Goal: Task Accomplishment & Management: Manage account settings

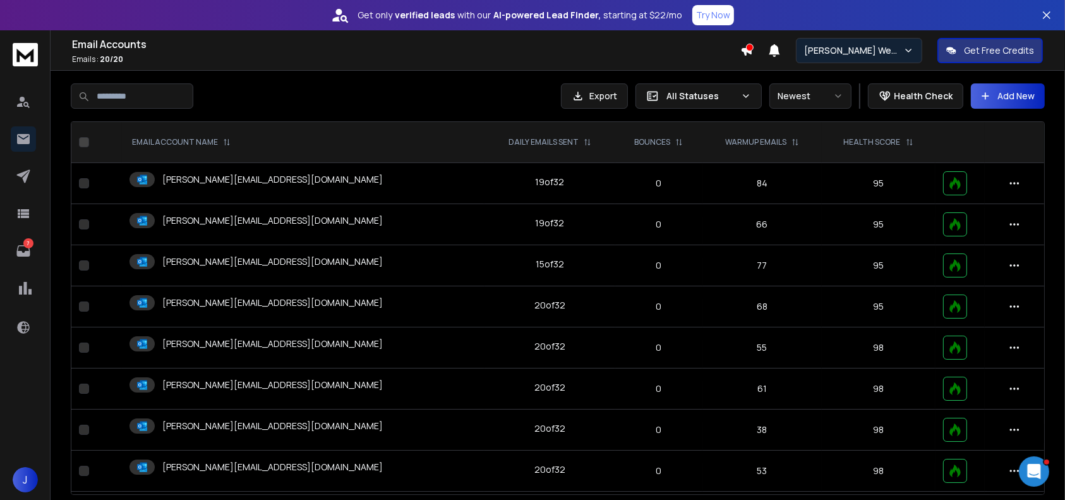
click at [848, 59] on button "[PERSON_NAME] Websites" at bounding box center [859, 50] width 126 height 25
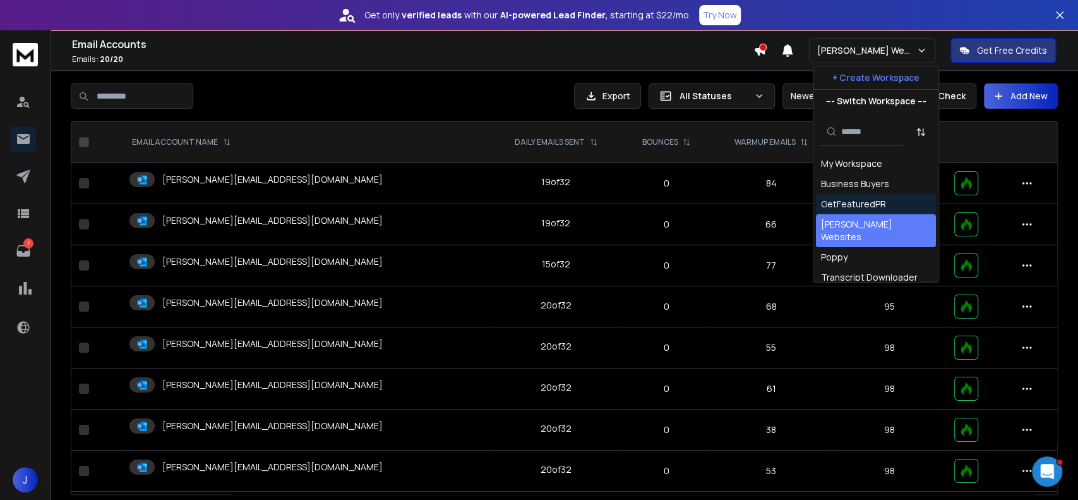
click at [899, 199] on div "GetFeaturedPR" at bounding box center [876, 204] width 120 height 20
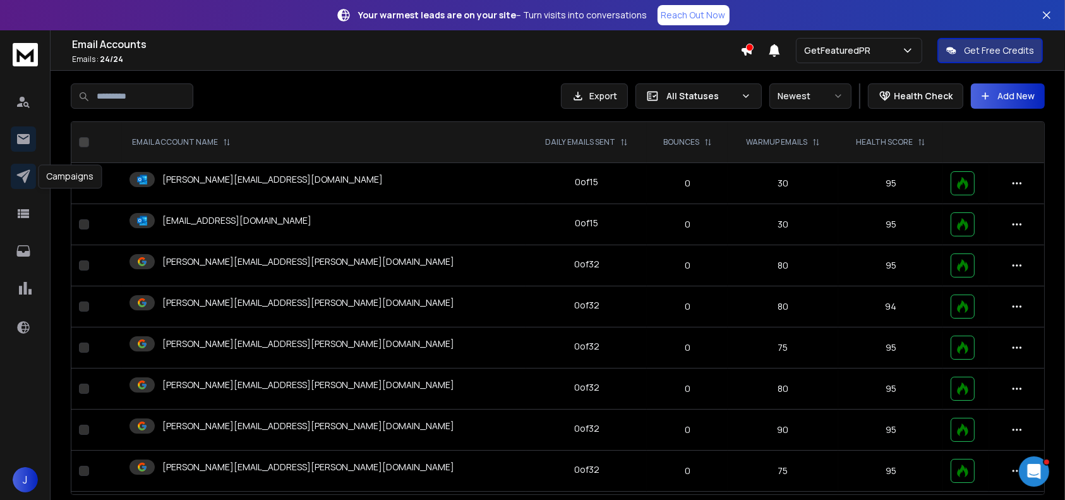
click at [28, 171] on icon at bounding box center [22, 175] width 13 height 13
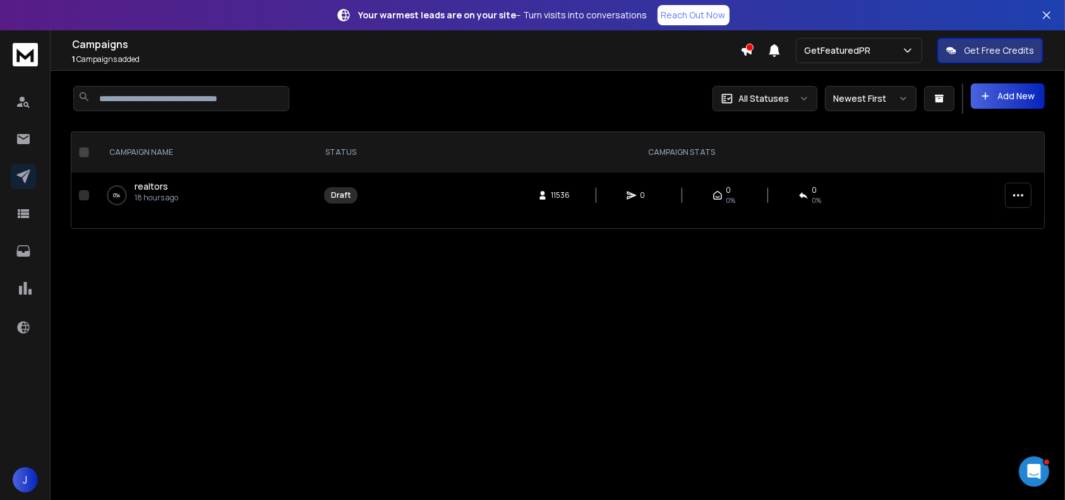
click at [181, 179] on td "0 % realtors 18 hours ago" at bounding box center [204, 194] width 221 height 45
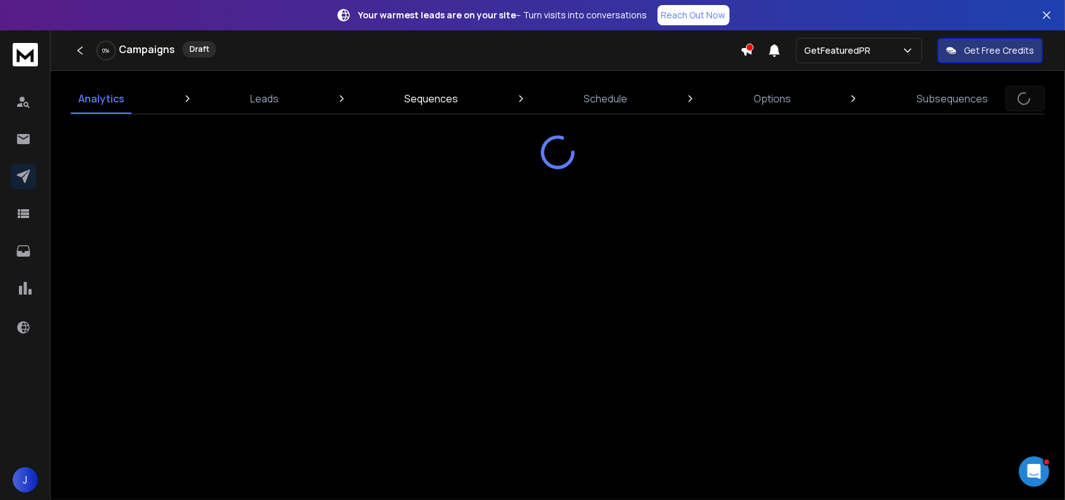
click at [418, 100] on p "Sequences" at bounding box center [431, 98] width 54 height 15
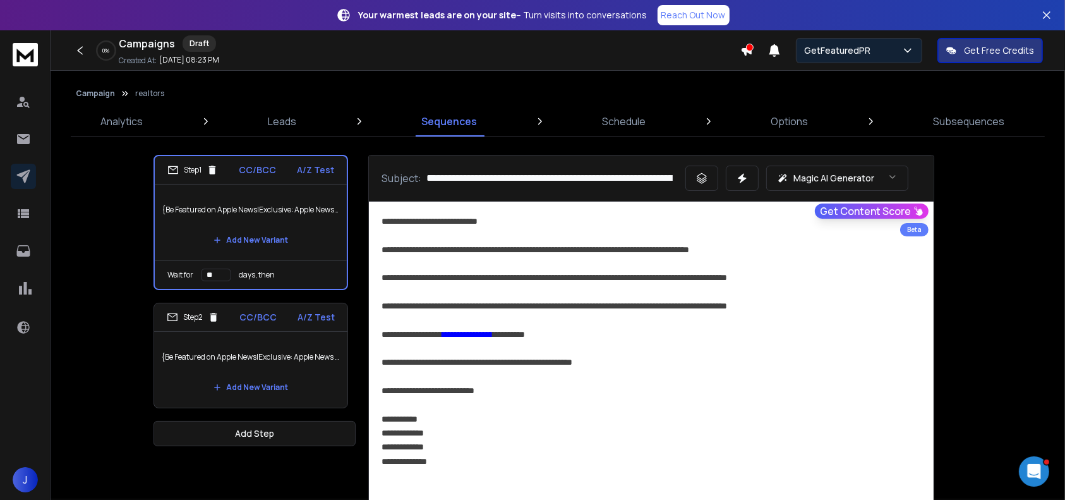
click at [844, 40] on button "GetFeaturedPR" at bounding box center [859, 50] width 126 height 25
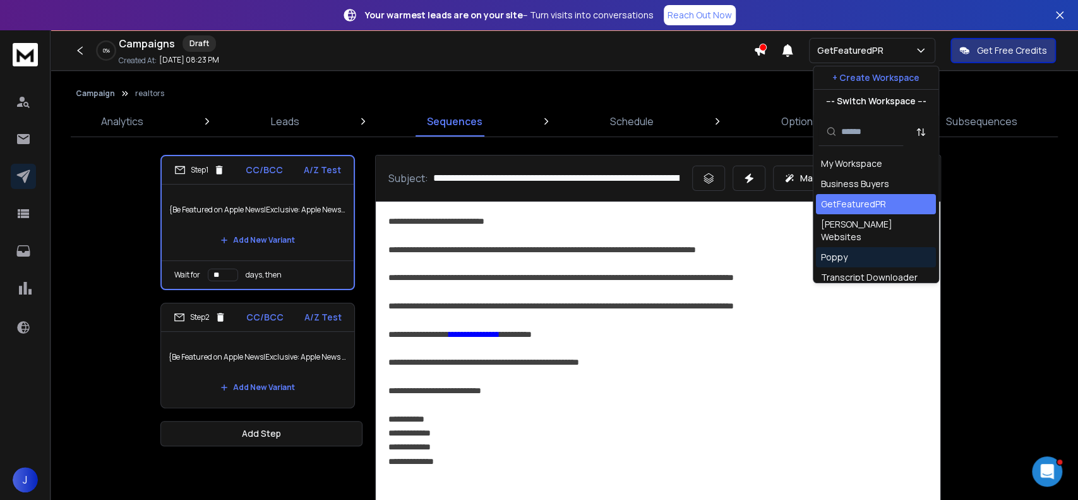
drag, startPoint x: 891, startPoint y: 241, endPoint x: 882, endPoint y: 244, distance: 9.4
click at [891, 247] on div "Poppy" at bounding box center [876, 257] width 120 height 20
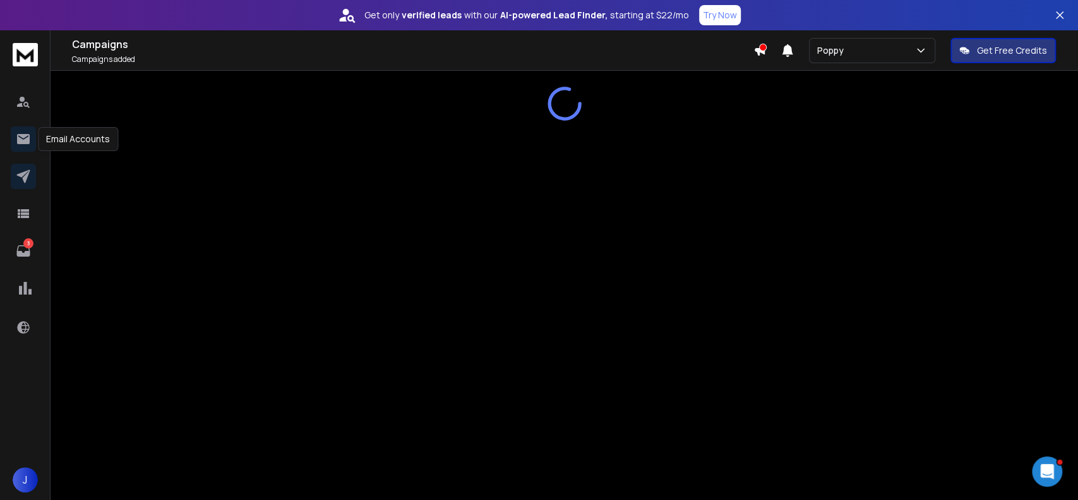
click at [29, 142] on icon at bounding box center [23, 139] width 13 height 10
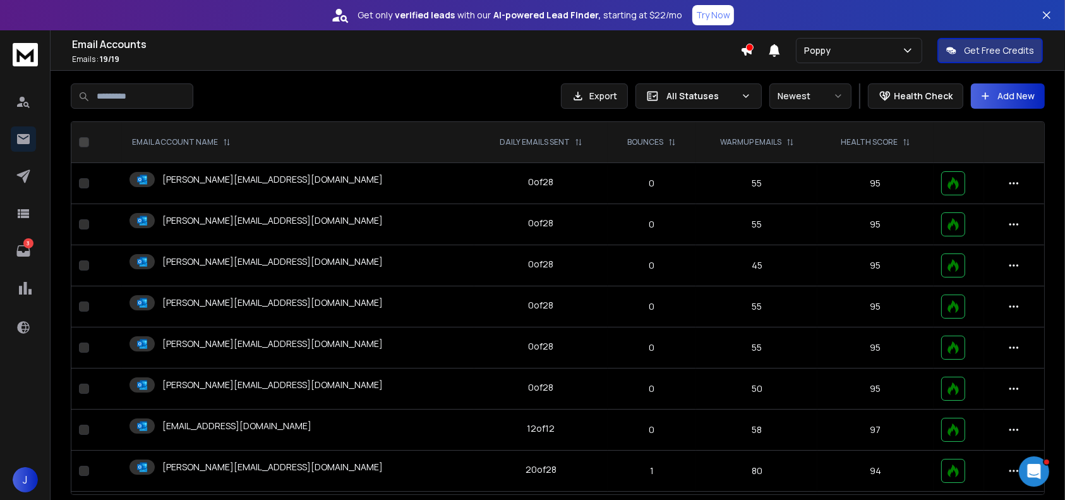
click at [309, 339] on div "jeremyv@yourpoppyai.com" at bounding box center [298, 343] width 337 height 15
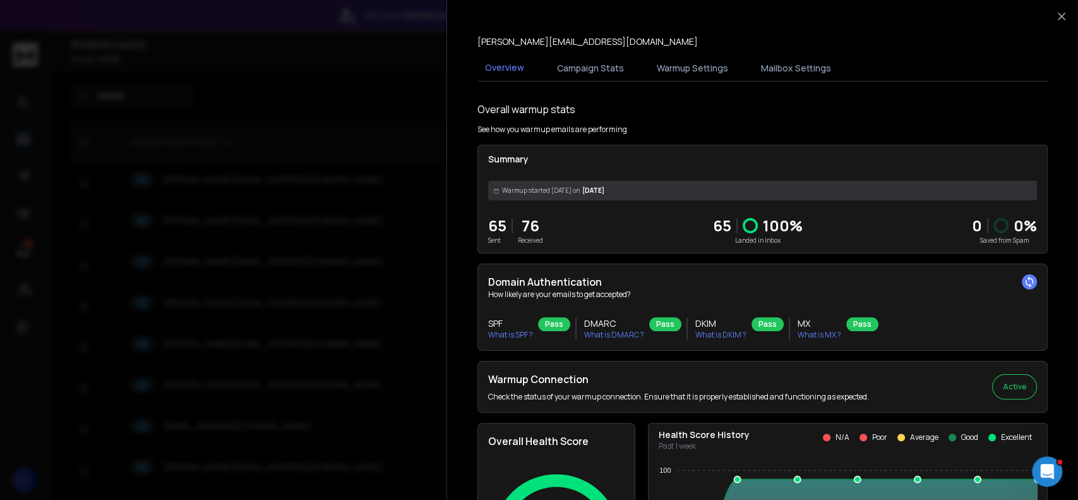
click at [676, 63] on button "Warmup Settings" at bounding box center [692, 68] width 87 height 28
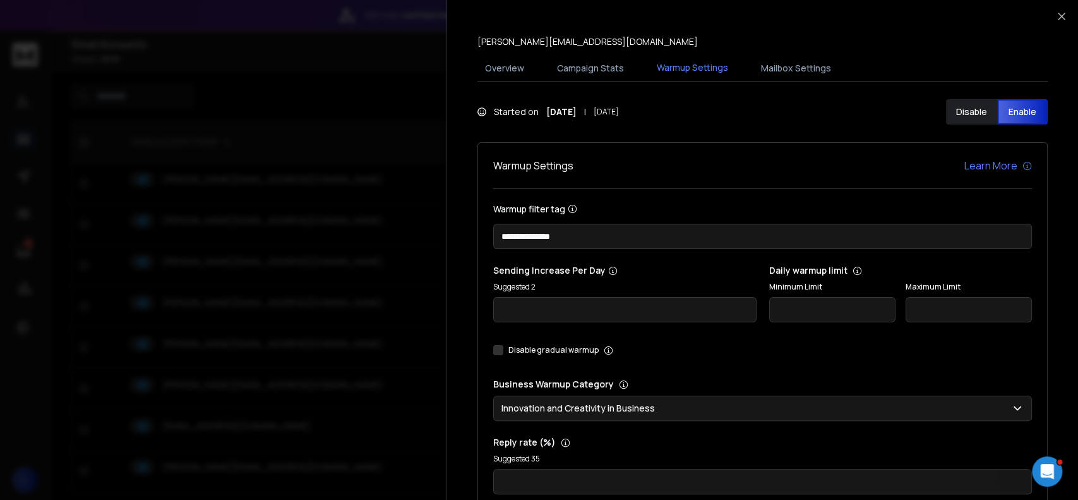
click at [413, 119] on div at bounding box center [539, 250] width 1078 height 500
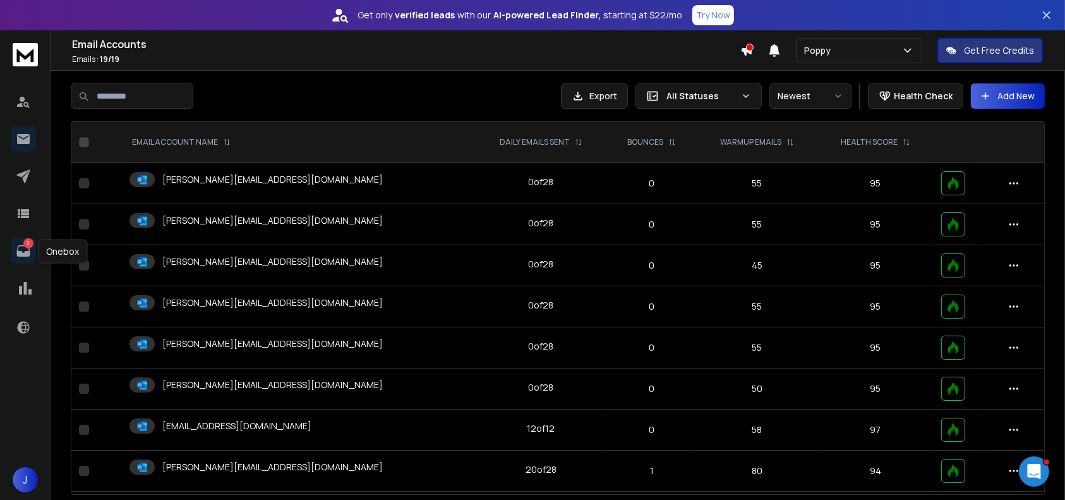
click at [25, 239] on p "3" at bounding box center [28, 243] width 10 height 10
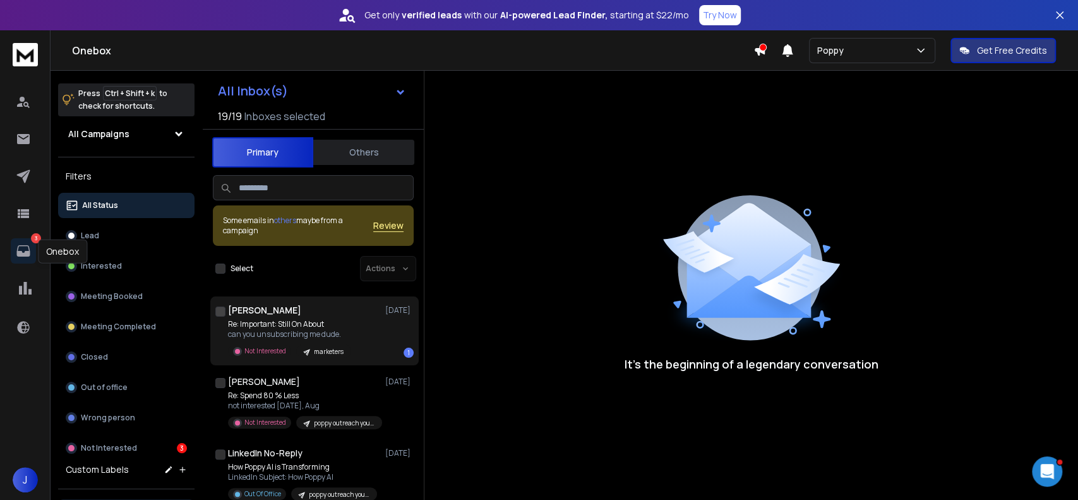
click at [328, 331] on p "can you unsubscribing me dude." at bounding box center [289, 334] width 123 height 10
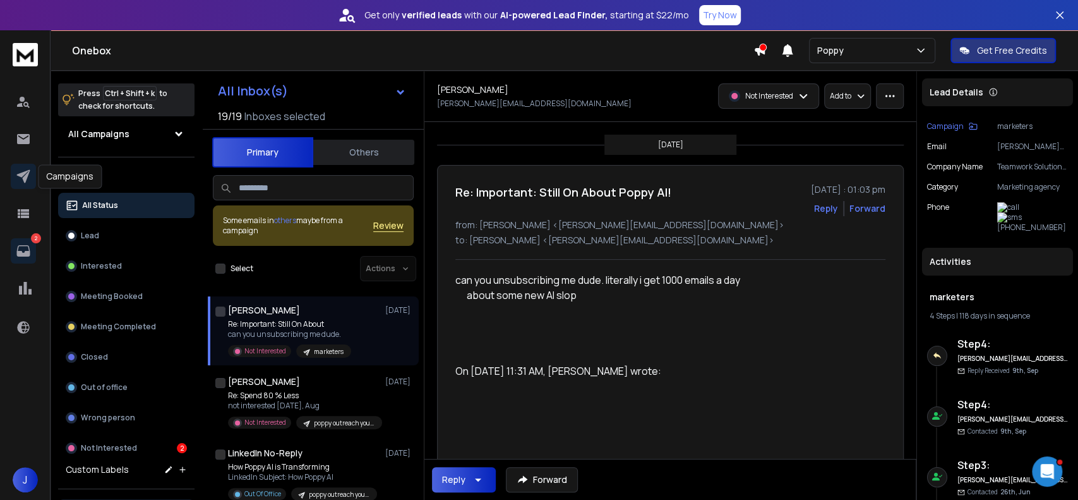
click at [27, 169] on icon at bounding box center [23, 176] width 15 height 15
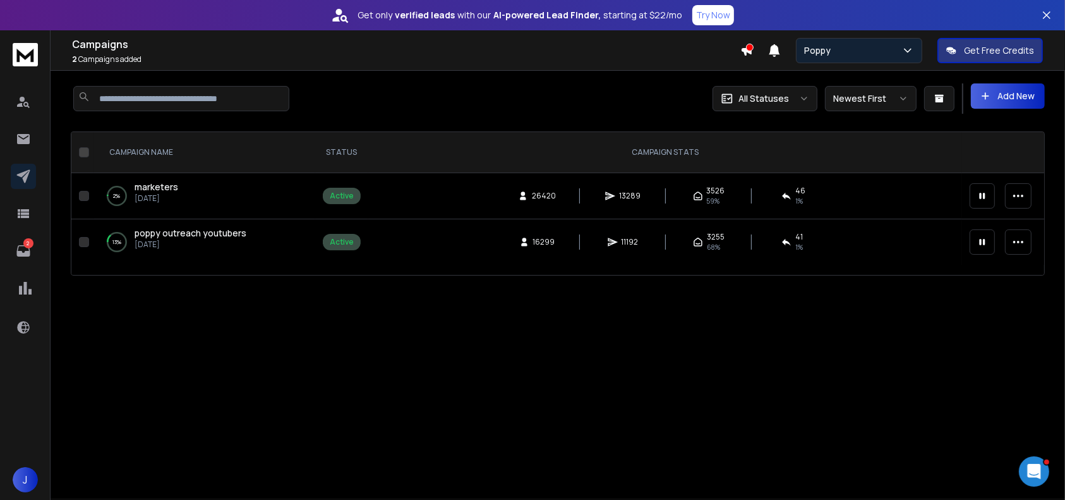
click at [850, 58] on button "Poppy" at bounding box center [859, 50] width 126 height 25
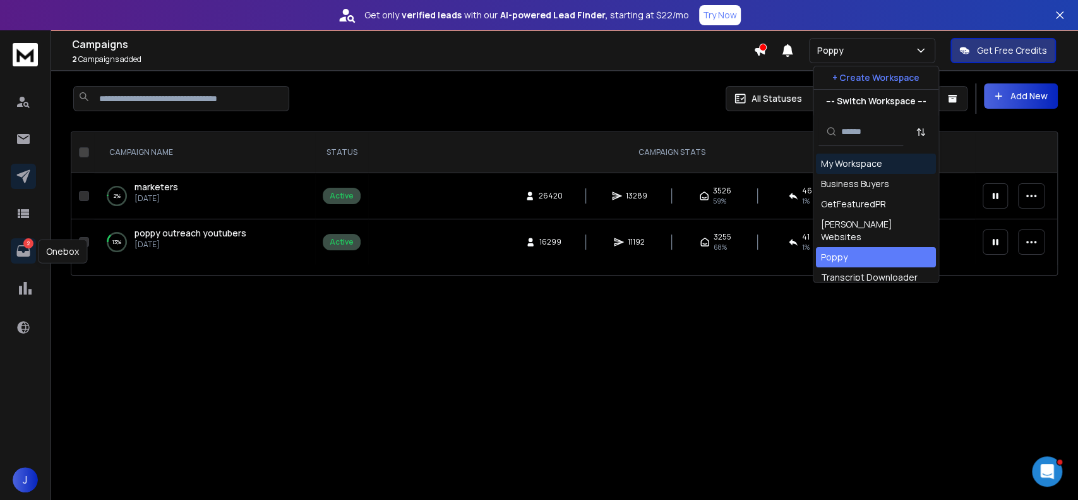
click at [25, 244] on p "2" at bounding box center [28, 243] width 10 height 10
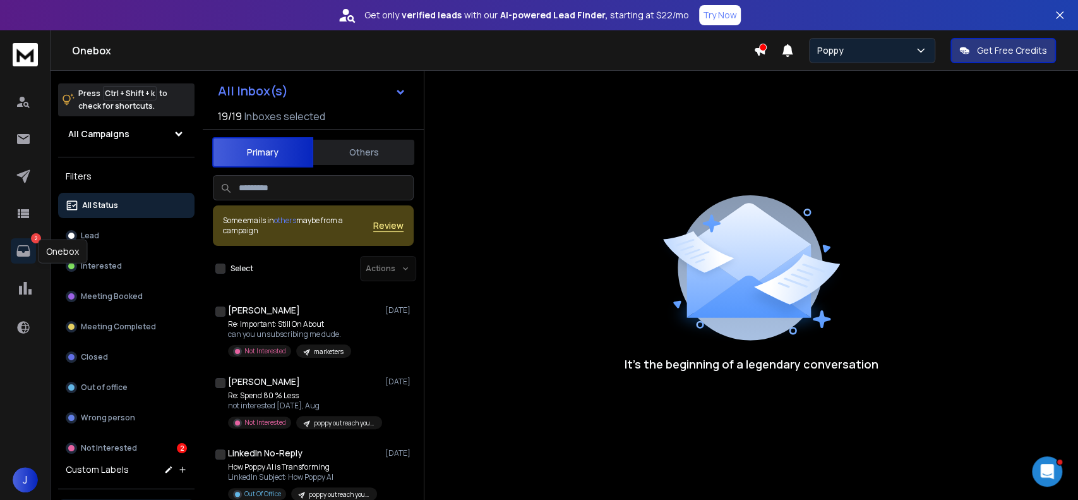
click at [855, 53] on div "Poppy" at bounding box center [872, 50] width 110 height 13
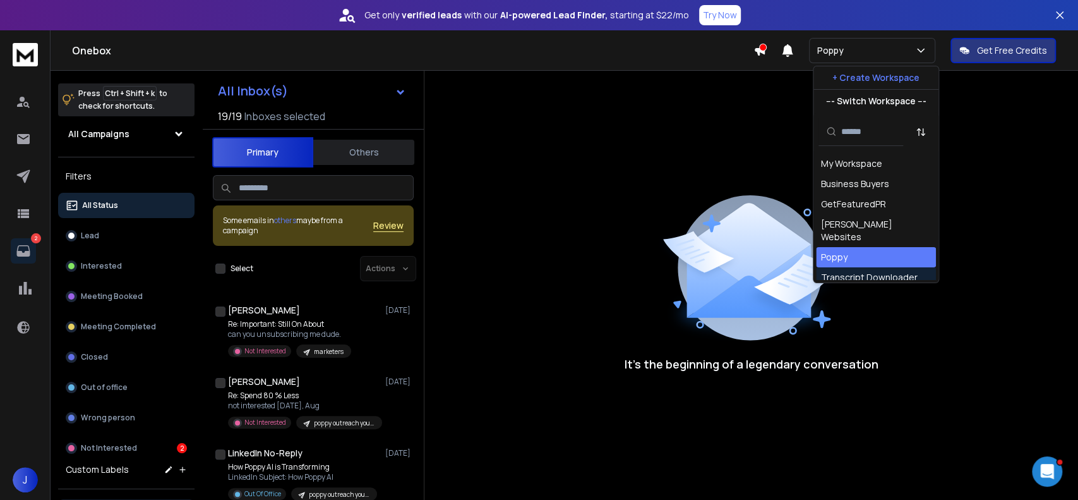
click at [893, 271] on div "Transcript Downloader" at bounding box center [869, 277] width 97 height 13
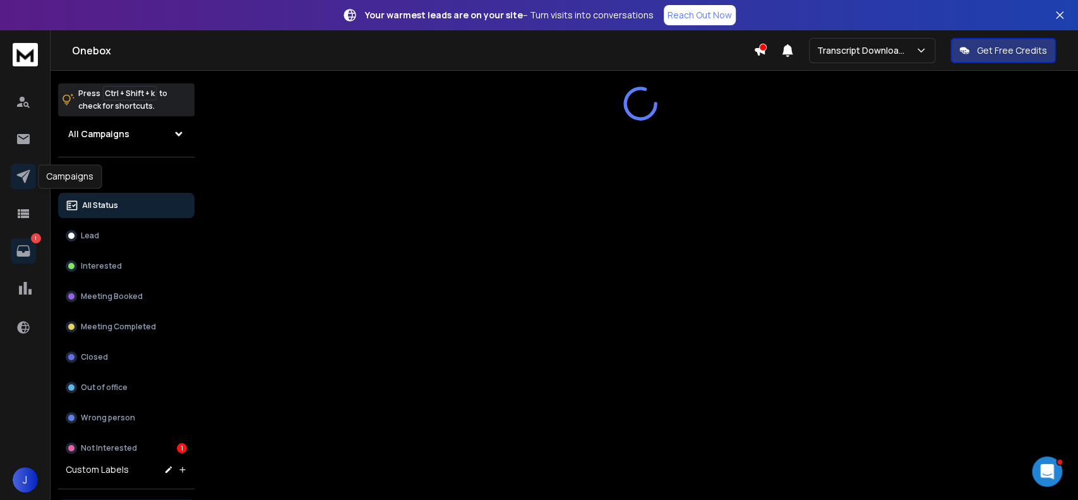
click at [25, 172] on icon at bounding box center [22, 175] width 13 height 13
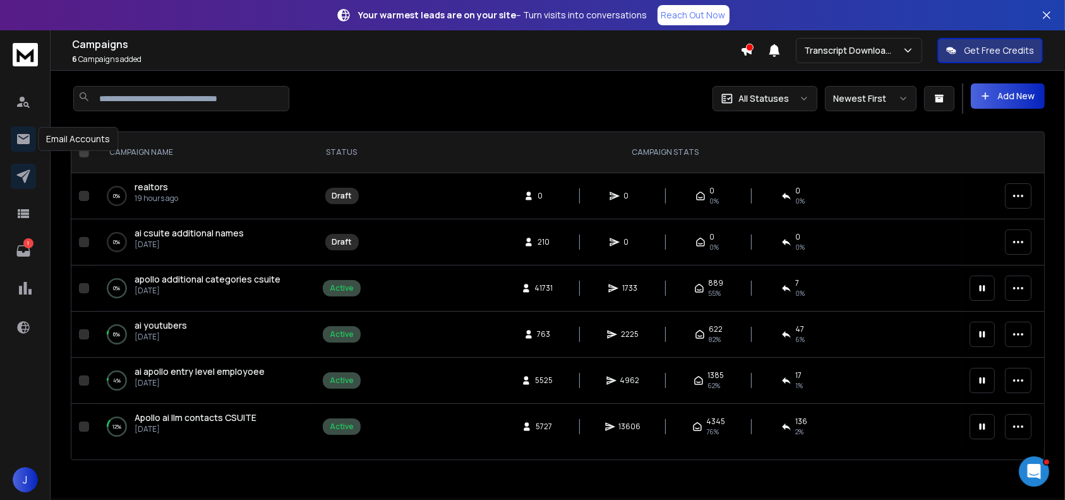
click at [16, 145] on icon at bounding box center [23, 138] width 15 height 15
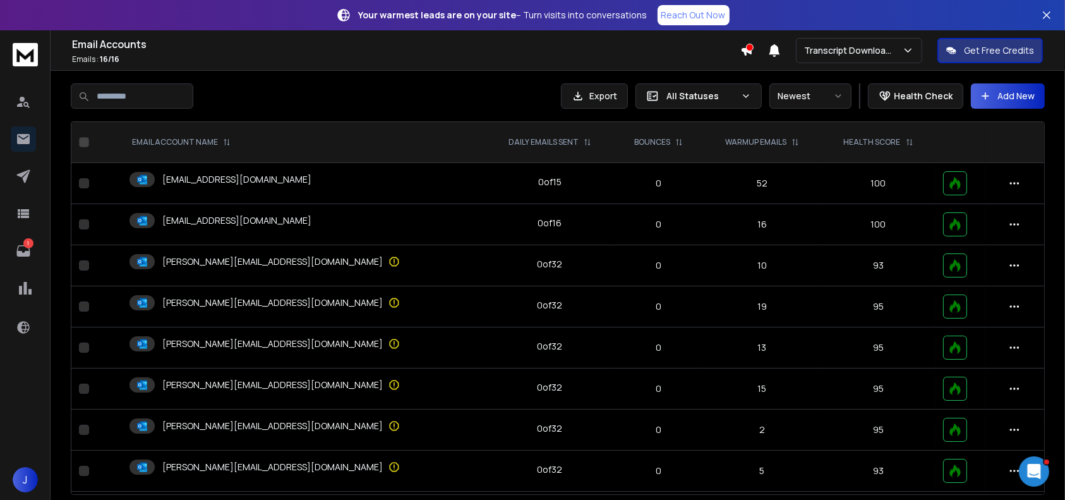
click at [85, 265] on button "button" at bounding box center [84, 265] width 10 height 10
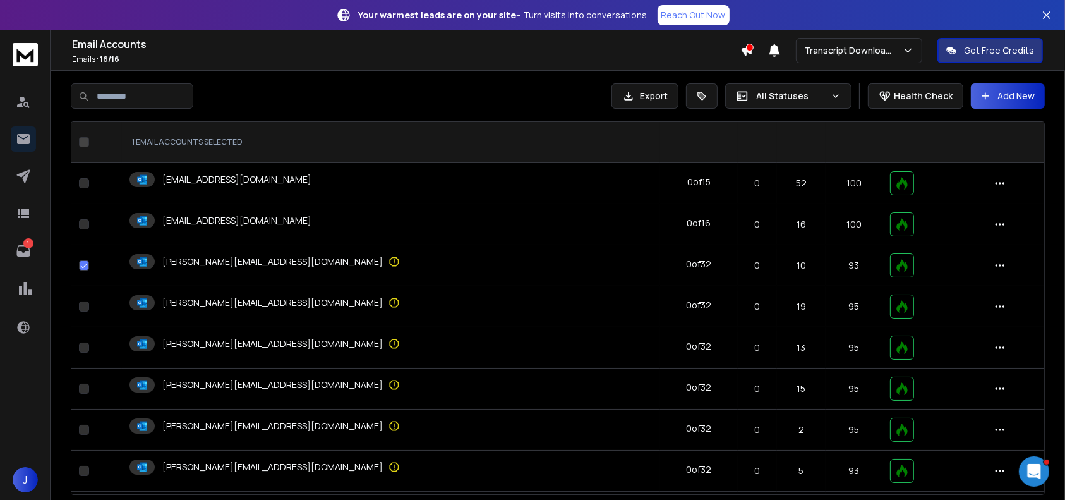
click at [85, 310] on button "button" at bounding box center [84, 306] width 10 height 10
click at [81, 346] on button "button" at bounding box center [84, 347] width 10 height 10
click at [85, 392] on button "button" at bounding box center [84, 388] width 10 height 10
click at [85, 431] on button "button" at bounding box center [84, 430] width 10 height 10
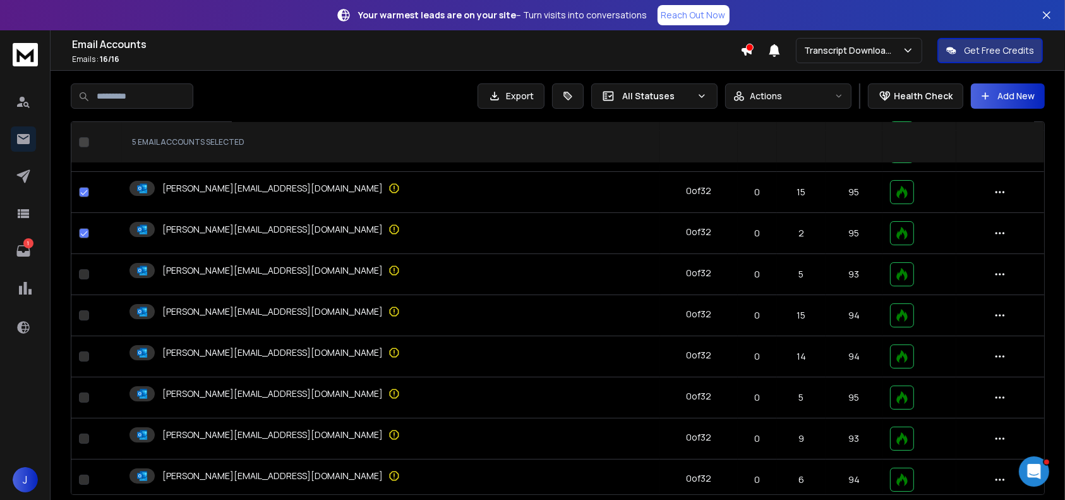
click at [87, 275] on button "button" at bounding box center [84, 274] width 10 height 10
click at [85, 313] on button "button" at bounding box center [84, 315] width 10 height 10
click at [85, 353] on button "button" at bounding box center [84, 356] width 10 height 10
click at [85, 400] on button "button" at bounding box center [84, 397] width 10 height 10
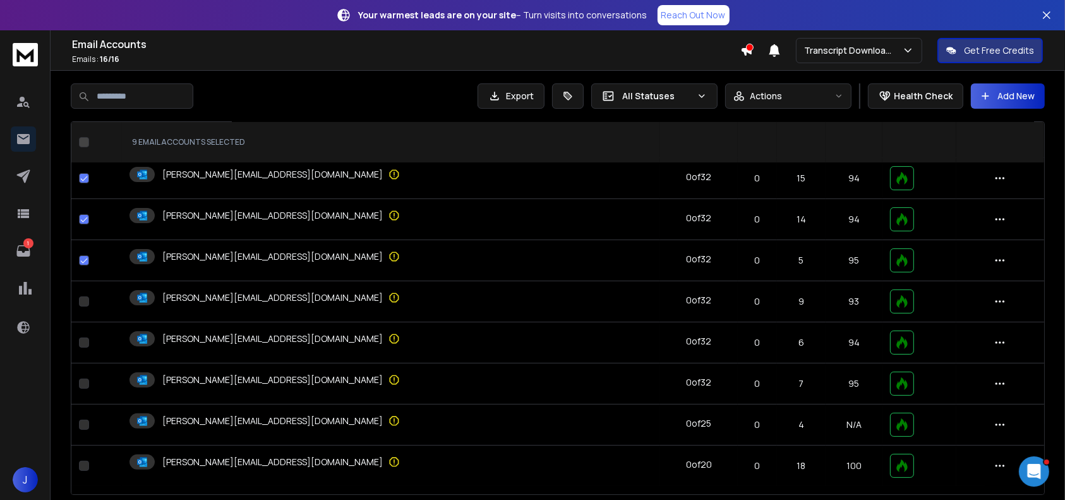
click at [83, 302] on button "button" at bounding box center [84, 301] width 10 height 10
click at [81, 338] on button "button" at bounding box center [84, 342] width 10 height 10
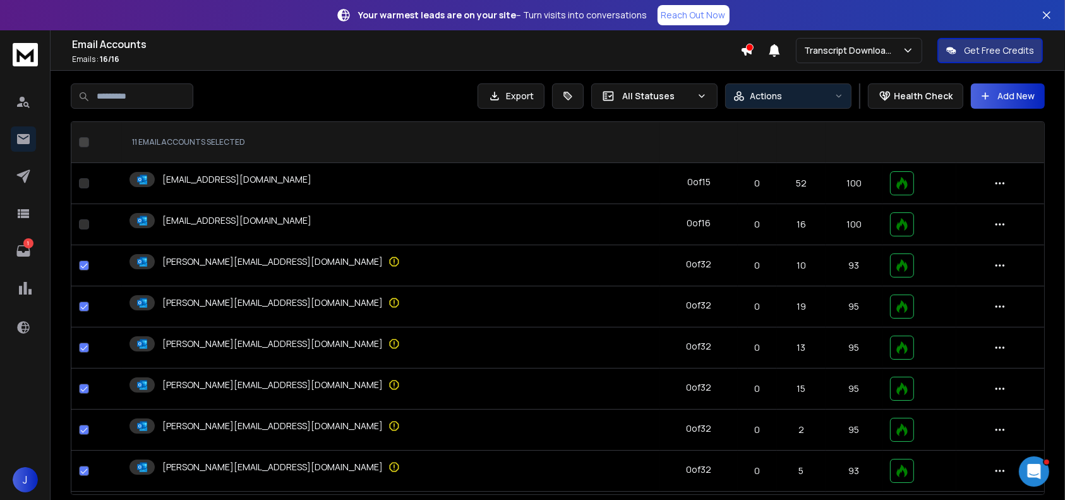
click at [782, 97] on p "Actions" at bounding box center [766, 96] width 32 height 13
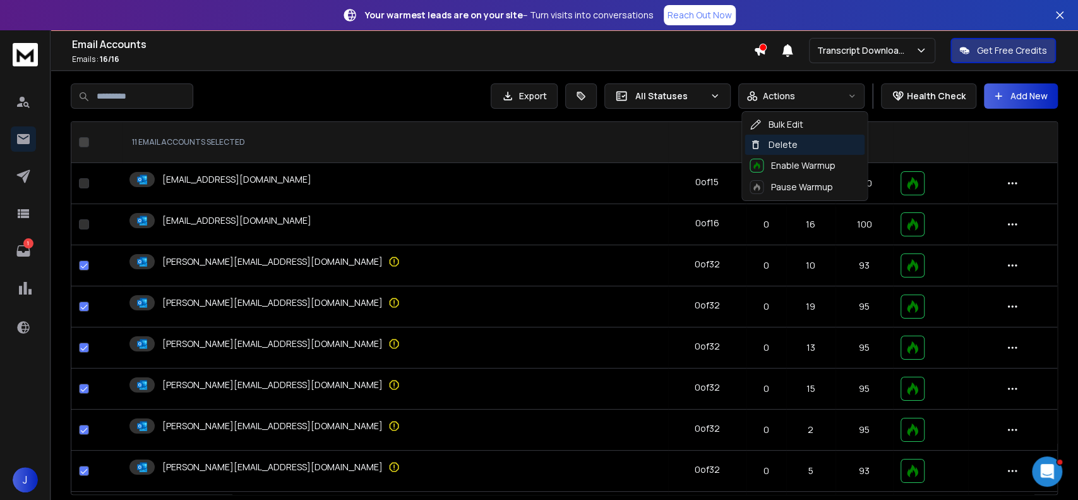
click at [799, 145] on div "Delete" at bounding box center [805, 145] width 120 height 20
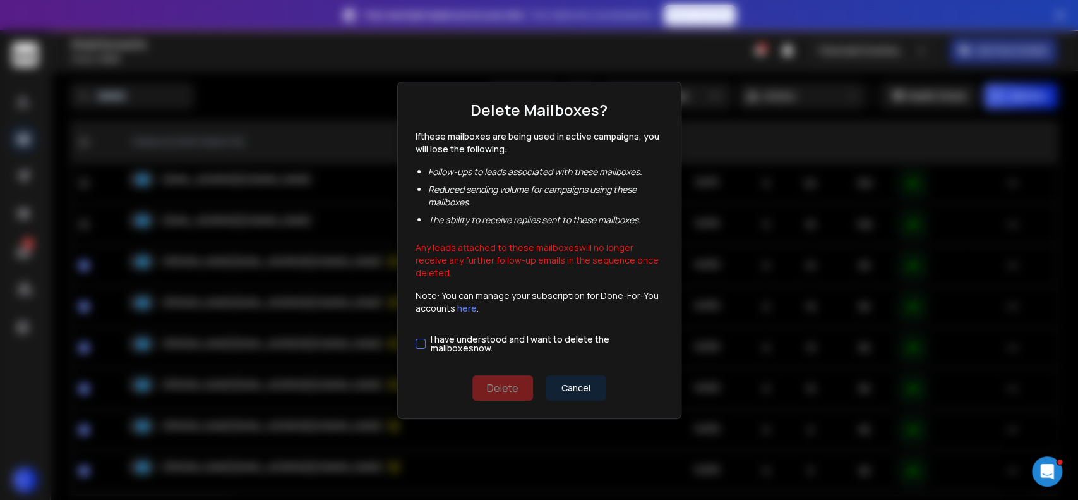
click at [416, 339] on button "I have understood and I want to delete the mailbox es now." at bounding box center [421, 344] width 10 height 10
click at [486, 377] on button "Delete" at bounding box center [503, 387] width 61 height 25
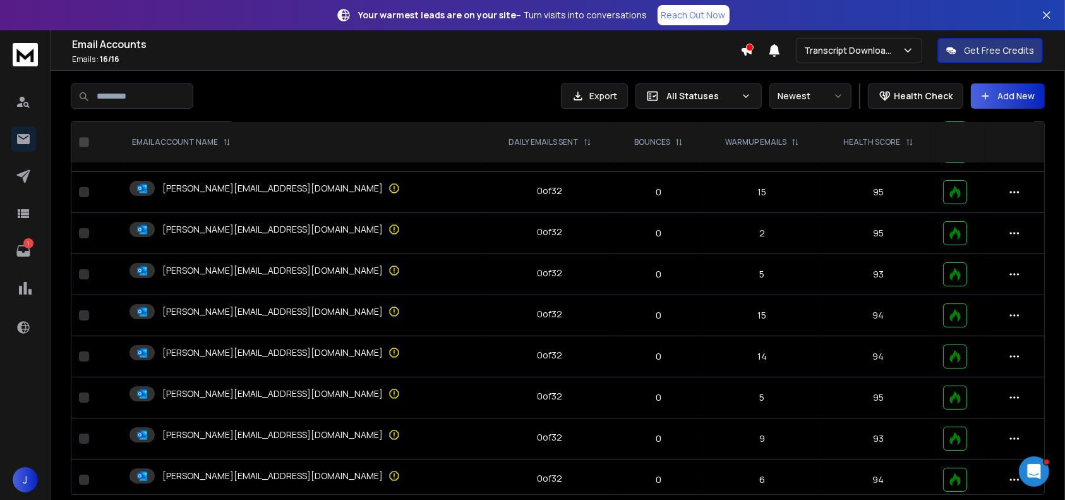
scroll to position [334, 0]
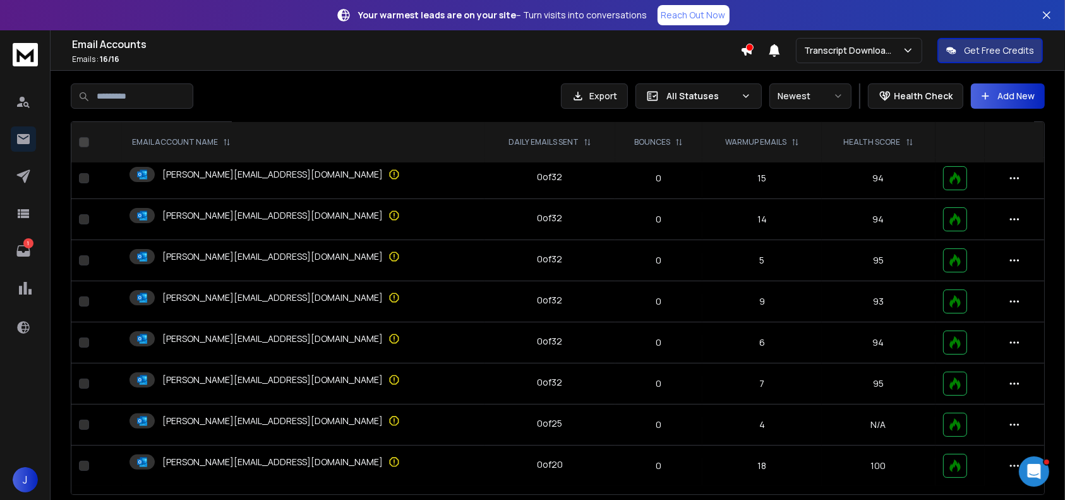
click at [83, 341] on button "button" at bounding box center [84, 342] width 10 height 10
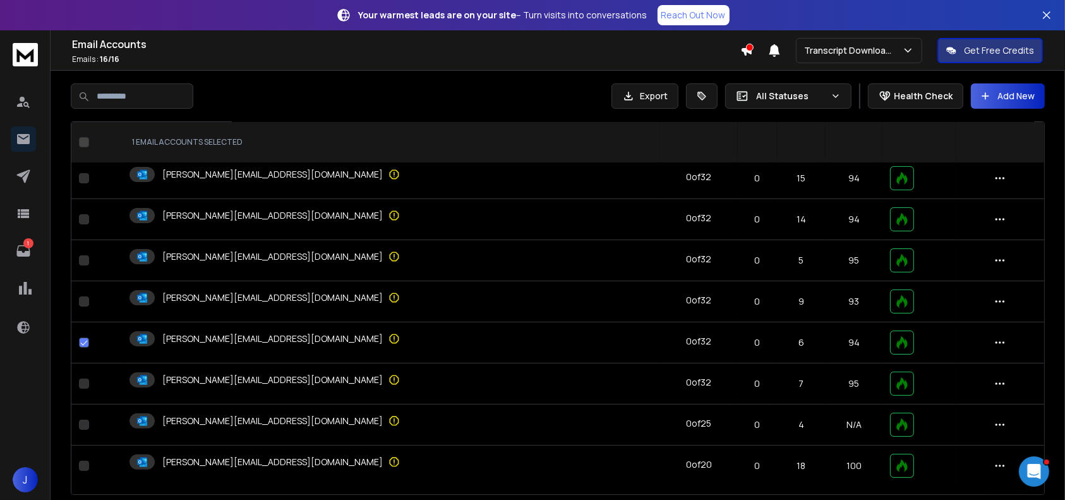
click at [83, 303] on button "button" at bounding box center [84, 301] width 10 height 10
click at [86, 263] on button "button" at bounding box center [84, 260] width 10 height 10
click at [84, 218] on button "button" at bounding box center [84, 219] width 10 height 10
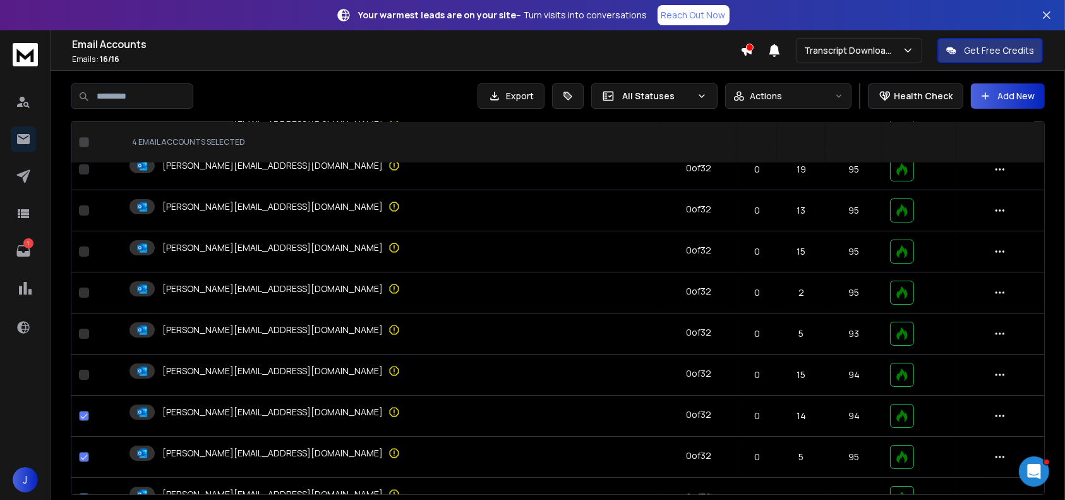
click at [83, 375] on button "button" at bounding box center [84, 375] width 10 height 10
click at [83, 334] on button "button" at bounding box center [84, 334] width 10 height 10
click at [86, 295] on button "button" at bounding box center [84, 292] width 10 height 10
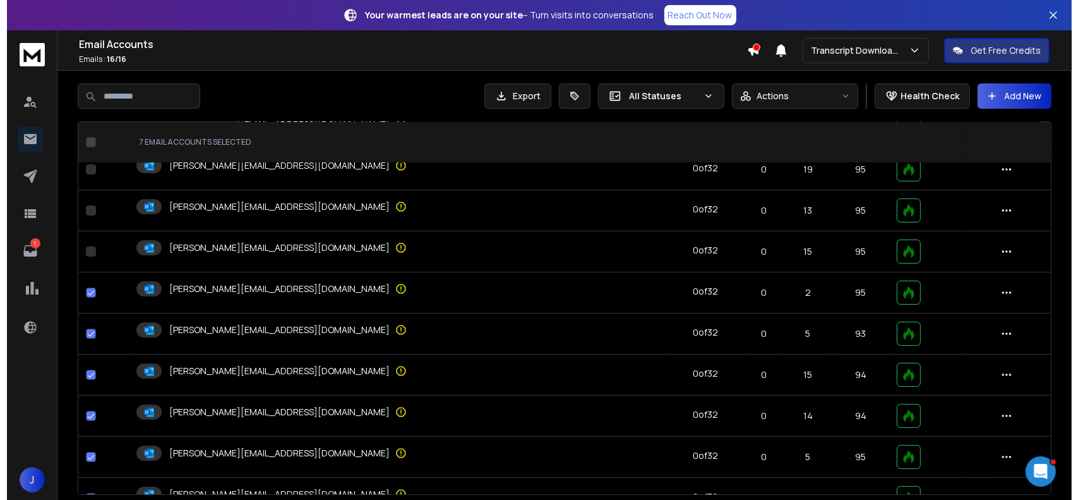
scroll to position [0, 0]
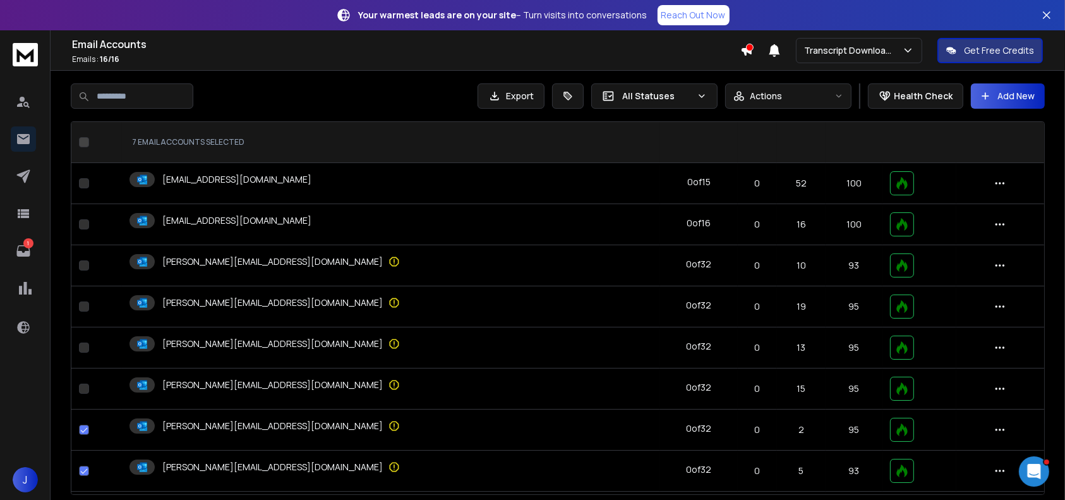
click at [86, 268] on button "button" at bounding box center [84, 265] width 10 height 10
click at [81, 305] on button "button" at bounding box center [84, 306] width 10 height 10
click at [83, 347] on button "button" at bounding box center [84, 347] width 10 height 10
click at [86, 386] on button "button" at bounding box center [84, 388] width 10 height 10
click at [767, 104] on button "Actions" at bounding box center [788, 95] width 126 height 25
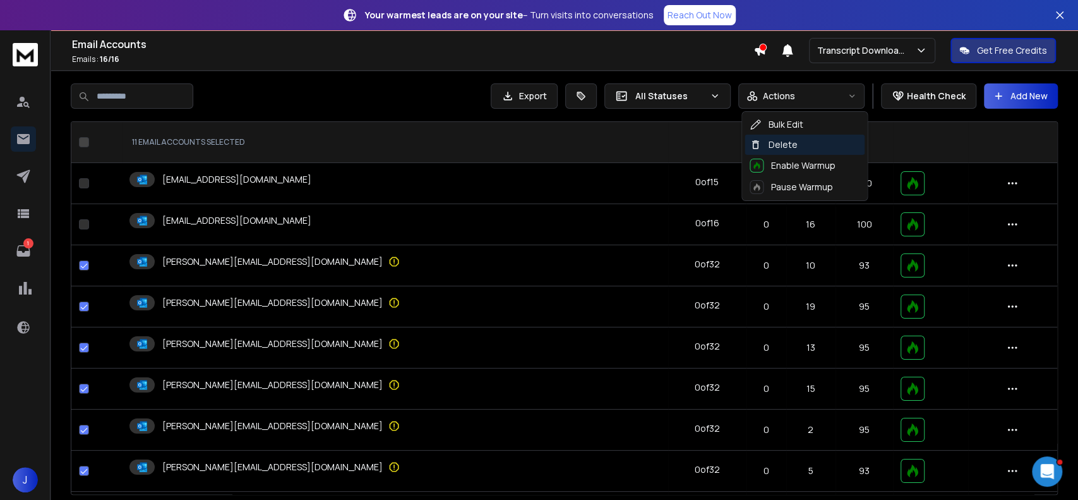
click at [821, 142] on div "Delete" at bounding box center [805, 145] width 120 height 20
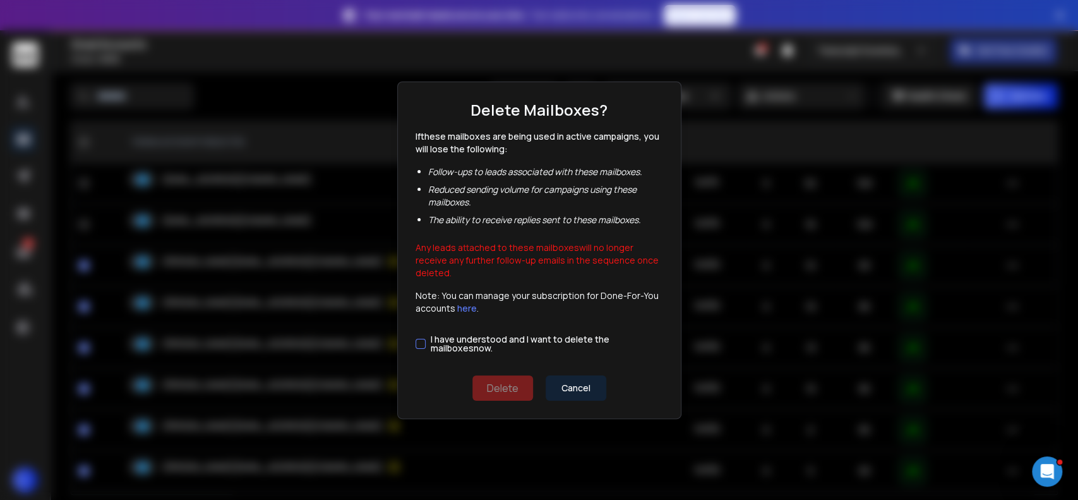
click at [416, 339] on button "I have understood and I want to delete the mailbox es now." at bounding box center [421, 344] width 10 height 10
click at [491, 379] on button "Delete" at bounding box center [503, 387] width 61 height 25
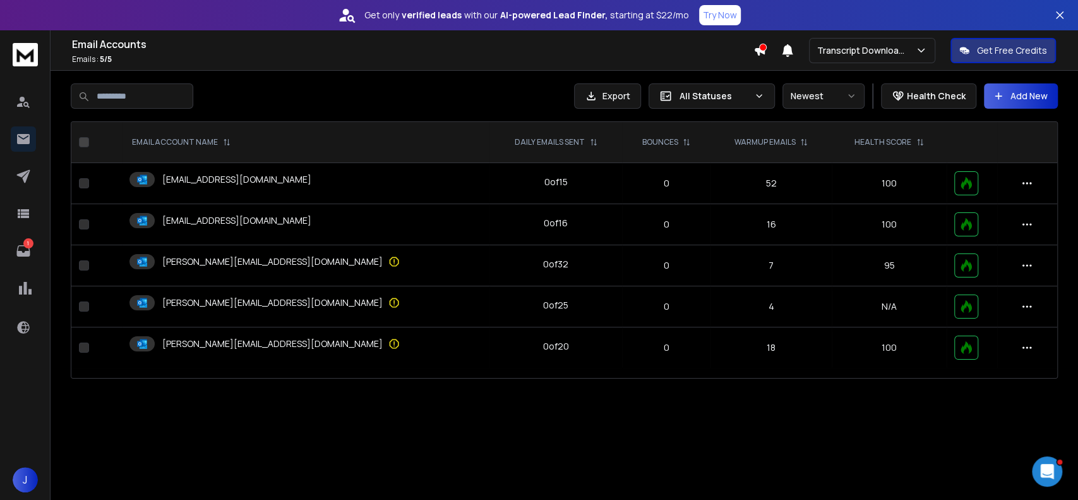
click at [1010, 102] on button "Add New" at bounding box center [1021, 95] width 74 height 25
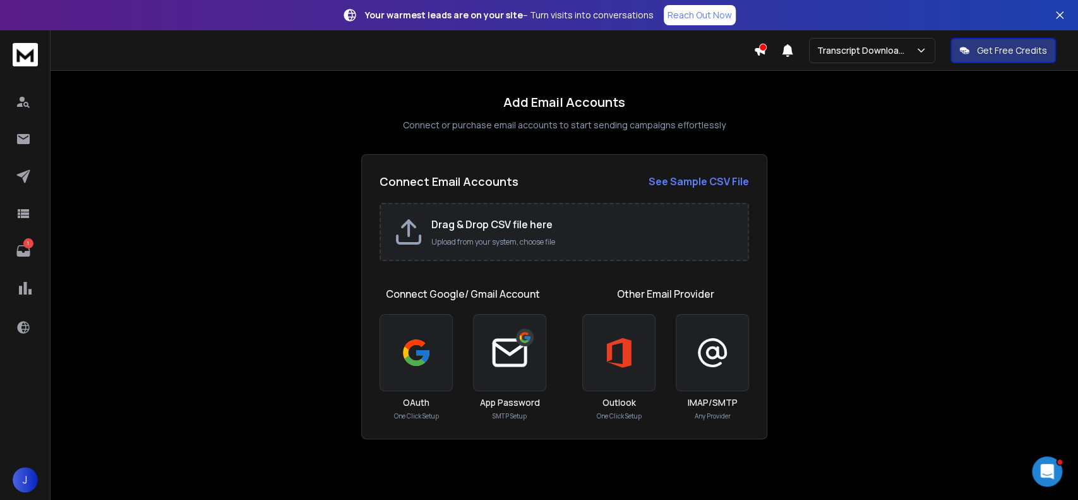
click at [608, 348] on icon at bounding box center [618, 352] width 25 height 30
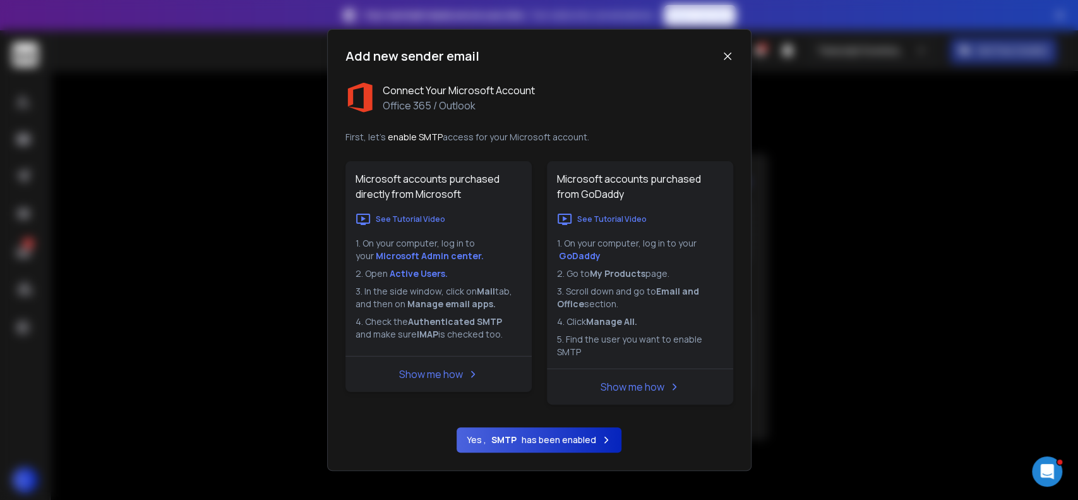
click at [541, 419] on div "Yes , SMTP has been enabled" at bounding box center [540, 434] width 388 height 35
click at [538, 427] on button "Yes , SMTP has been enabled" at bounding box center [539, 439] width 165 height 25
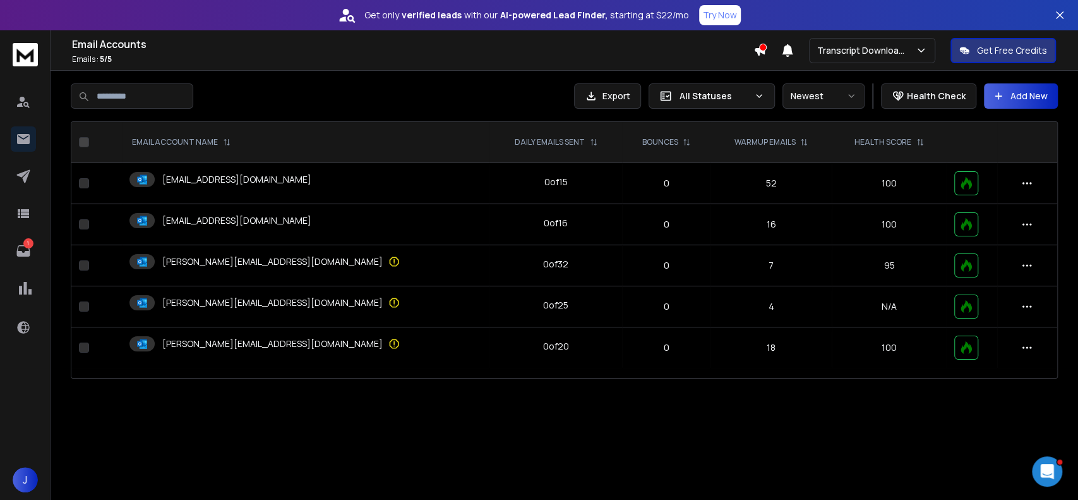
click at [1006, 99] on button "Add New" at bounding box center [1021, 95] width 74 height 25
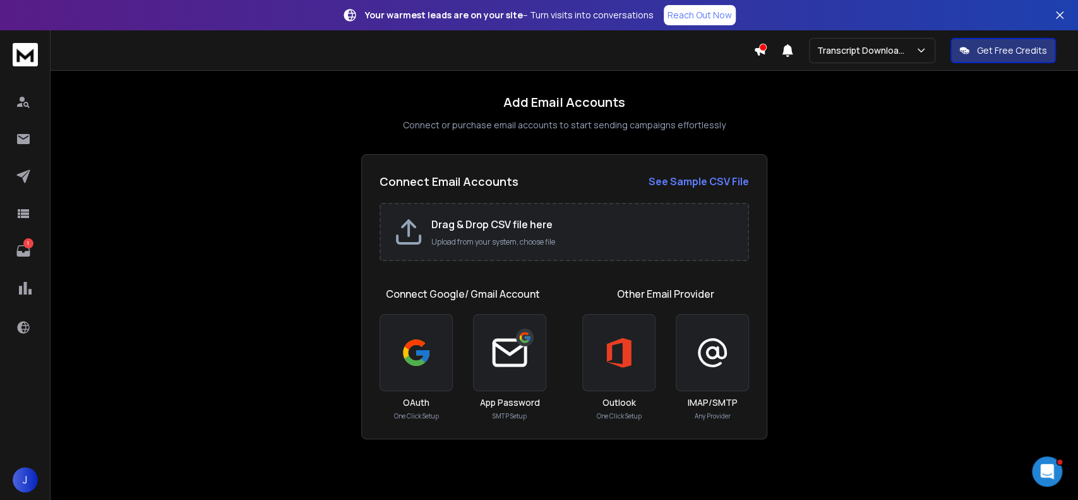
click at [629, 346] on icon at bounding box center [618, 352] width 25 height 30
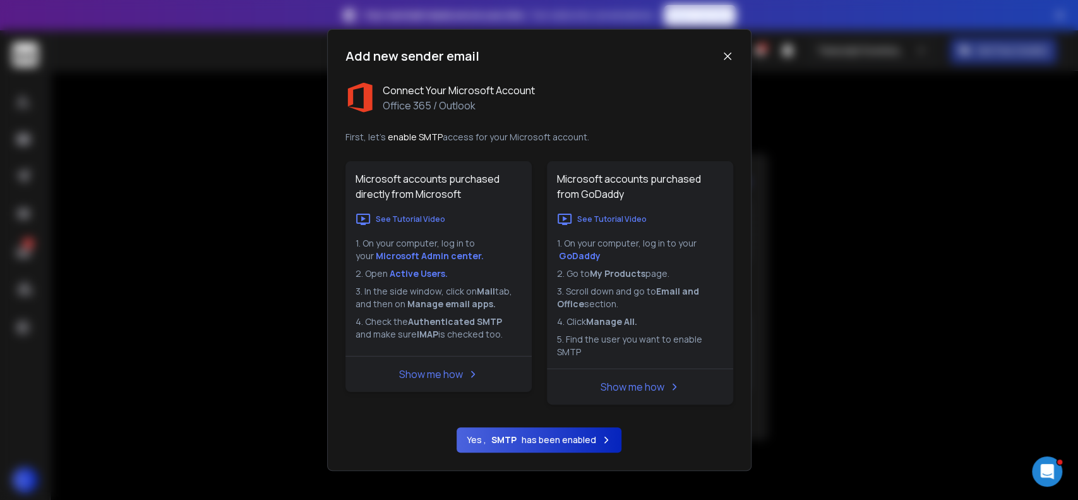
click at [521, 431] on button "Yes , SMTP has been enabled" at bounding box center [539, 439] width 165 height 25
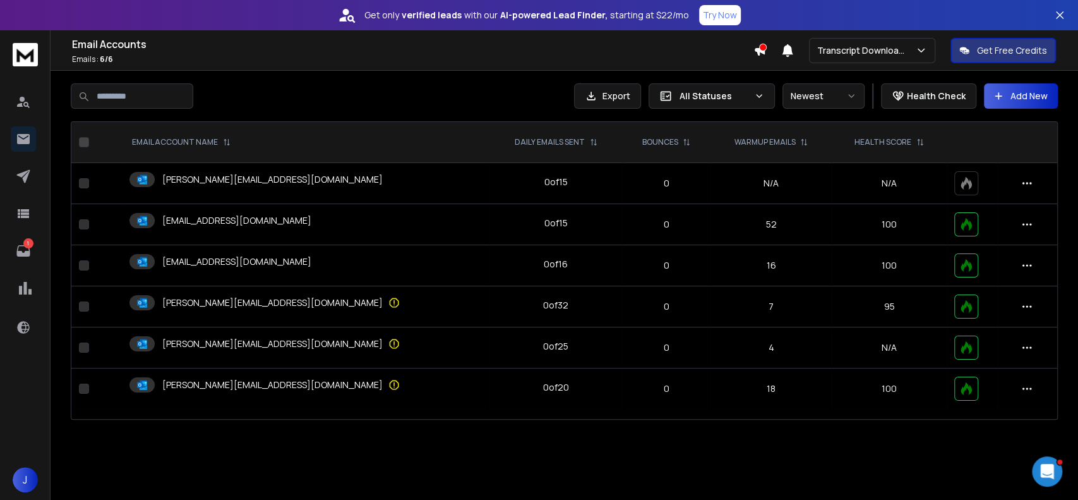
click at [993, 97] on button "Add New" at bounding box center [1021, 95] width 74 height 25
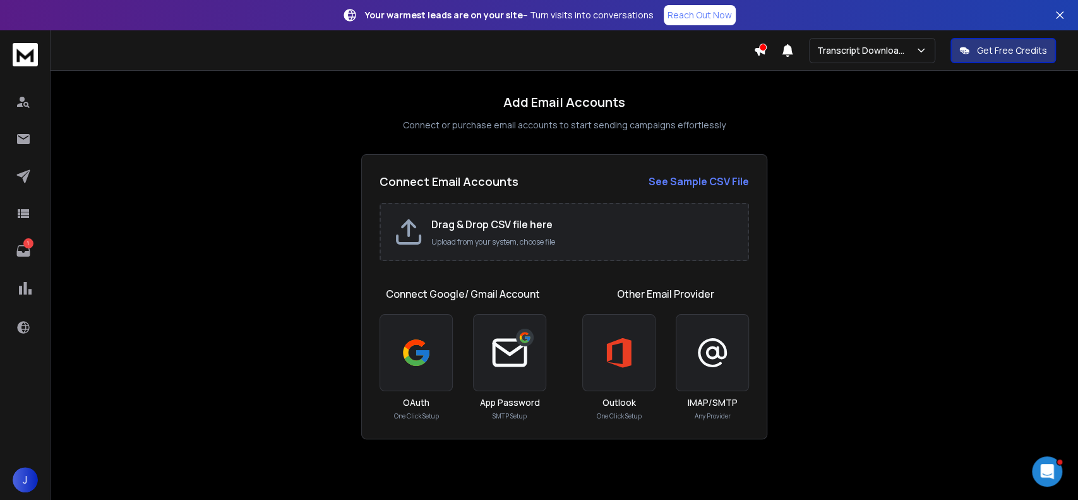
click at [632, 365] on icon at bounding box center [620, 353] width 30 height 30
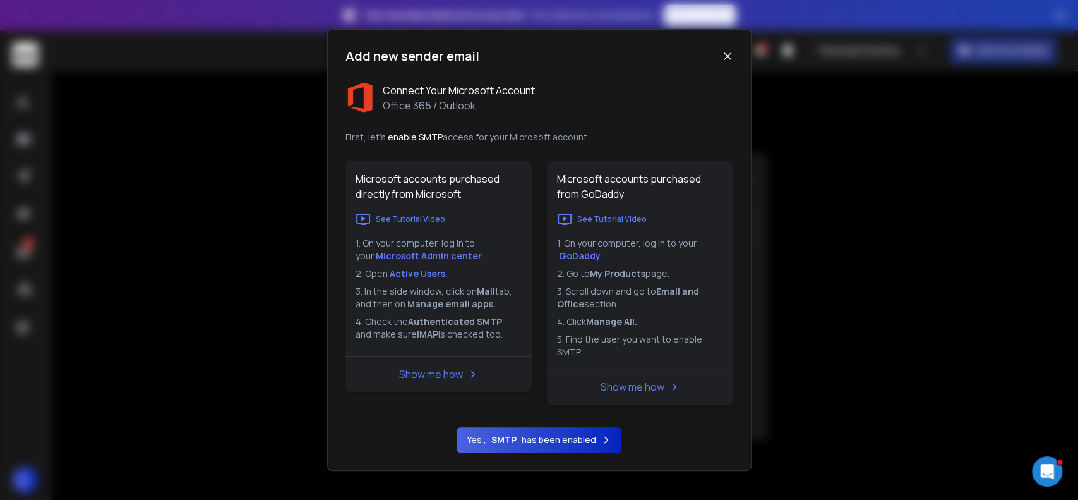
click at [570, 430] on button "Yes , SMTP has been enabled" at bounding box center [539, 439] width 165 height 25
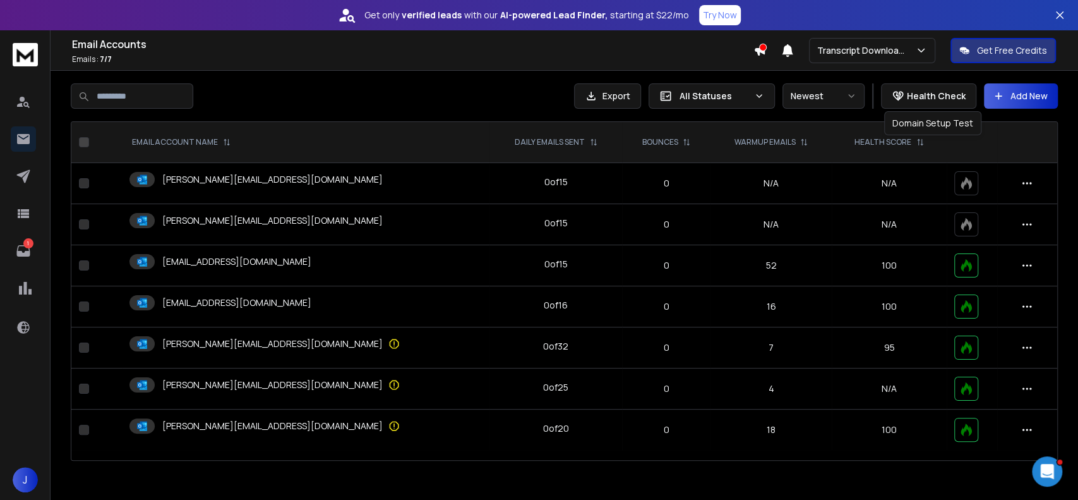
click at [1013, 96] on button "Add New" at bounding box center [1021, 95] width 74 height 25
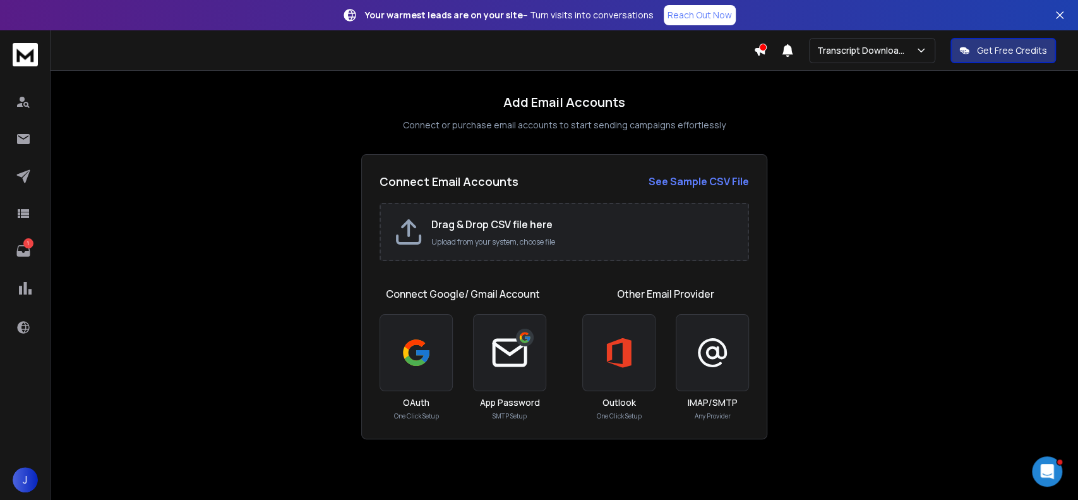
click at [601, 344] on div at bounding box center [618, 352] width 73 height 77
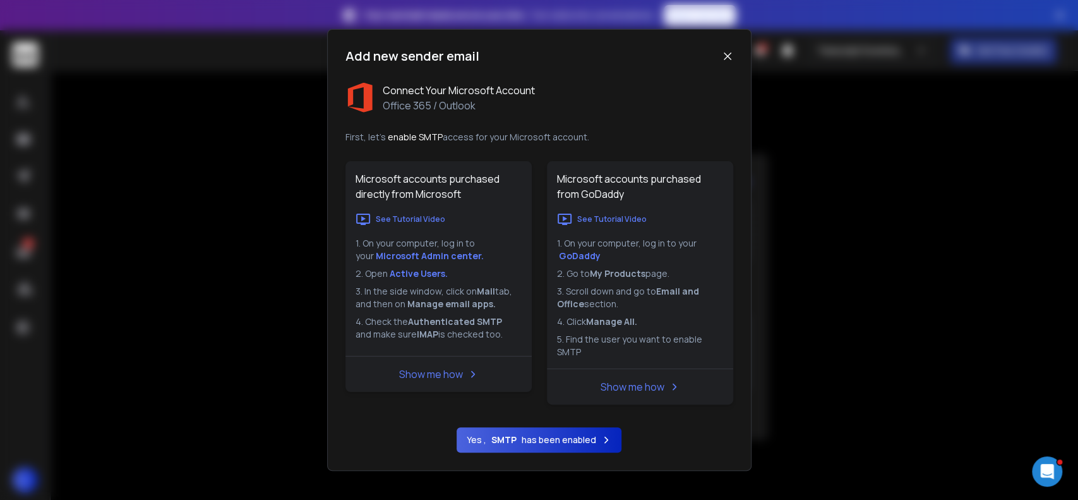
click at [531, 441] on button "Yes , SMTP has been enabled" at bounding box center [539, 439] width 165 height 25
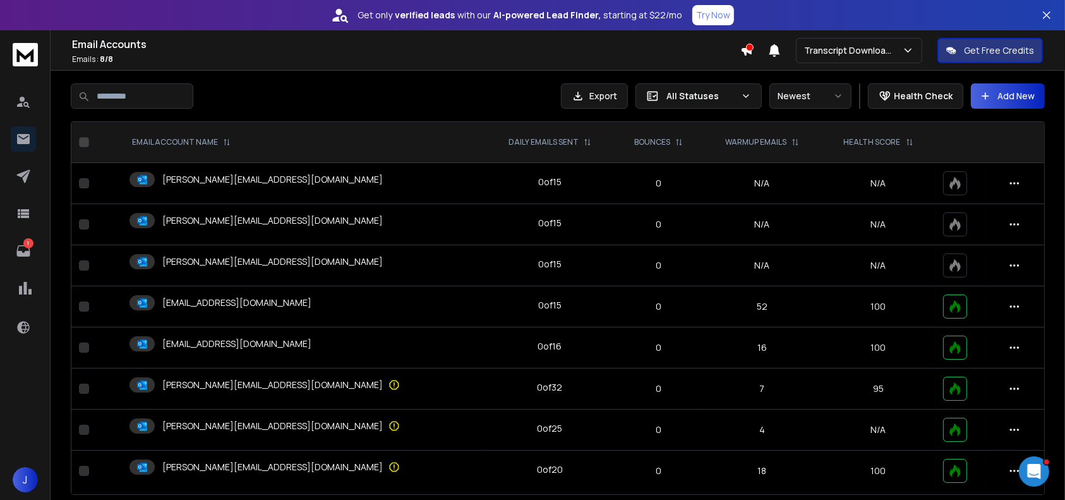
click at [996, 90] on button "Add New" at bounding box center [1008, 95] width 74 height 25
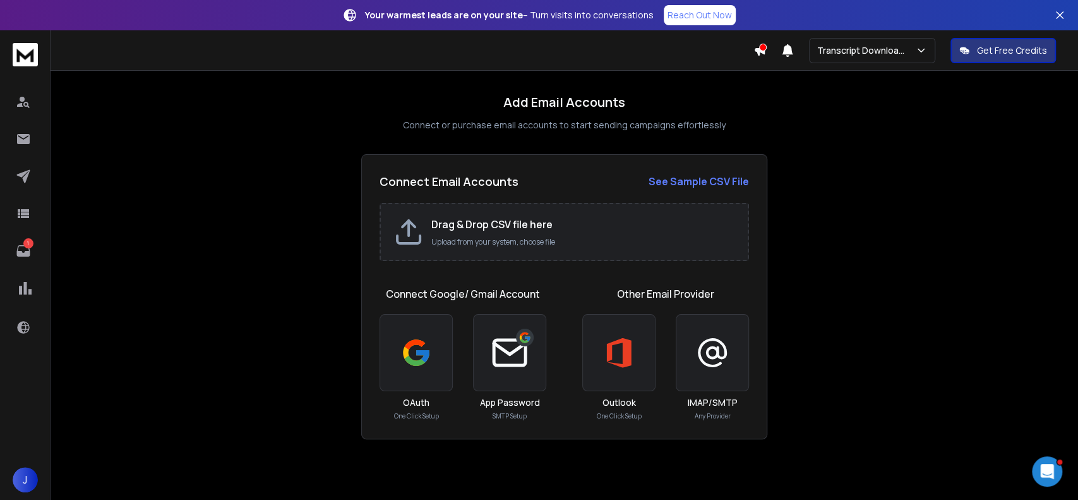
click at [629, 372] on div at bounding box center [618, 352] width 73 height 77
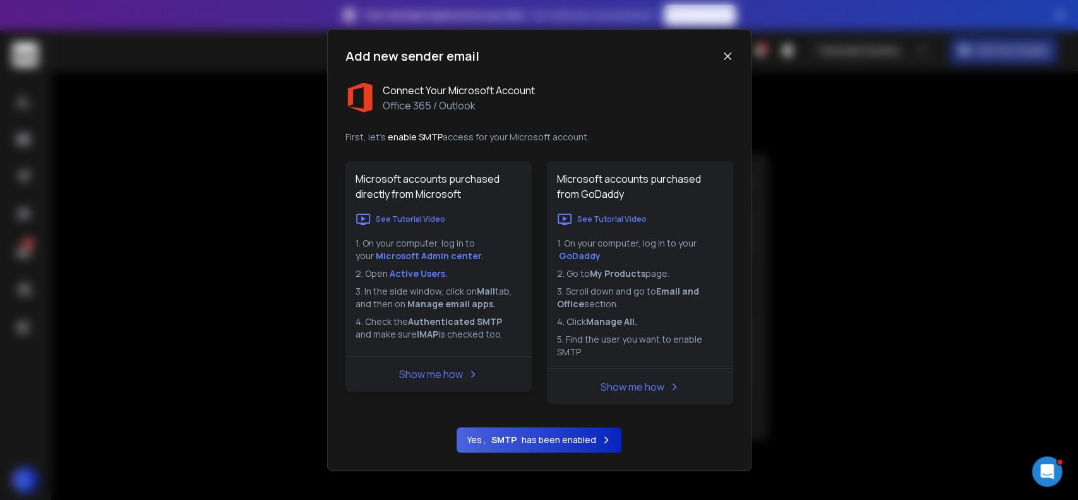
click at [517, 447] on div "Add new sender email Connect Your Microsoft Account Office 365 / Outlook First,…" at bounding box center [539, 250] width 425 height 442
click at [521, 434] on button "Yes , SMTP has been enabled" at bounding box center [539, 439] width 165 height 25
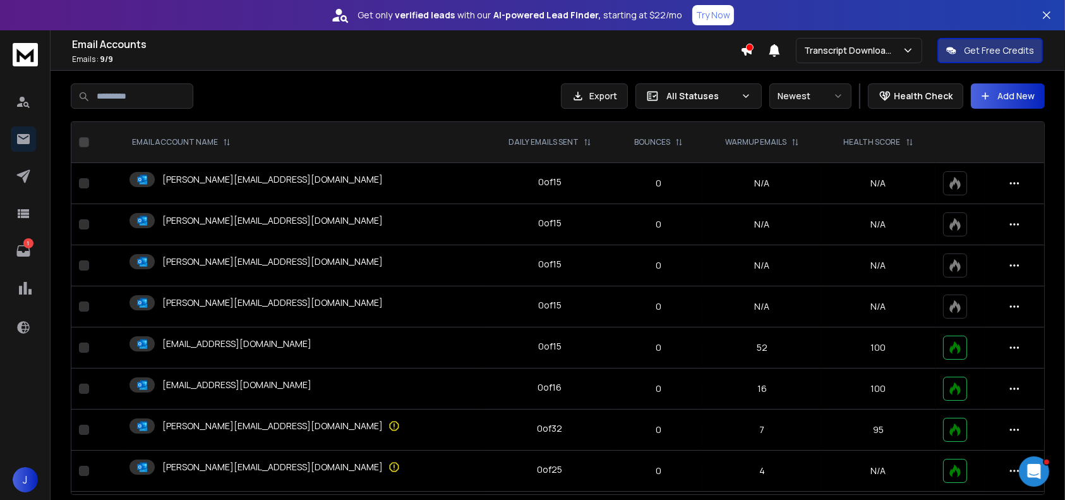
click at [994, 104] on button "Add New" at bounding box center [1008, 95] width 74 height 25
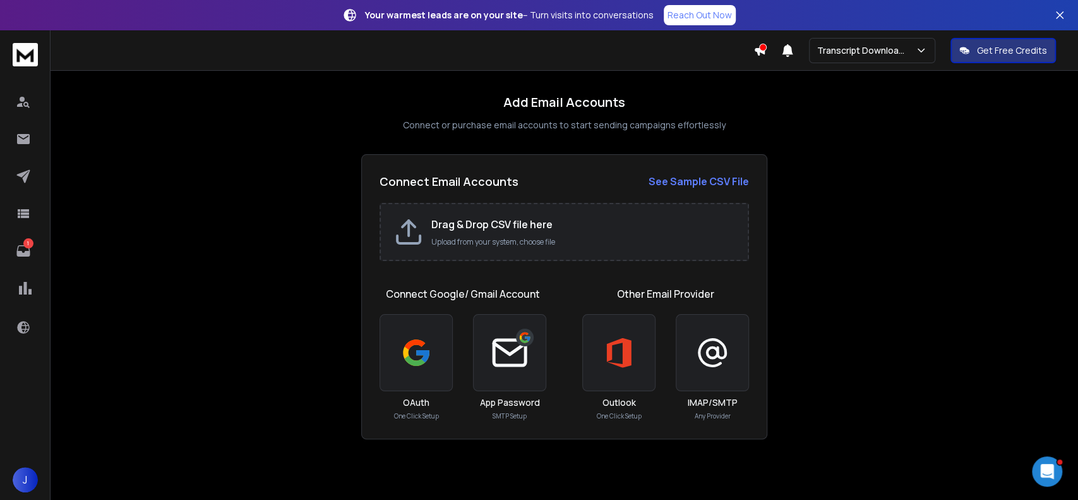
click at [637, 356] on div at bounding box center [618, 352] width 73 height 77
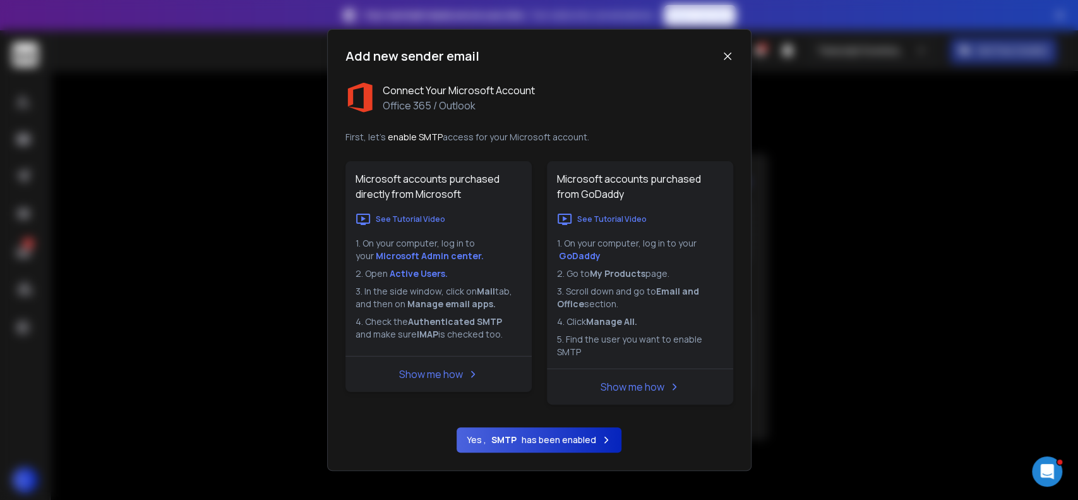
click at [553, 431] on button "Yes , SMTP has been enabled" at bounding box center [539, 439] width 165 height 25
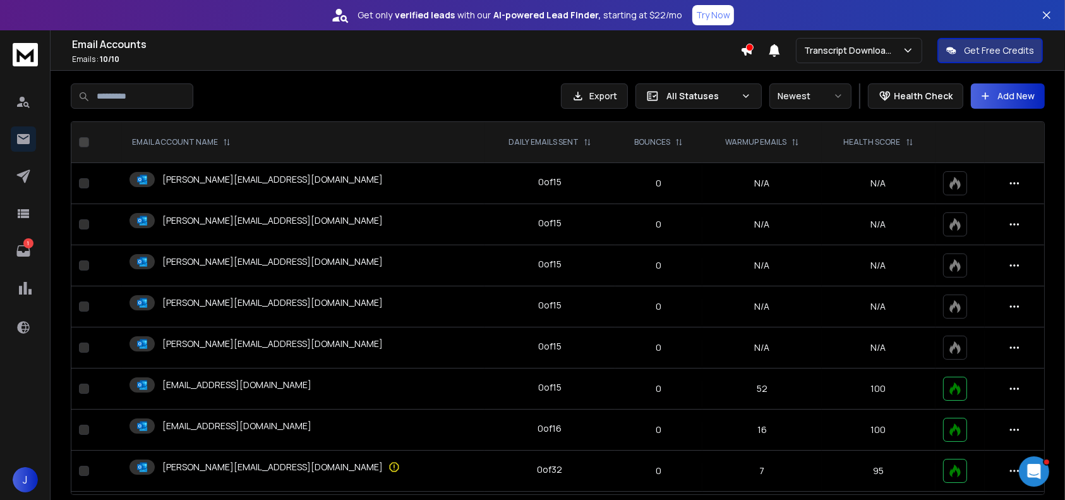
click at [979, 88] on button "Add New" at bounding box center [1008, 95] width 74 height 25
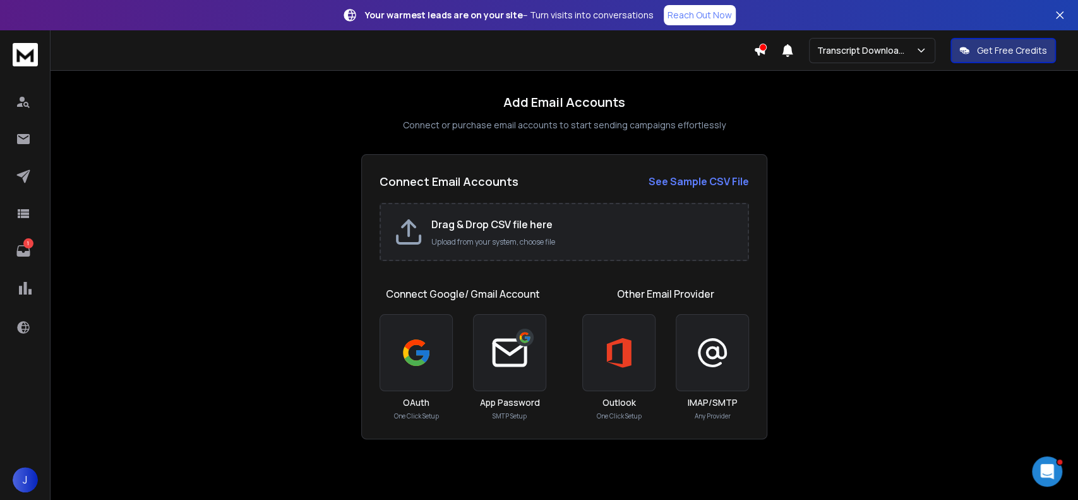
click at [637, 335] on div at bounding box center [618, 352] width 73 height 77
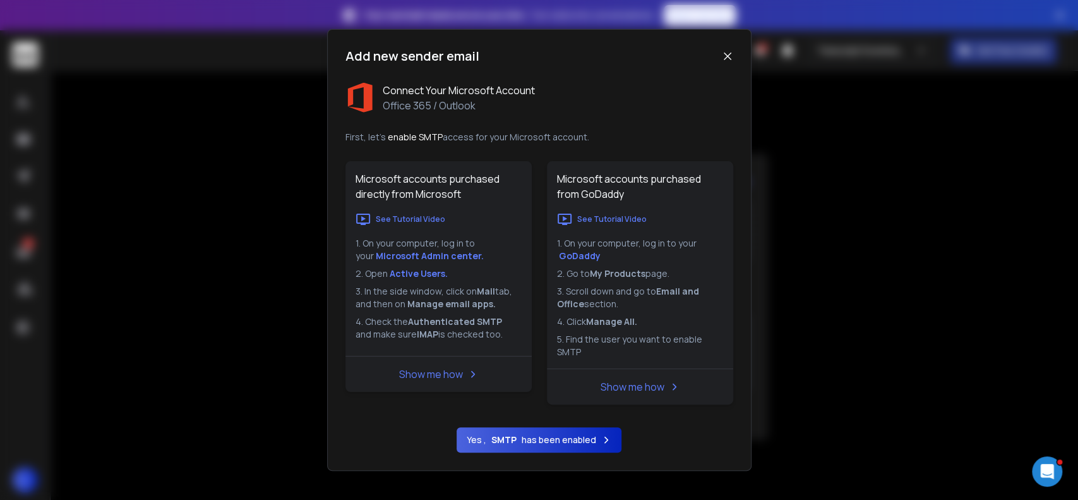
click at [560, 432] on button "Yes , SMTP has been enabled" at bounding box center [539, 439] width 165 height 25
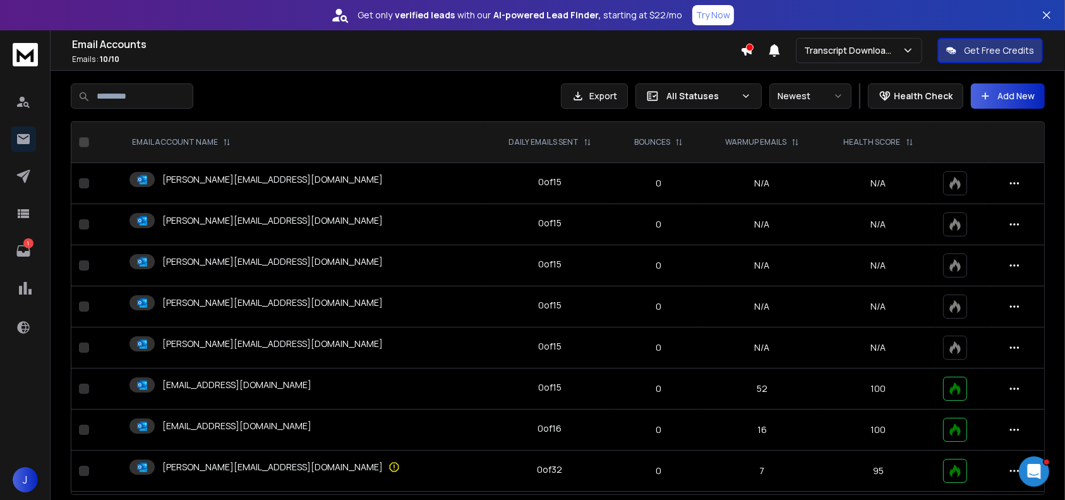
click at [989, 100] on icon at bounding box center [985, 96] width 9 height 9
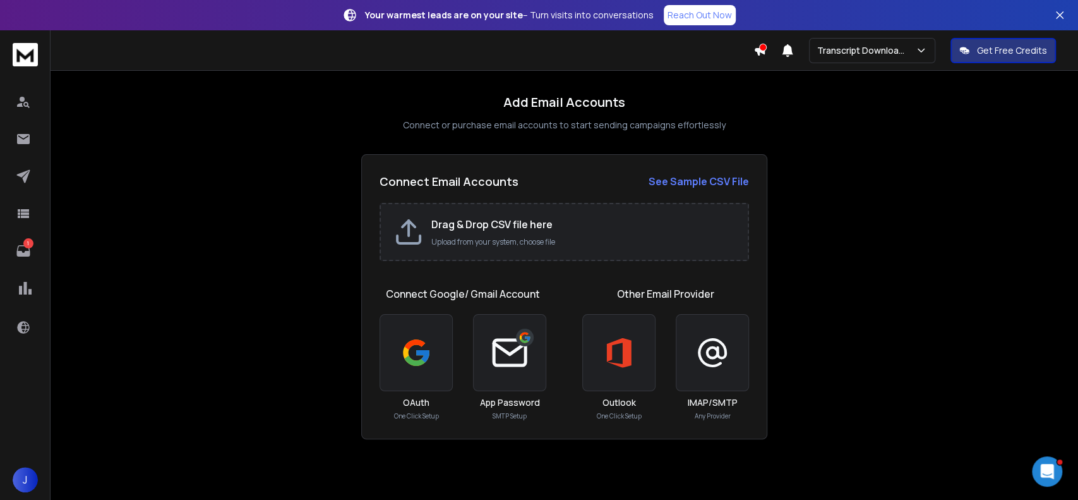
click at [640, 351] on div at bounding box center [618, 352] width 73 height 77
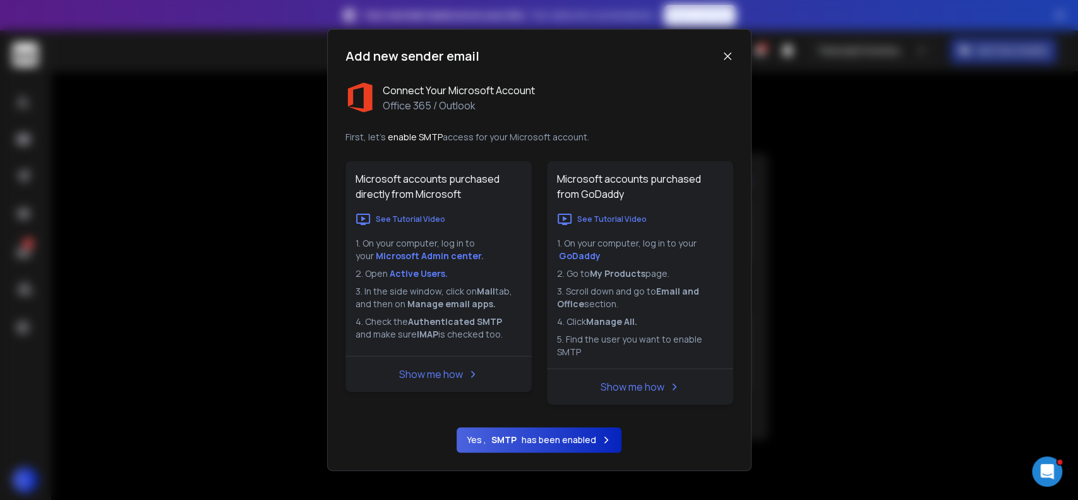
click at [539, 439] on button "Yes , SMTP has been enabled" at bounding box center [539, 439] width 165 height 25
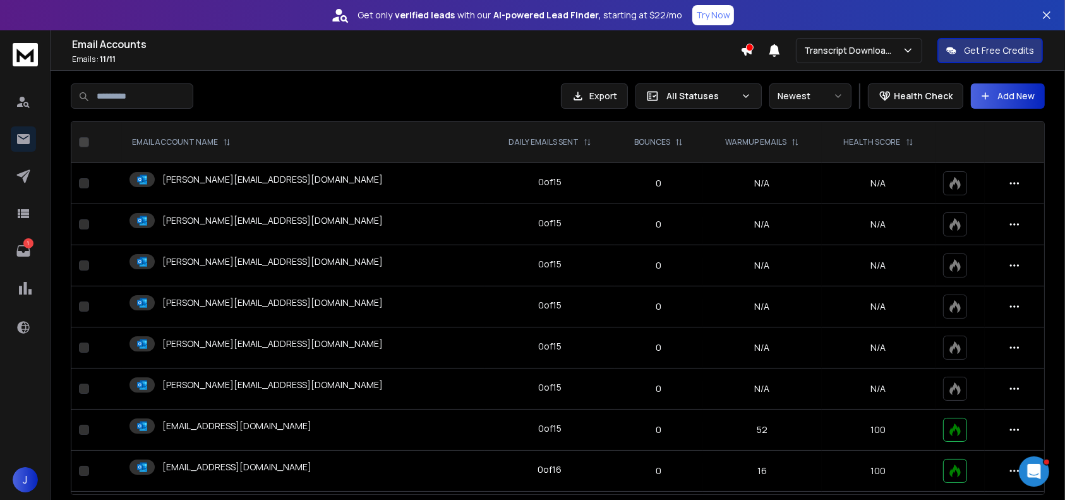
click at [998, 88] on button "Add New" at bounding box center [1008, 95] width 74 height 25
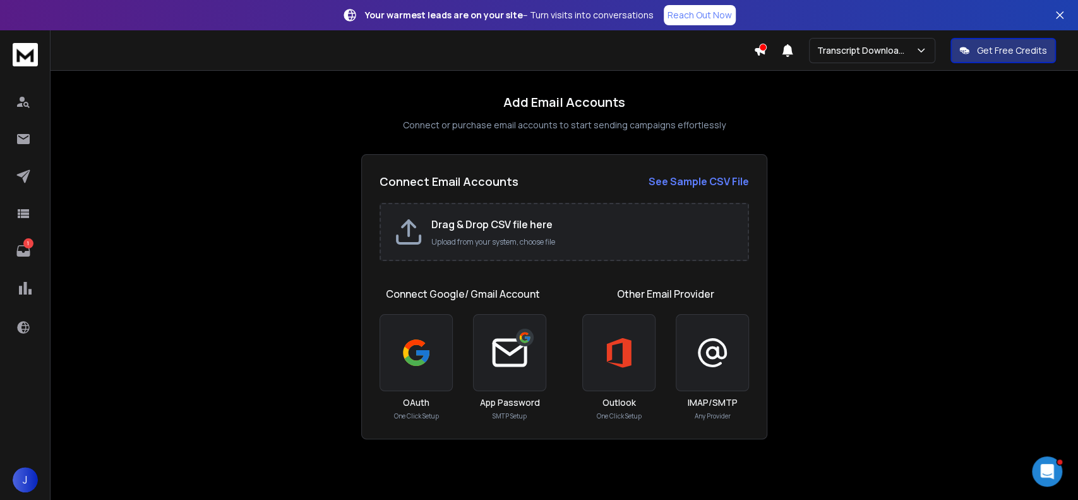
click at [622, 342] on icon at bounding box center [620, 353] width 30 height 30
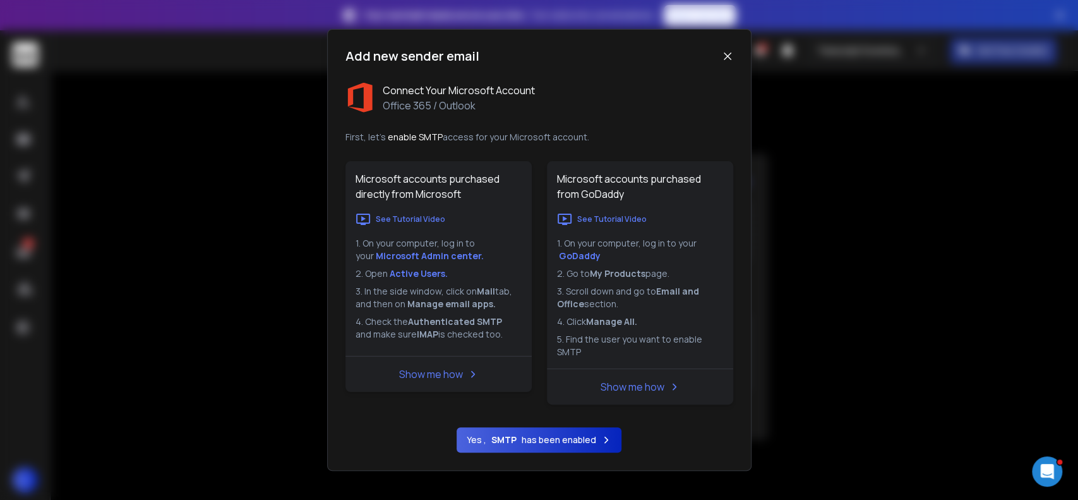
click at [522, 427] on button "Yes , SMTP has been enabled" at bounding box center [539, 439] width 165 height 25
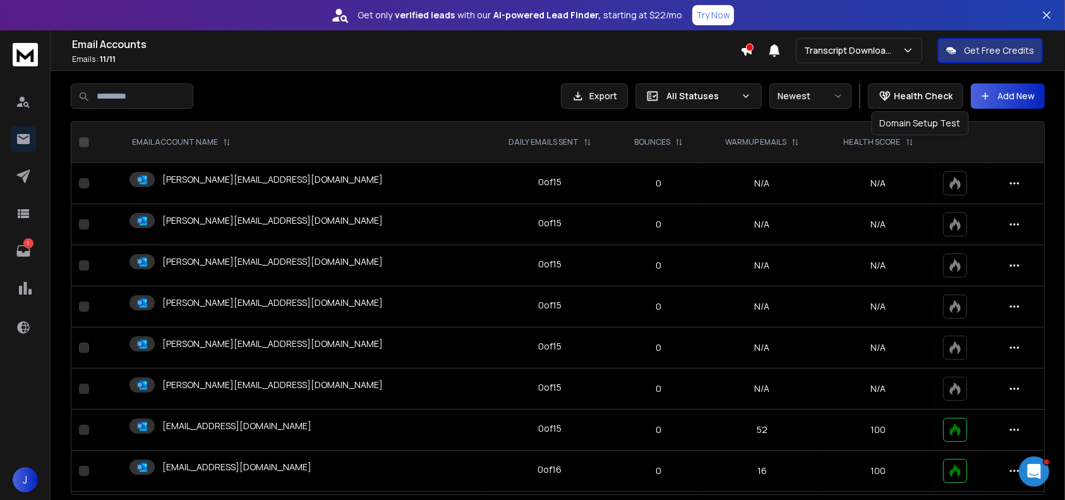
click at [991, 92] on button "Add New" at bounding box center [1008, 95] width 74 height 25
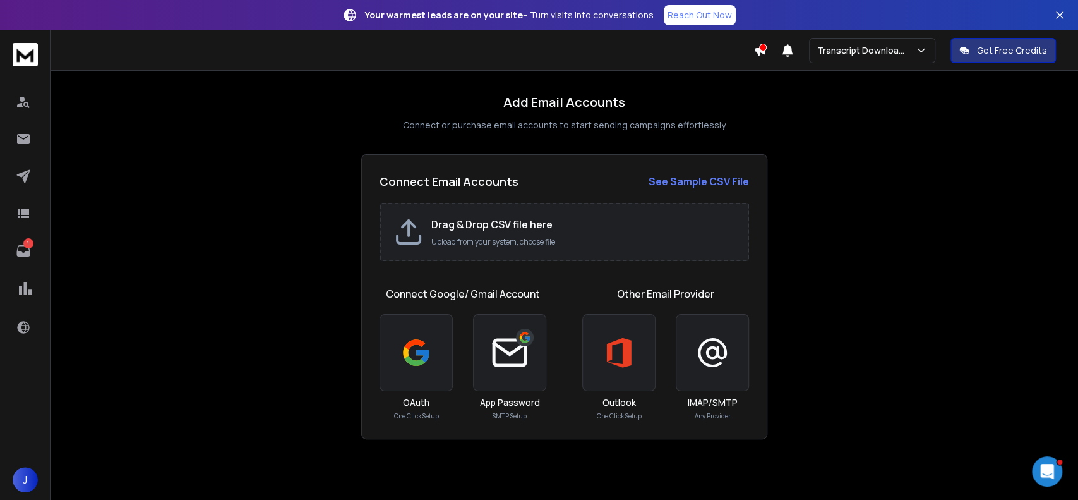
click at [613, 356] on icon at bounding box center [620, 353] width 30 height 30
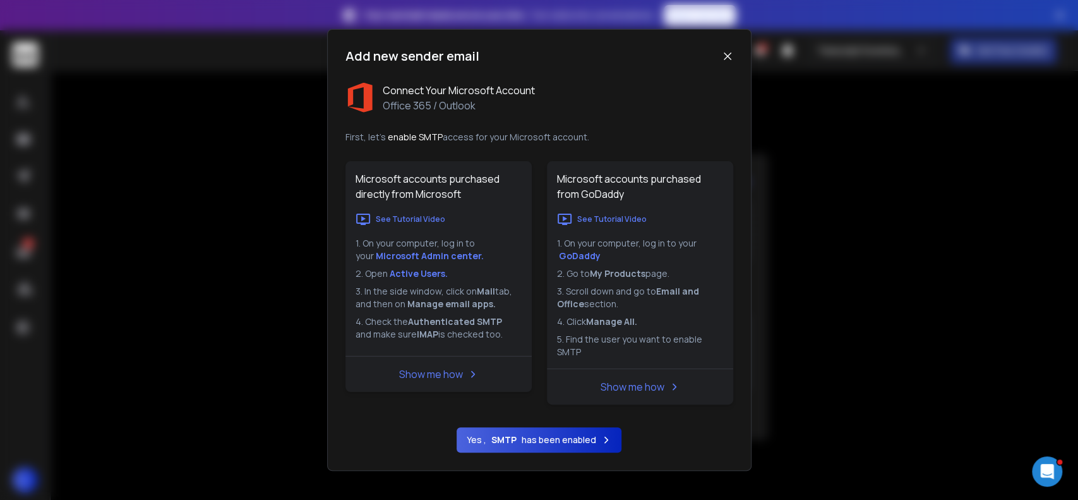
click at [530, 436] on button "Yes , SMTP has been enabled" at bounding box center [539, 439] width 165 height 25
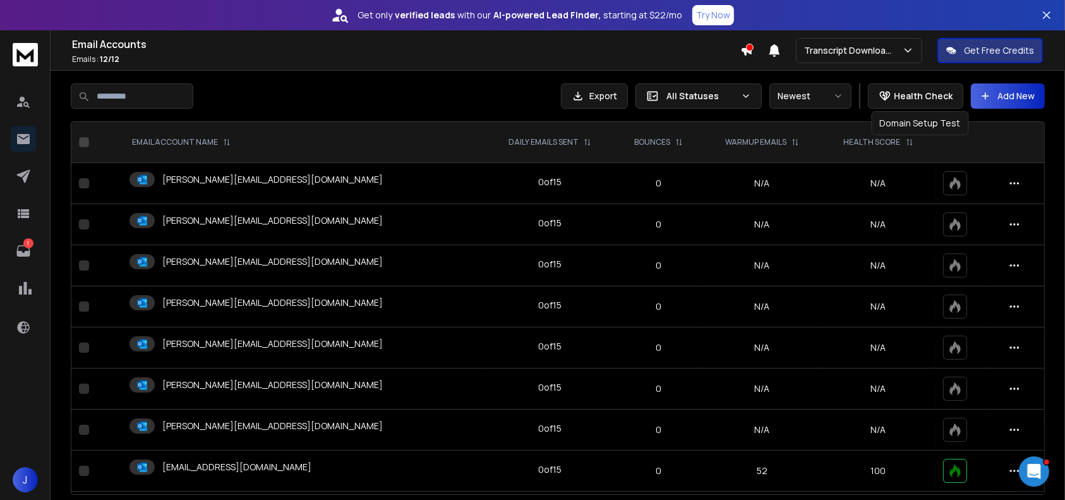
click at [984, 97] on icon at bounding box center [985, 96] width 9 height 9
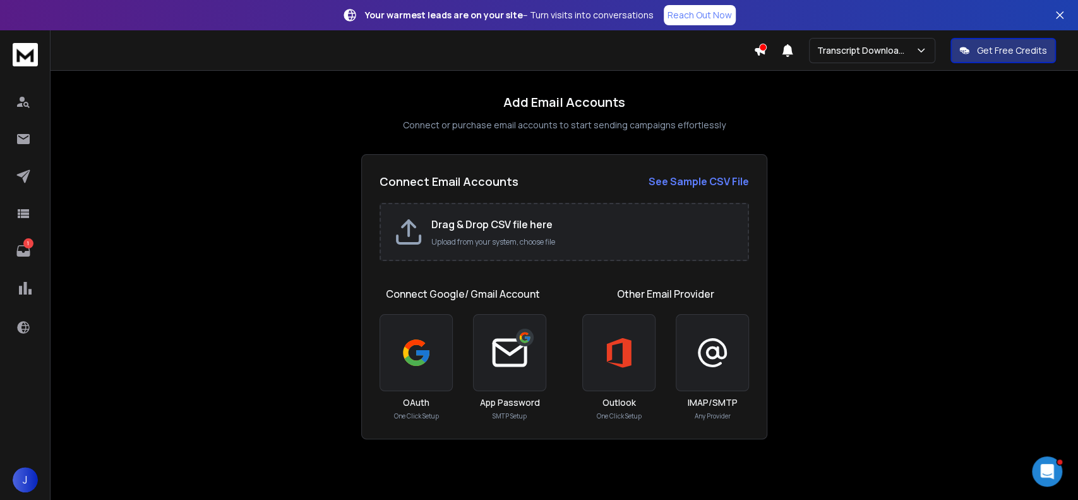
click at [629, 363] on icon at bounding box center [618, 352] width 25 height 30
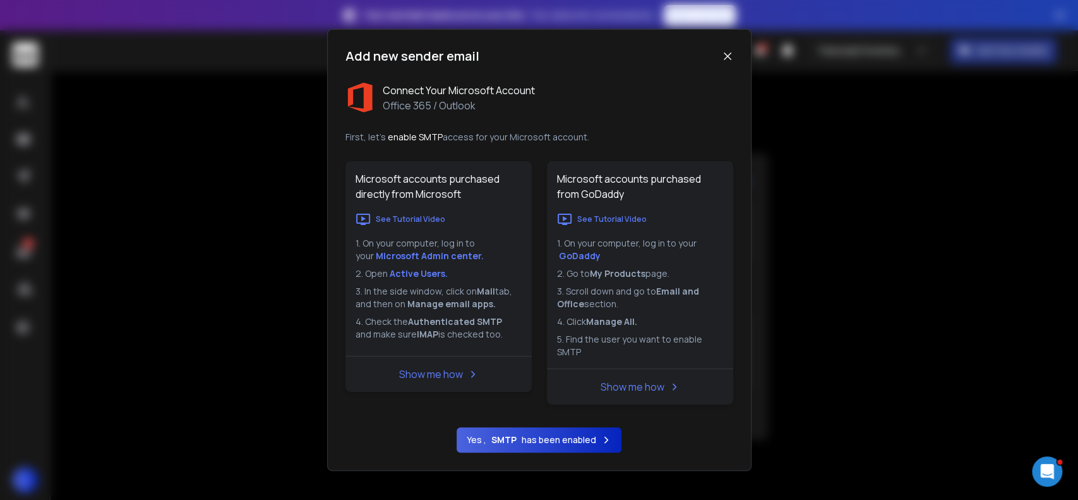
click at [563, 428] on button "Yes , SMTP has been enabled" at bounding box center [539, 439] width 165 height 25
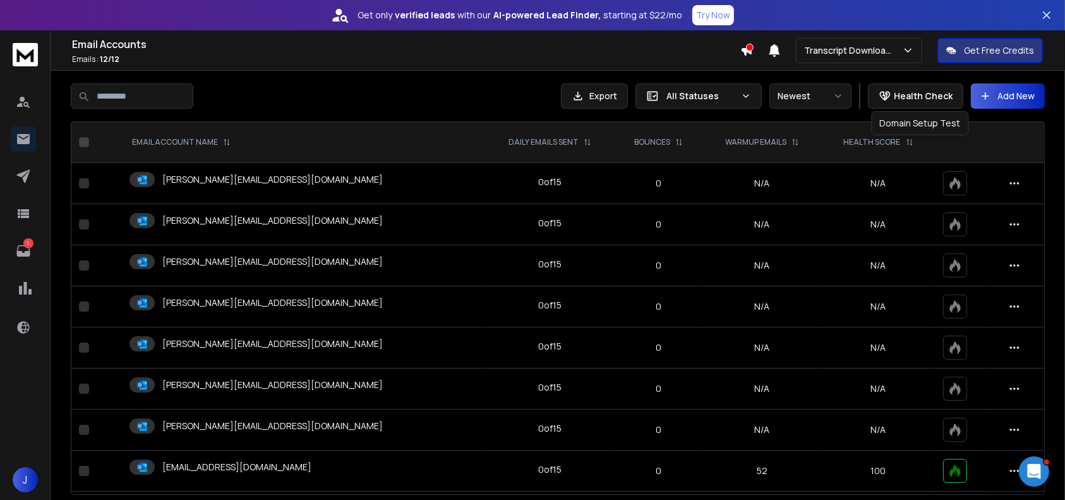
click at [996, 95] on button "Add New" at bounding box center [1008, 95] width 74 height 25
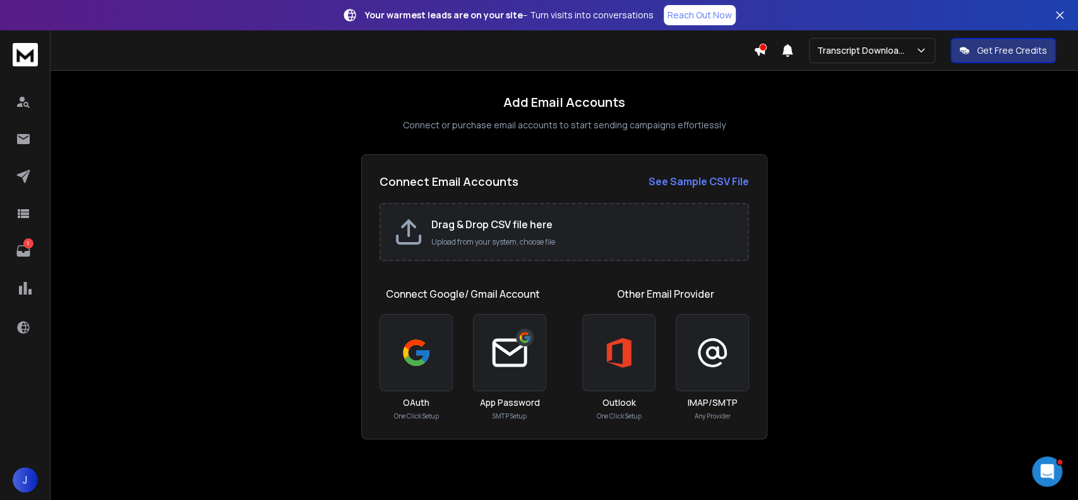
click at [629, 326] on div at bounding box center [618, 352] width 73 height 77
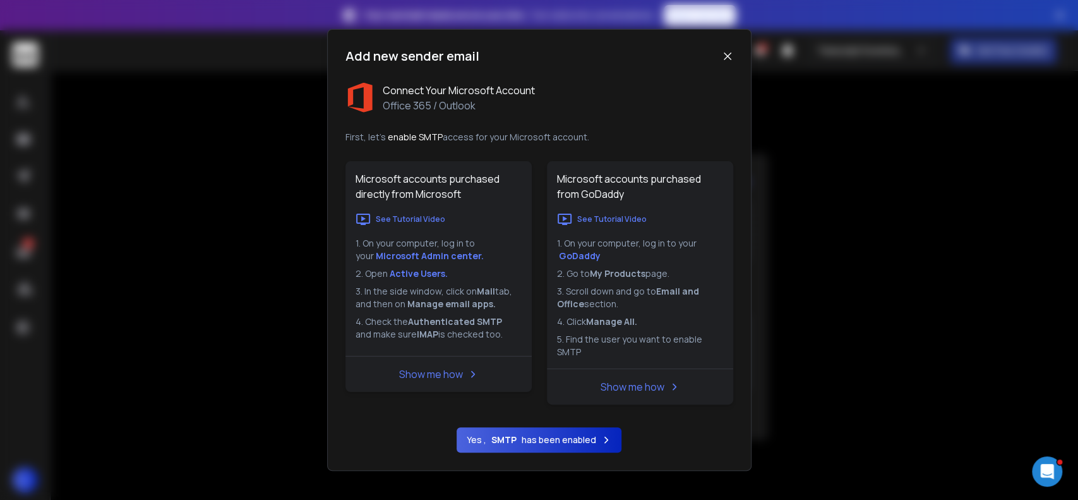
click at [538, 437] on button "Yes , SMTP has been enabled" at bounding box center [539, 439] width 165 height 25
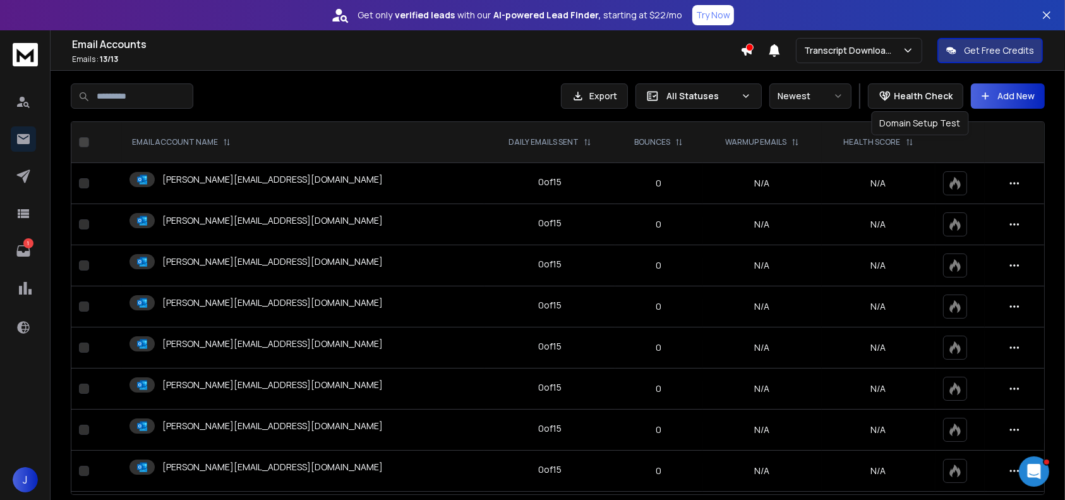
click at [799, 88] on button "Add New" at bounding box center [1008, 95] width 74 height 25
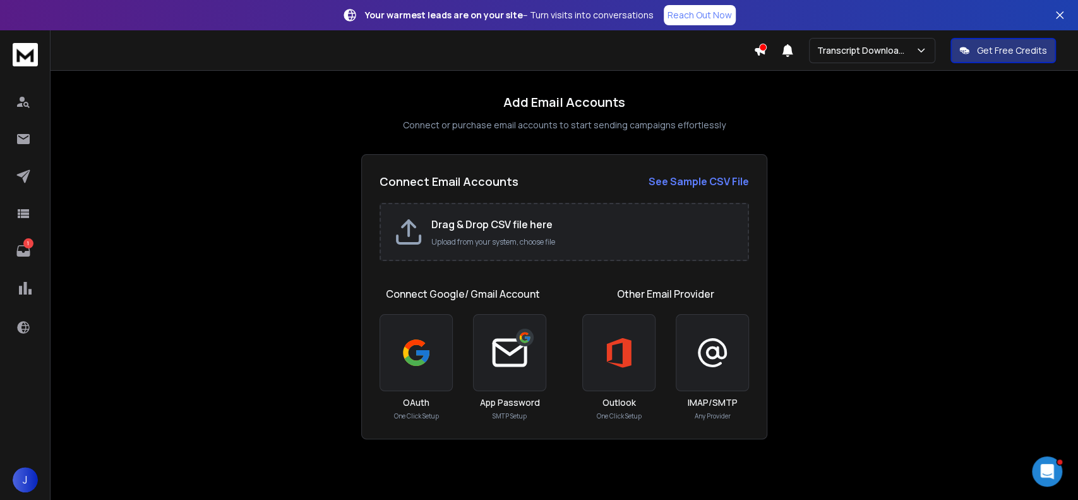
click at [627, 344] on icon at bounding box center [618, 352] width 25 height 30
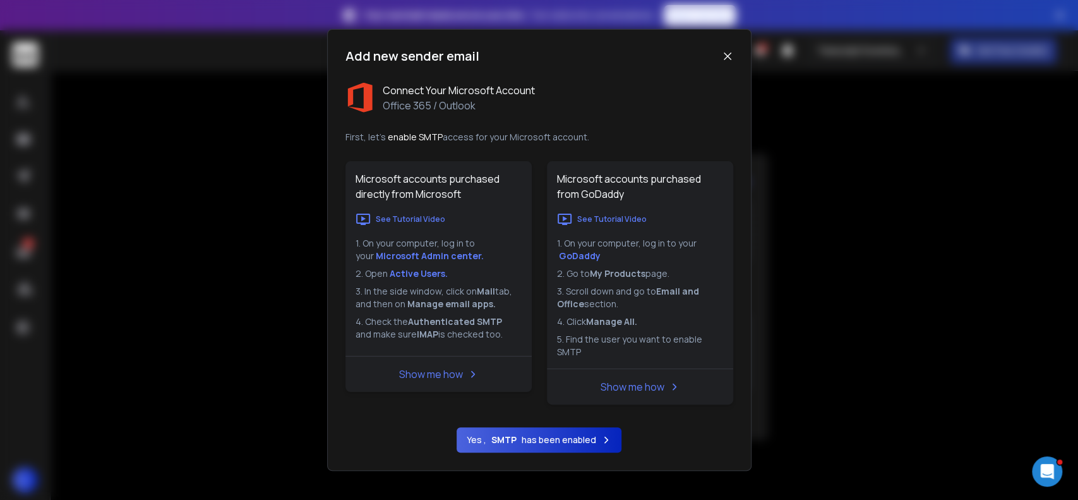
click at [535, 374] on button "Yes , SMTP has been enabled" at bounding box center [539, 439] width 165 height 25
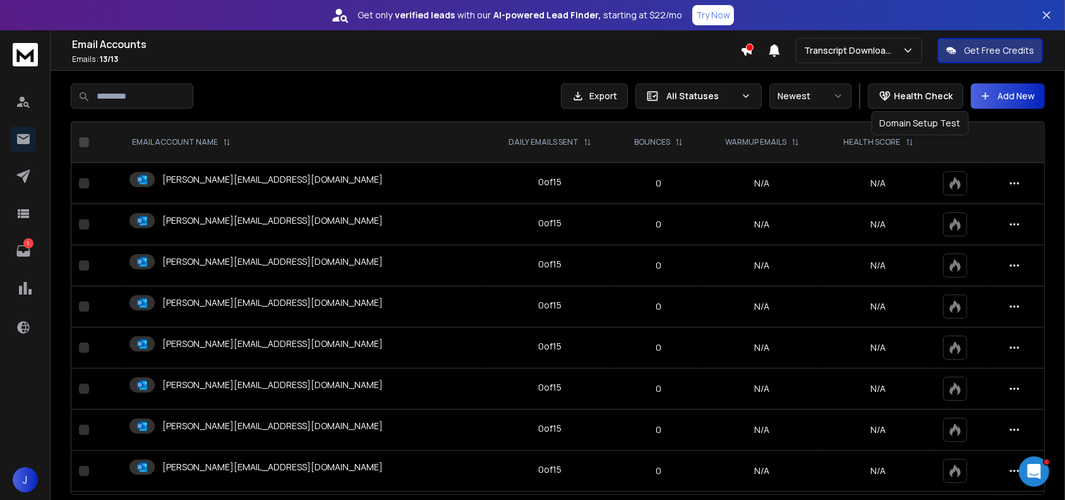
click at [996, 95] on button "Add New" at bounding box center [1008, 95] width 74 height 25
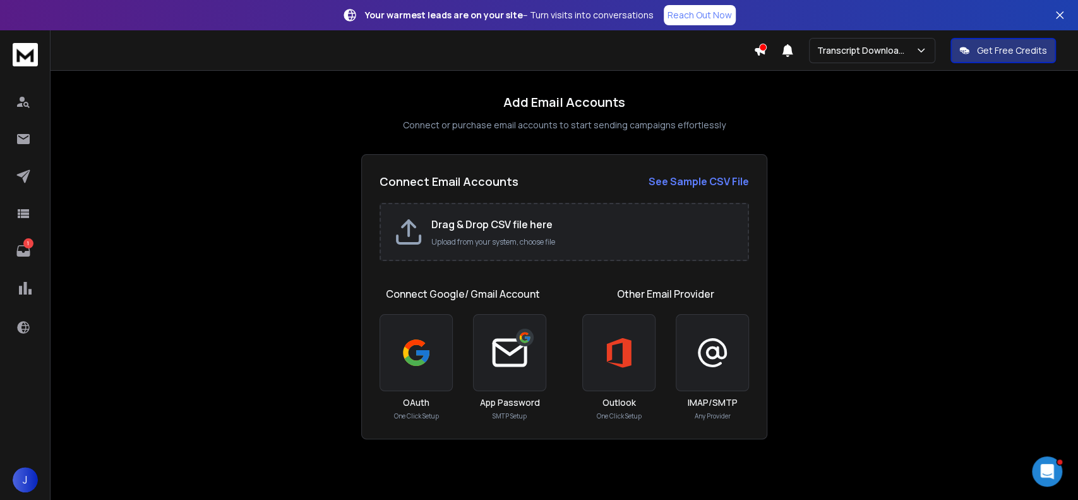
click at [637, 346] on div at bounding box center [618, 352] width 73 height 77
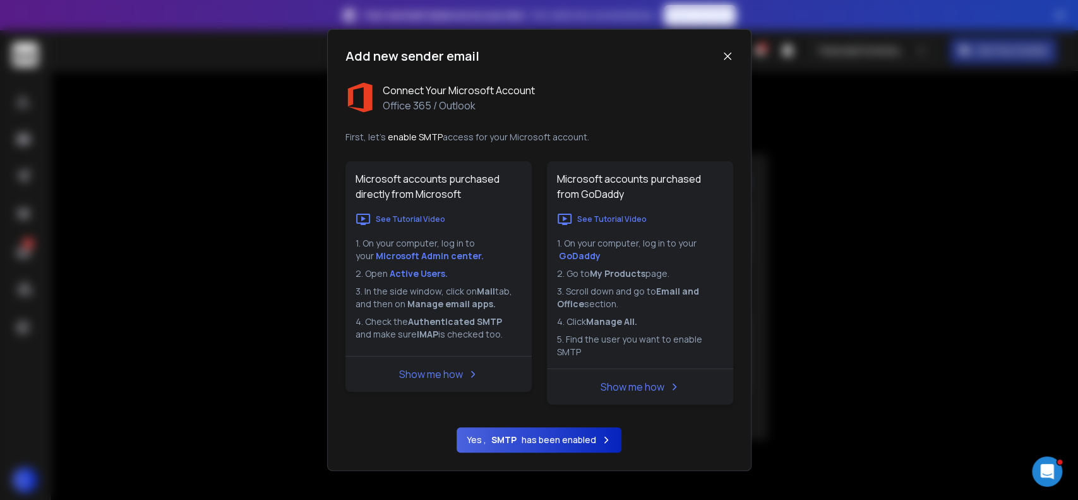
click at [511, 433] on b "SMTP" at bounding box center [503, 439] width 25 height 13
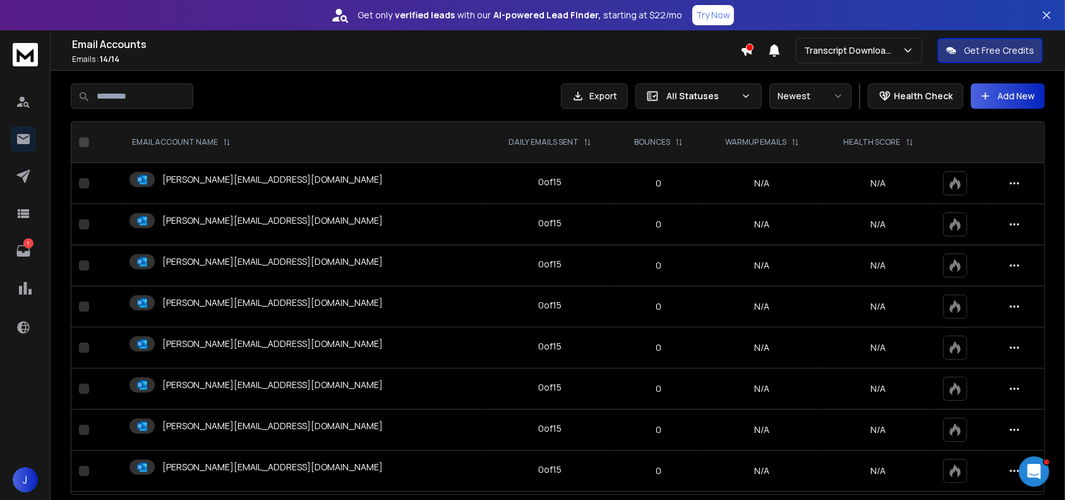
click at [1013, 95] on button "Add New" at bounding box center [1008, 95] width 74 height 25
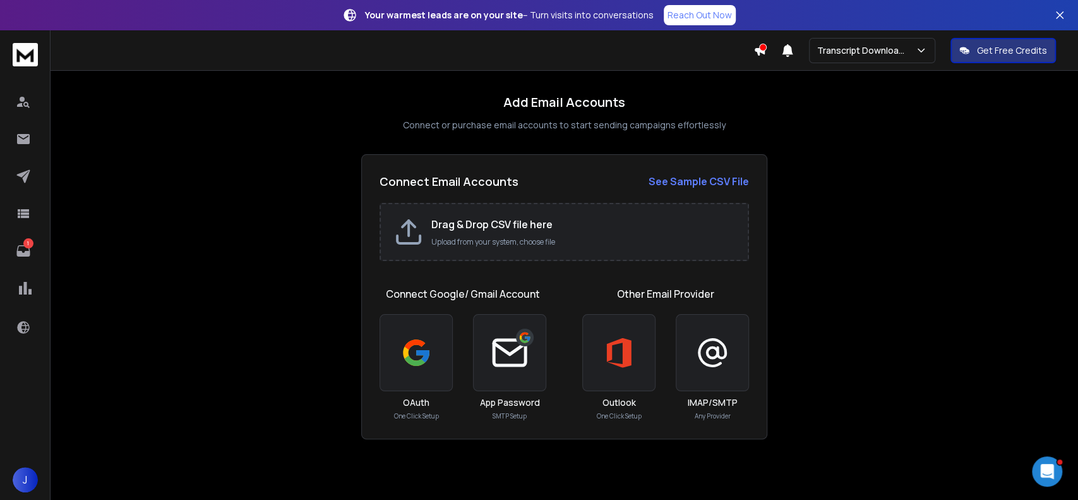
click at [630, 330] on div at bounding box center [618, 352] width 73 height 77
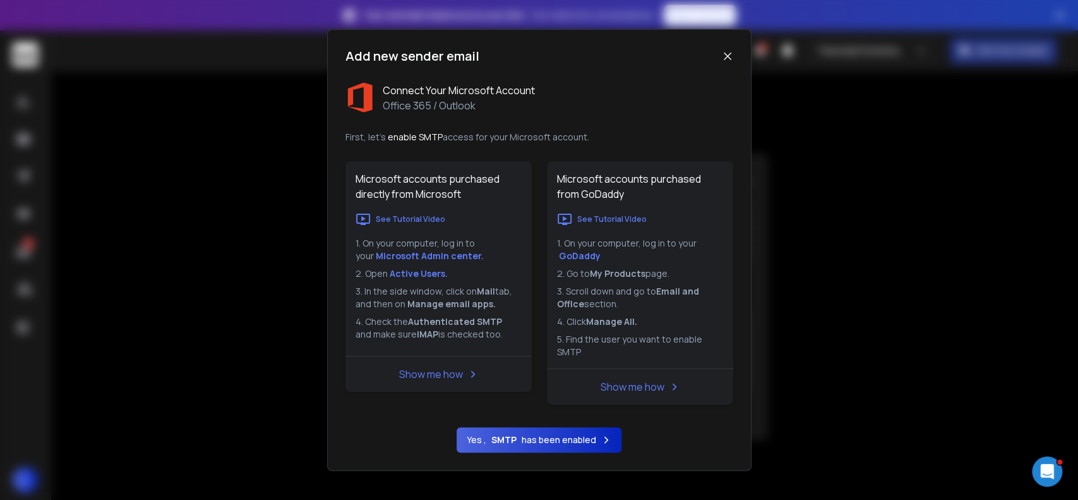
drag, startPoint x: 513, startPoint y: 433, endPoint x: 503, endPoint y: 440, distance: 11.9
click at [514, 433] on b "SMTP" at bounding box center [503, 439] width 25 height 13
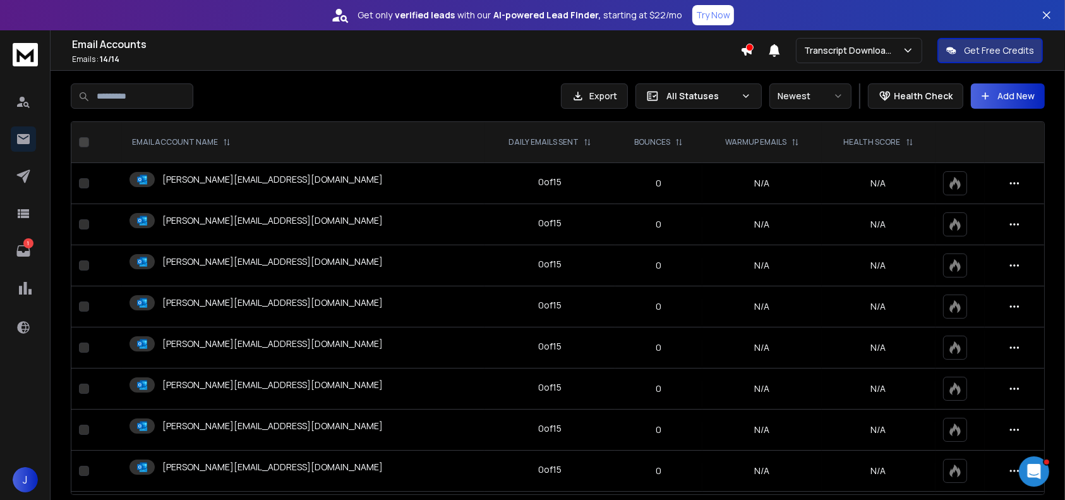
click at [990, 94] on icon at bounding box center [985, 96] width 9 height 9
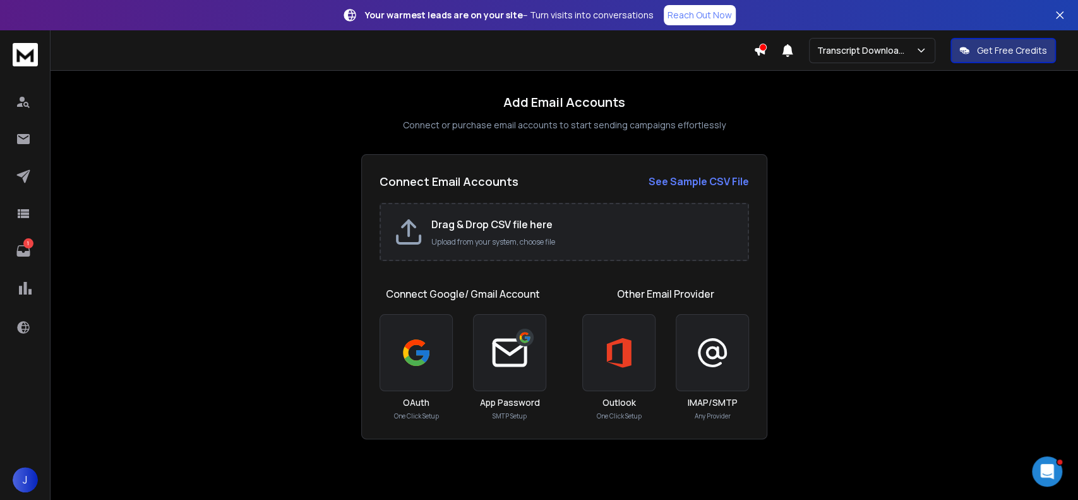
click at [634, 336] on div at bounding box center [619, 352] width 32 height 35
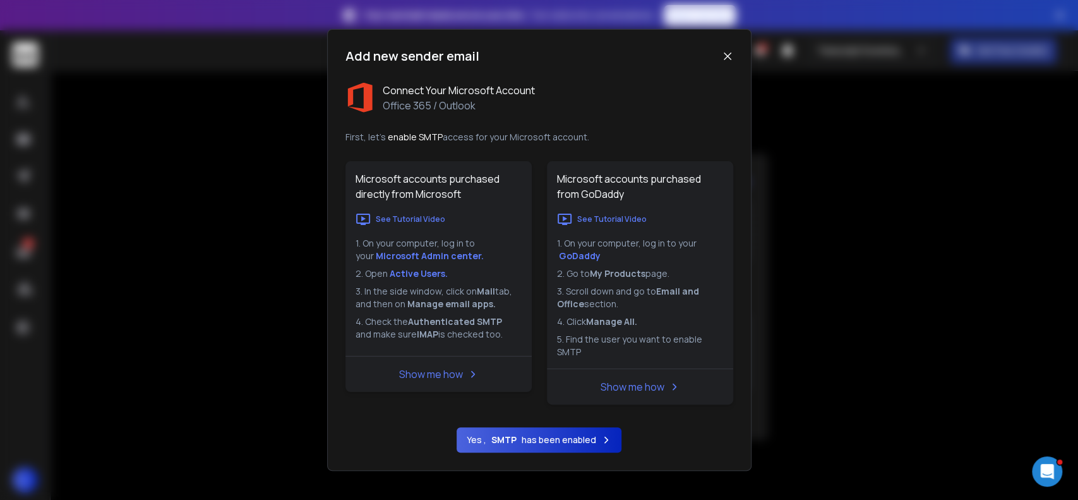
drag, startPoint x: 550, startPoint y: 430, endPoint x: 483, endPoint y: 433, distance: 66.4
click at [551, 430] on button "Yes , SMTP has been enabled" at bounding box center [539, 439] width 165 height 25
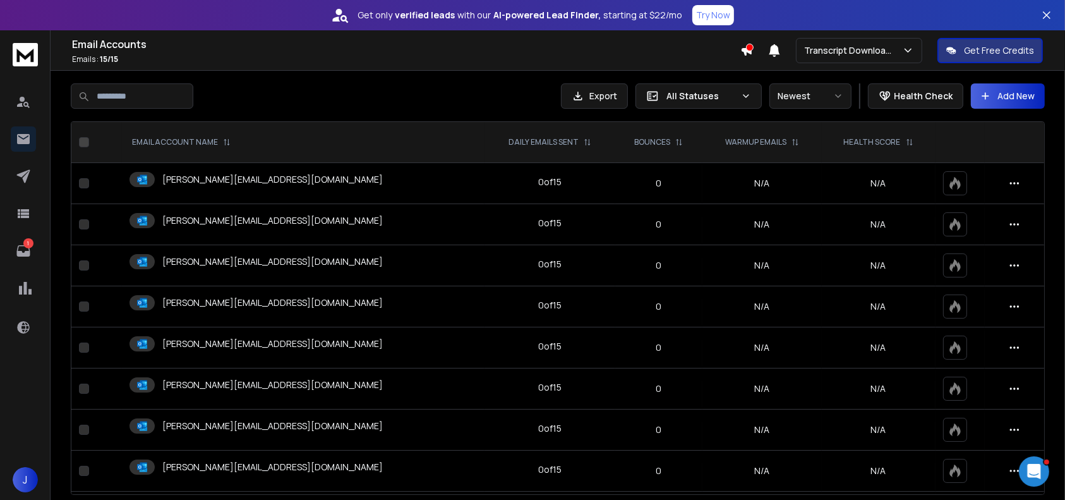
click at [1016, 85] on button "Add New" at bounding box center [1008, 95] width 74 height 25
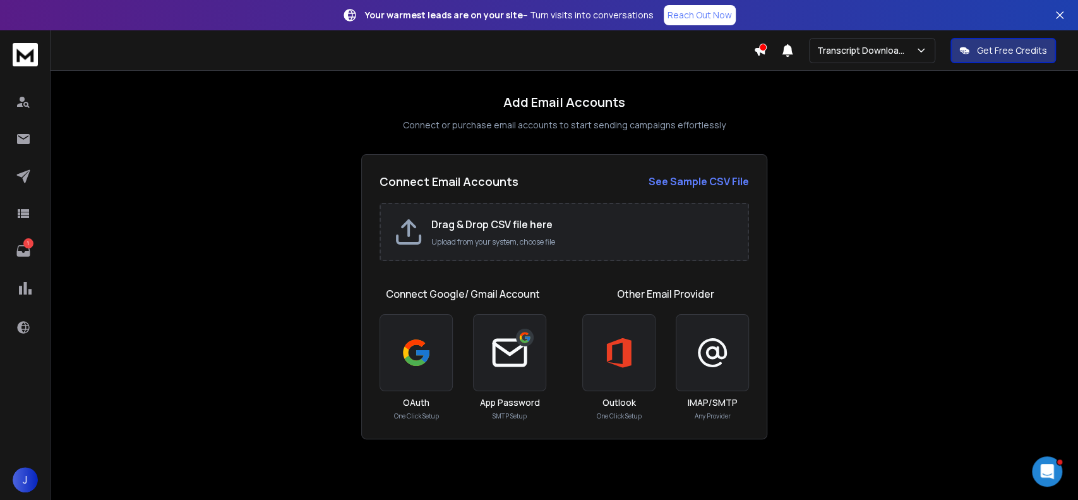
click at [632, 347] on icon at bounding box center [620, 353] width 30 height 30
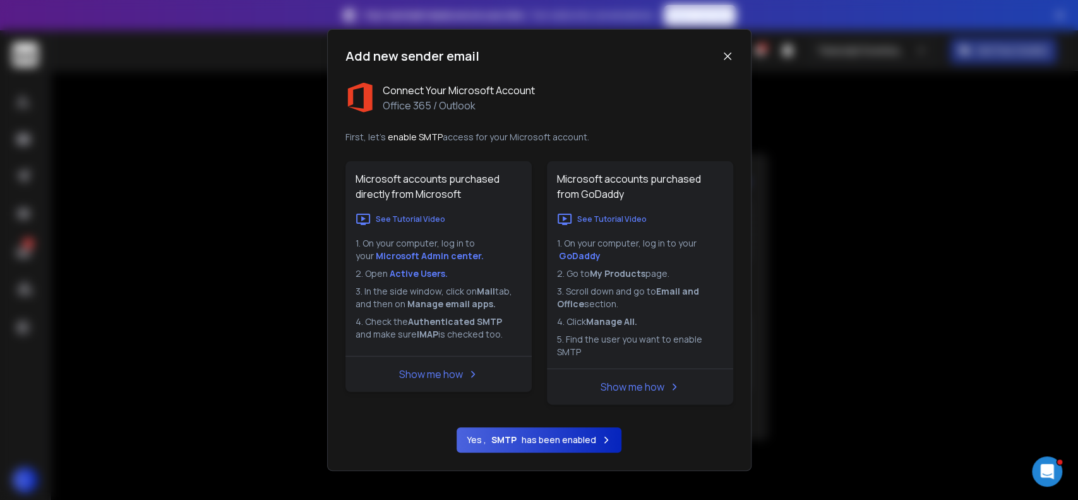
click at [526, 427] on button "Yes , SMTP has been enabled" at bounding box center [539, 439] width 165 height 25
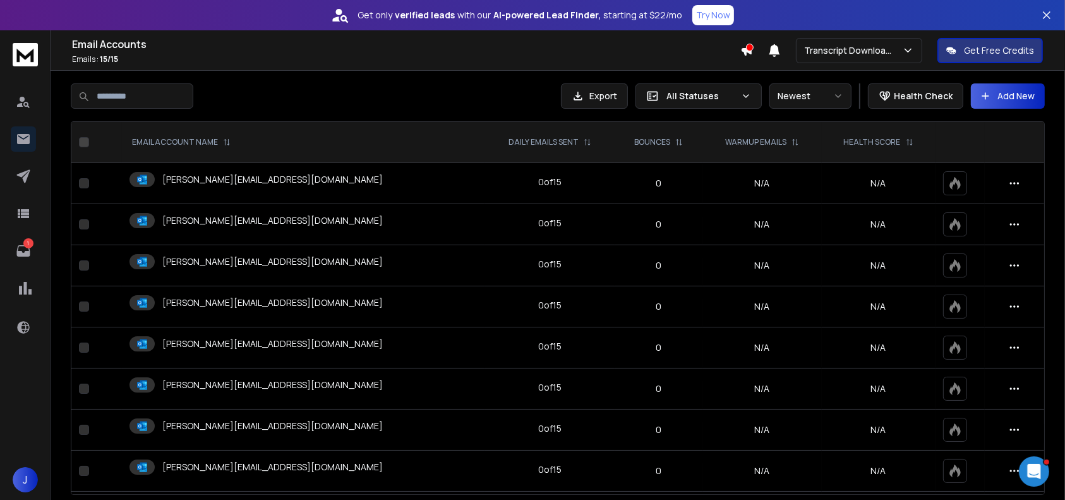
click at [1001, 93] on button "Add New" at bounding box center [1008, 95] width 74 height 25
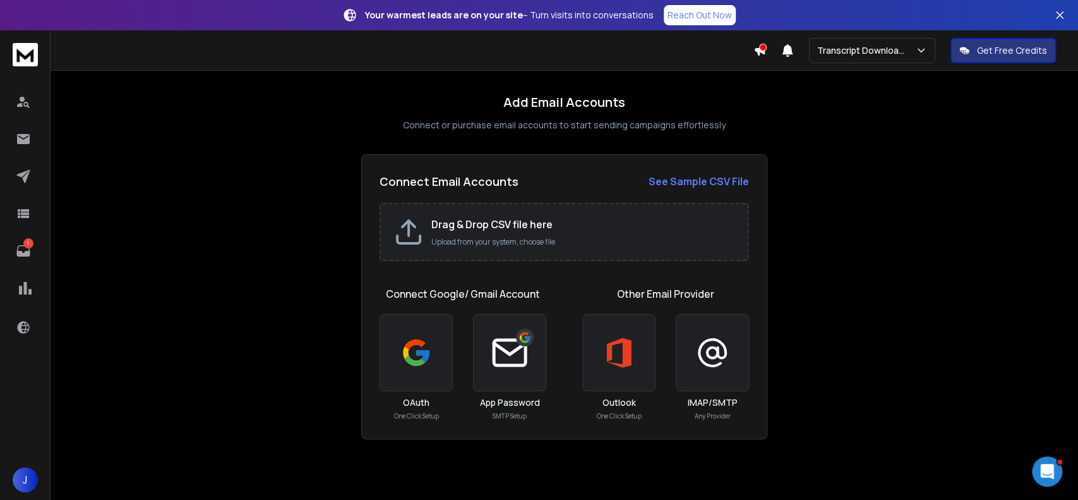
click at [632, 345] on div at bounding box center [619, 352] width 32 height 35
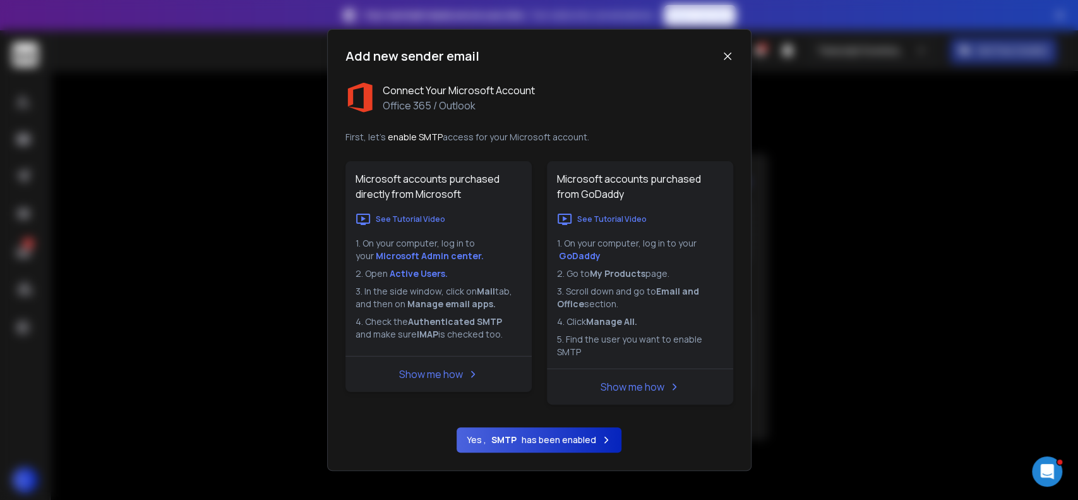
click at [521, 431] on button "Yes , SMTP has been enabled" at bounding box center [539, 439] width 165 height 25
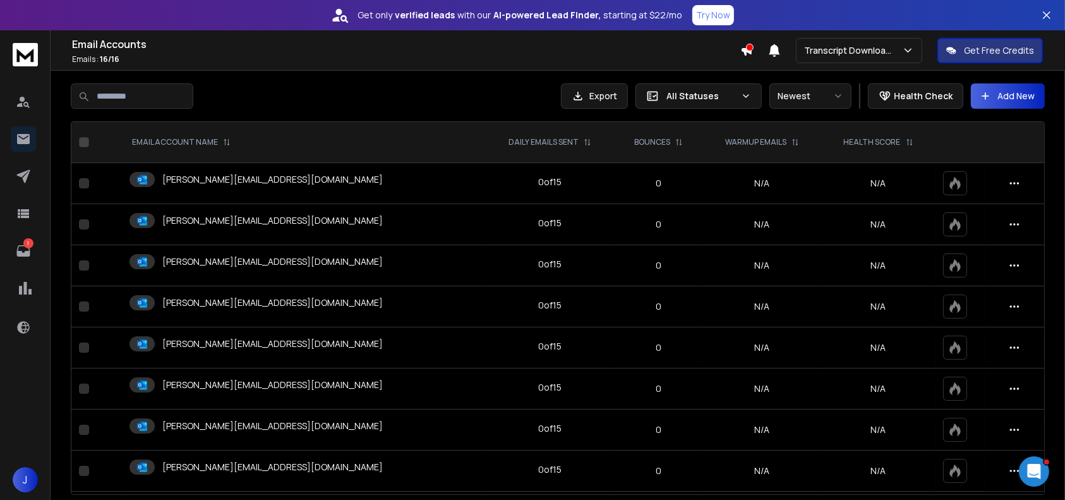
scroll to position [334, 0]
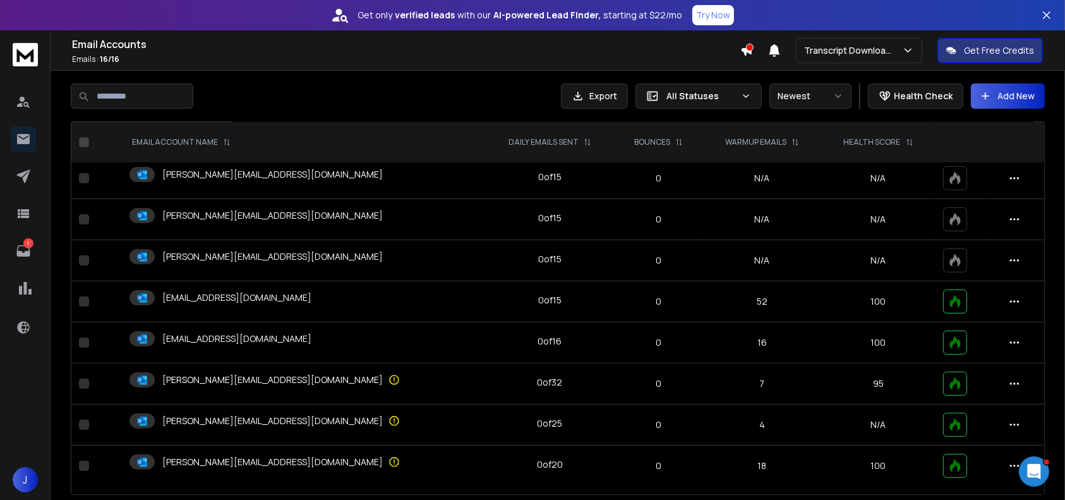
click at [87, 381] on button "button" at bounding box center [84, 383] width 10 height 10
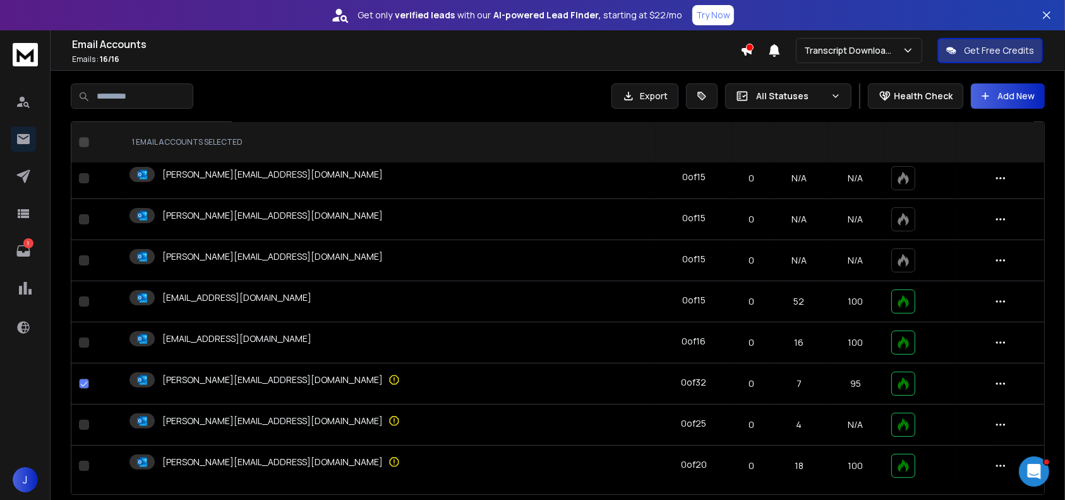
click at [87, 419] on button "button" at bounding box center [84, 424] width 10 height 10
click at [85, 465] on button "button" at bounding box center [84, 466] width 10 height 10
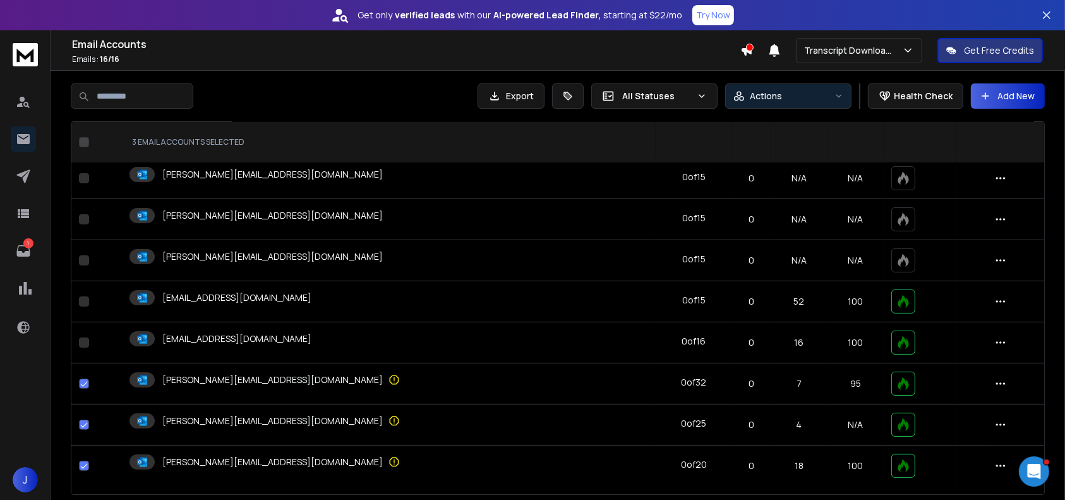
click at [789, 101] on div "Actions" at bounding box center [781, 96] width 96 height 13
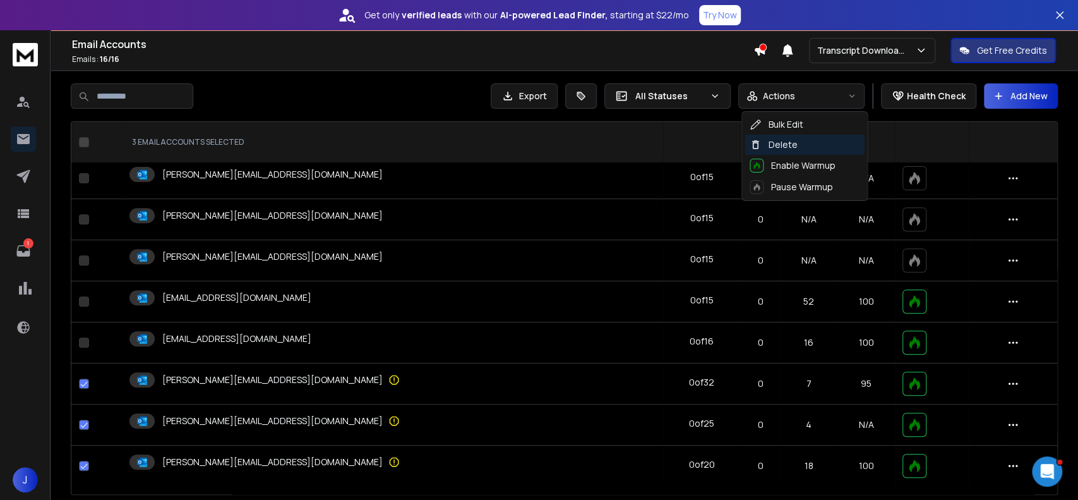
click at [795, 143] on div "Delete" at bounding box center [774, 144] width 48 height 13
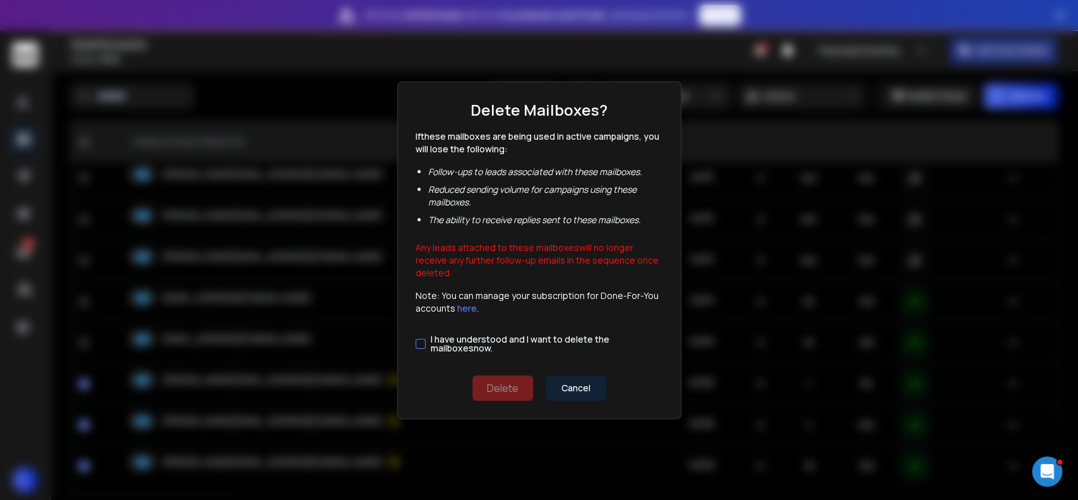
click at [418, 339] on button "I have understood and I want to delete the mailbox es now." at bounding box center [421, 344] width 10 height 10
click at [491, 378] on button "Delete" at bounding box center [503, 387] width 61 height 25
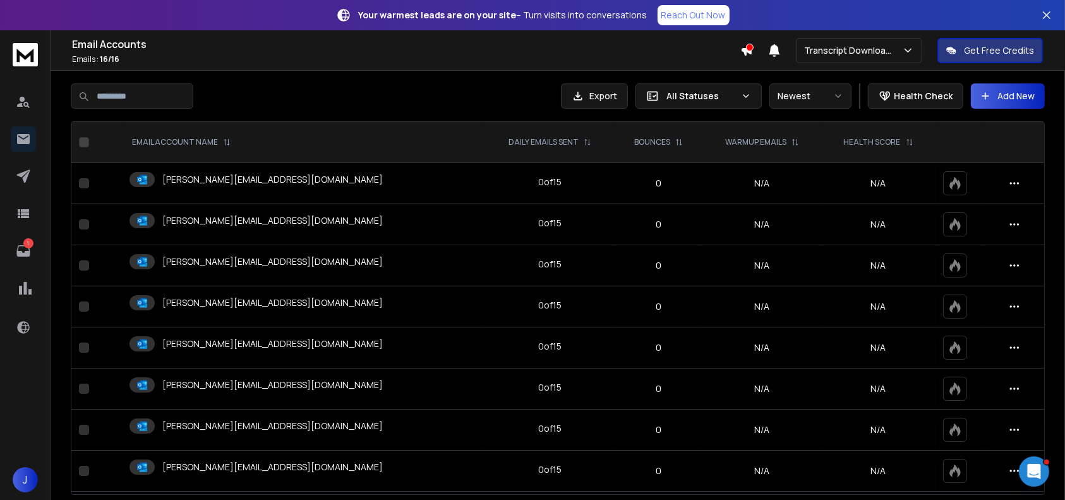
scroll to position [334, 0]
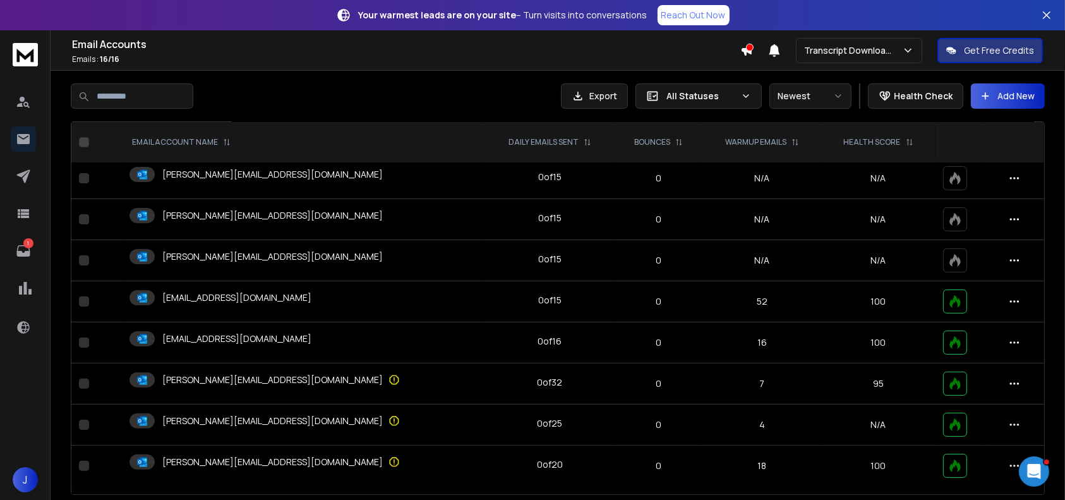
click at [86, 382] on button "button" at bounding box center [84, 383] width 10 height 10
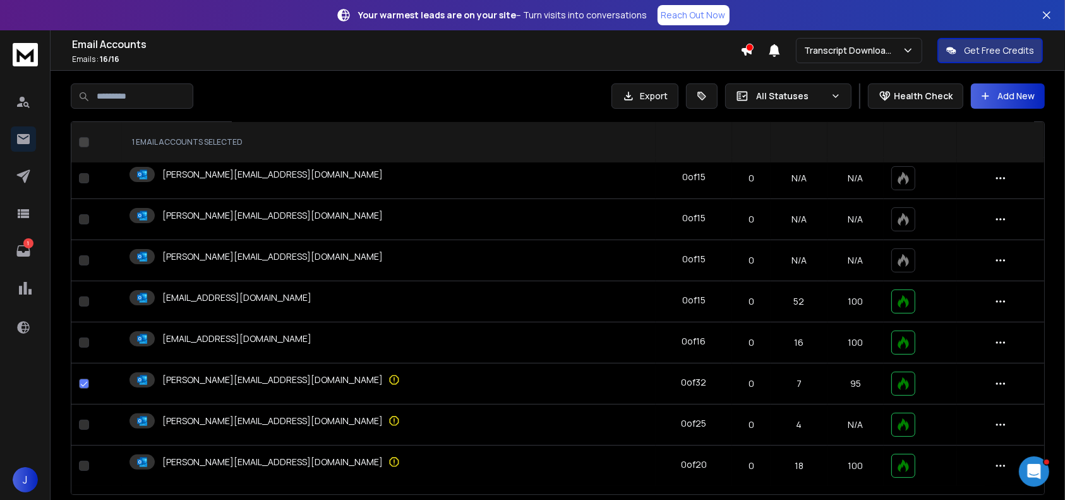
click at [85, 420] on button "button" at bounding box center [84, 424] width 10 height 10
click at [86, 467] on button "button" at bounding box center [84, 466] width 10 height 10
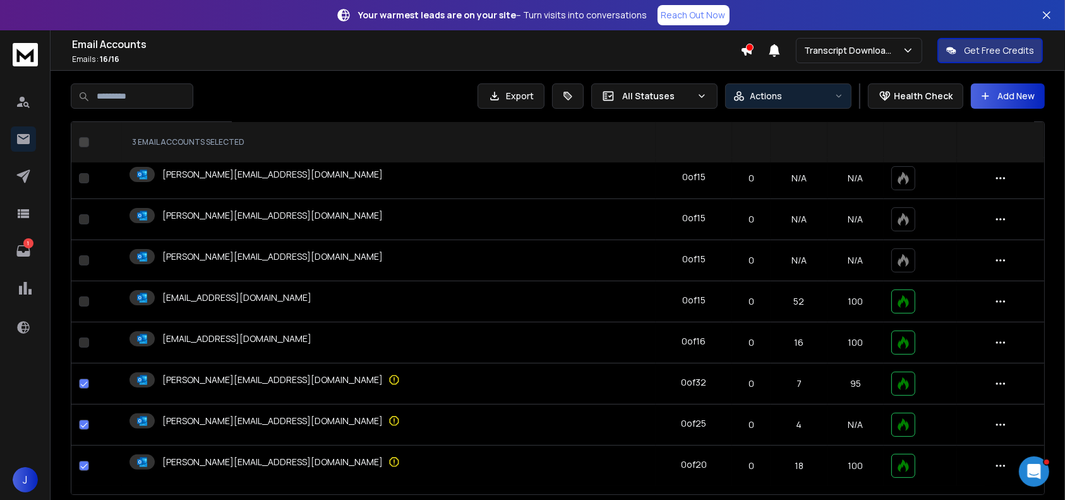
click at [761, 90] on p "Actions" at bounding box center [766, 96] width 32 height 13
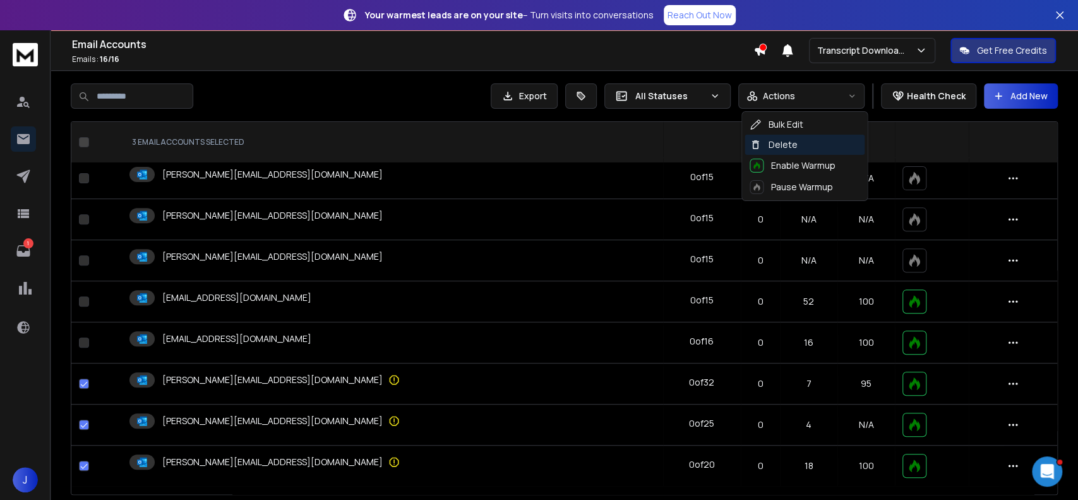
click at [791, 142] on div "Delete" at bounding box center [774, 144] width 48 height 13
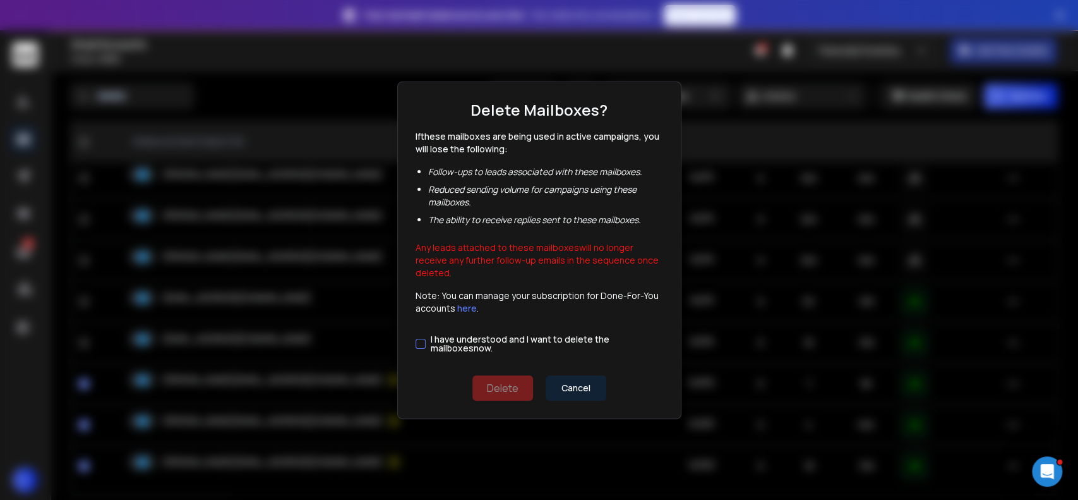
click at [424, 342] on div "I have understood and I want to delete the mailbox es now." at bounding box center [540, 339] width 248 height 28
click at [417, 339] on button "I have understood and I want to delete the mailbox es now." at bounding box center [421, 344] width 10 height 10
click at [477, 378] on button "Delete" at bounding box center [503, 387] width 61 height 25
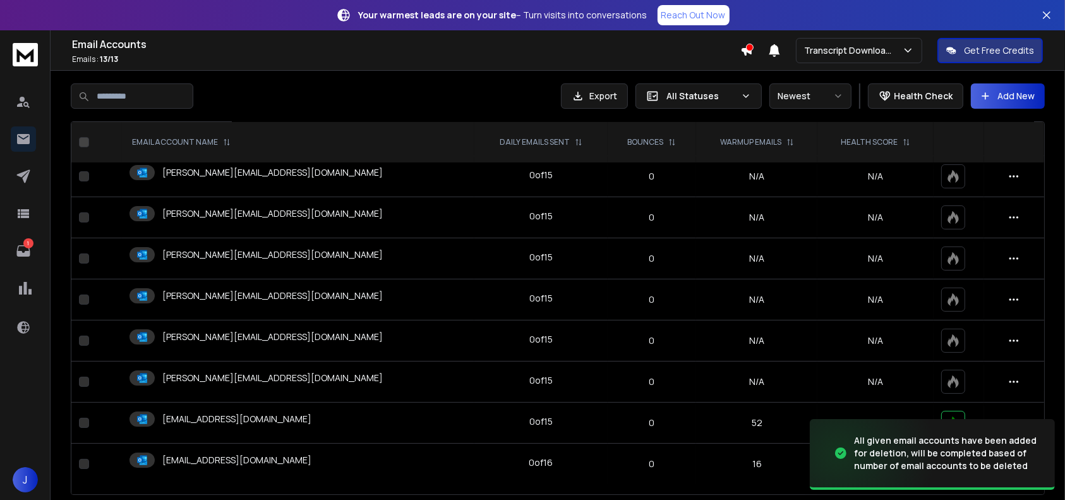
scroll to position [211, 0]
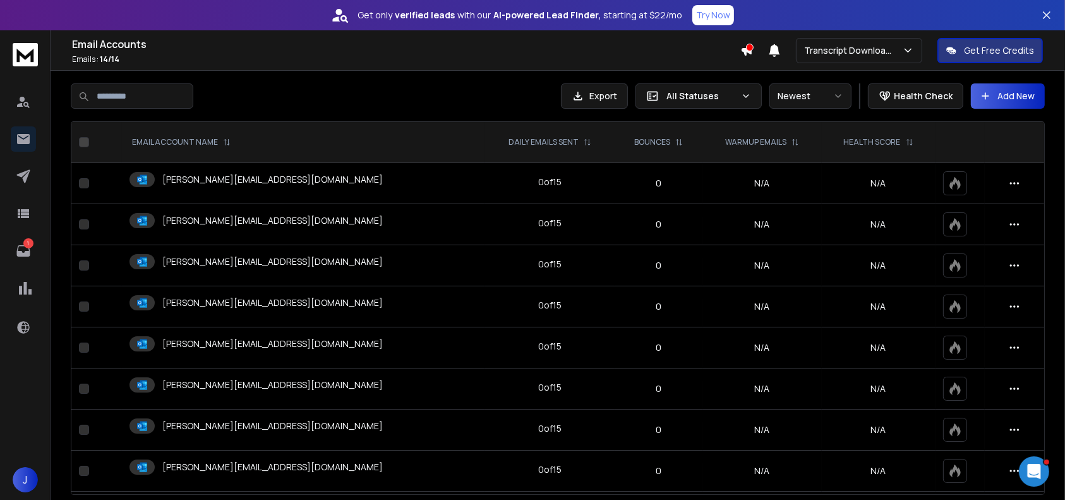
scroll to position [252, 0]
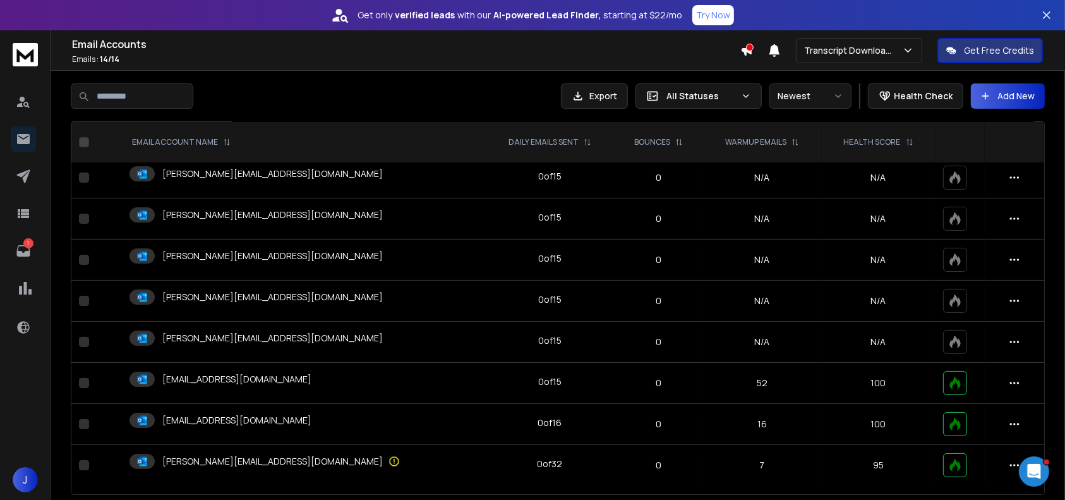
drag, startPoint x: 87, startPoint y: 464, endPoint x: 89, endPoint y: 457, distance: 7.4
click at [87, 461] on button "button" at bounding box center [84, 465] width 10 height 10
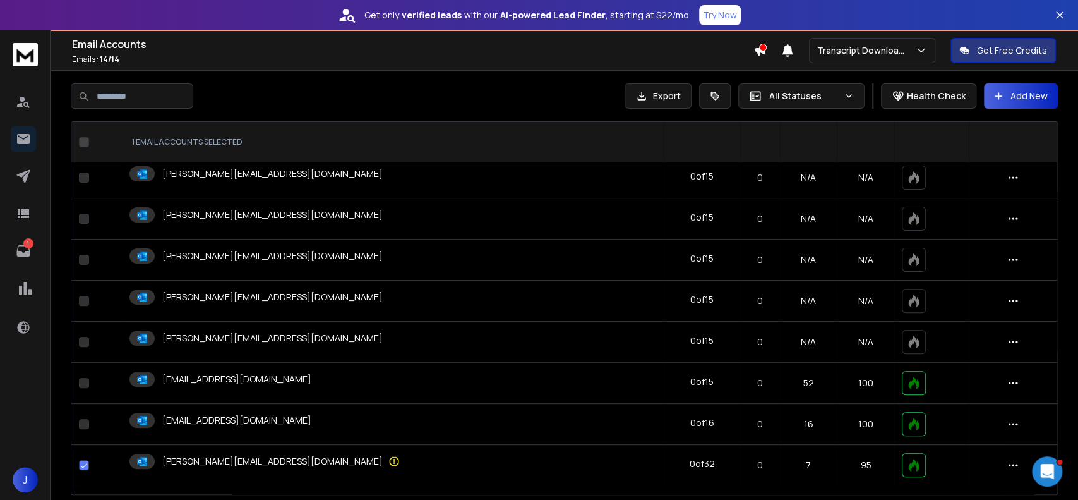
click at [1008, 462] on icon at bounding box center [1013, 464] width 11 height 11
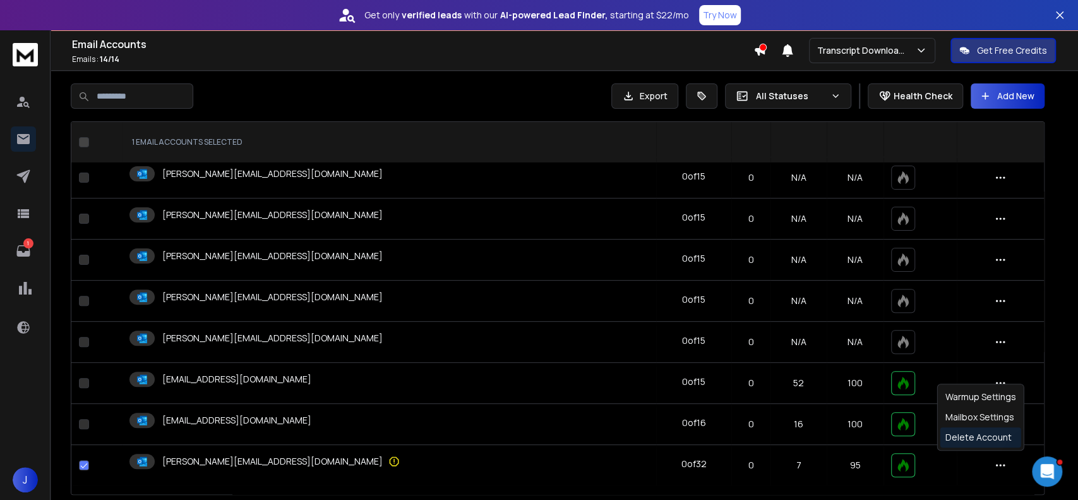
click at [987, 443] on div "Delete Account" at bounding box center [981, 437] width 81 height 20
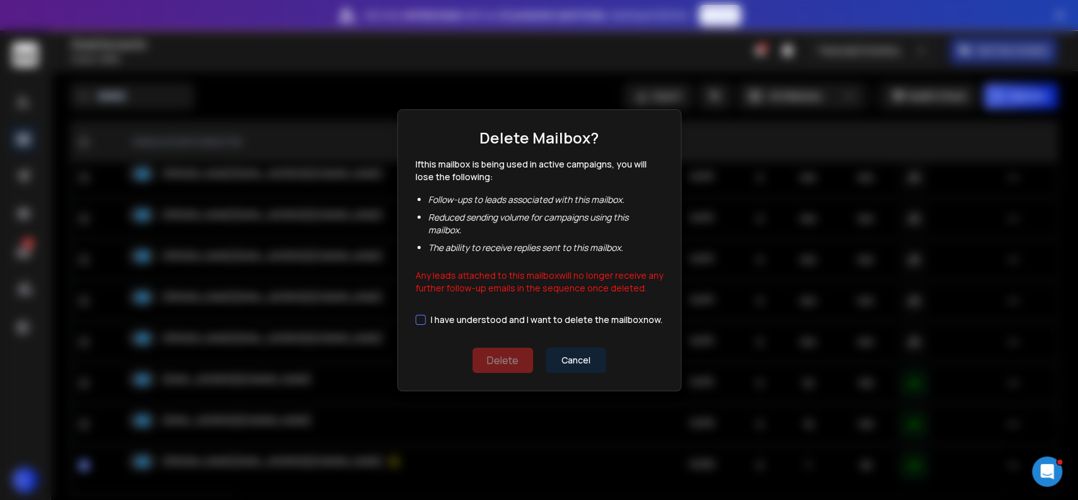
click at [520, 321] on label "I have understood and I want to delete the mailbox now." at bounding box center [547, 319] width 232 height 9
click at [426, 321] on button "I have understood and I want to delete the mailbox now." at bounding box center [421, 320] width 10 height 10
click at [510, 358] on button "Delete" at bounding box center [503, 359] width 61 height 25
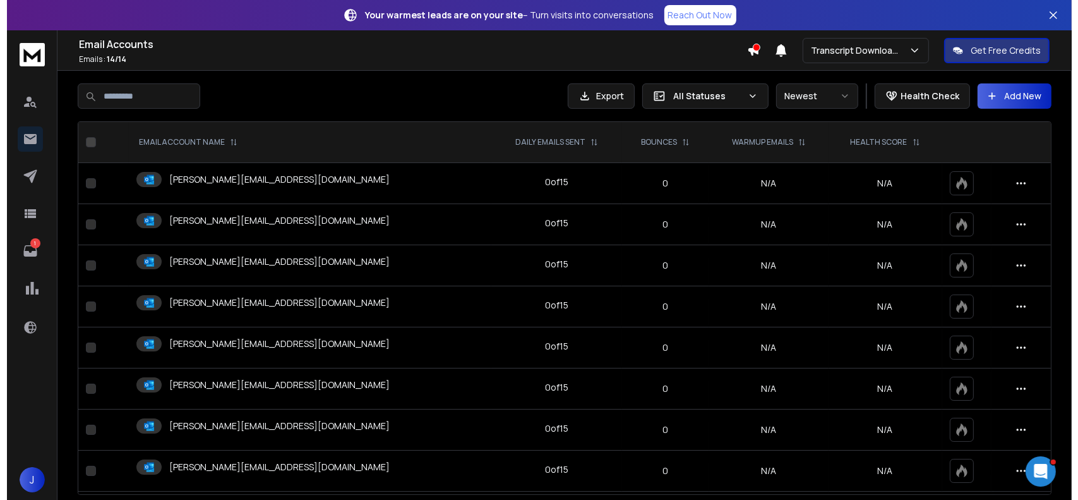
scroll to position [252, 0]
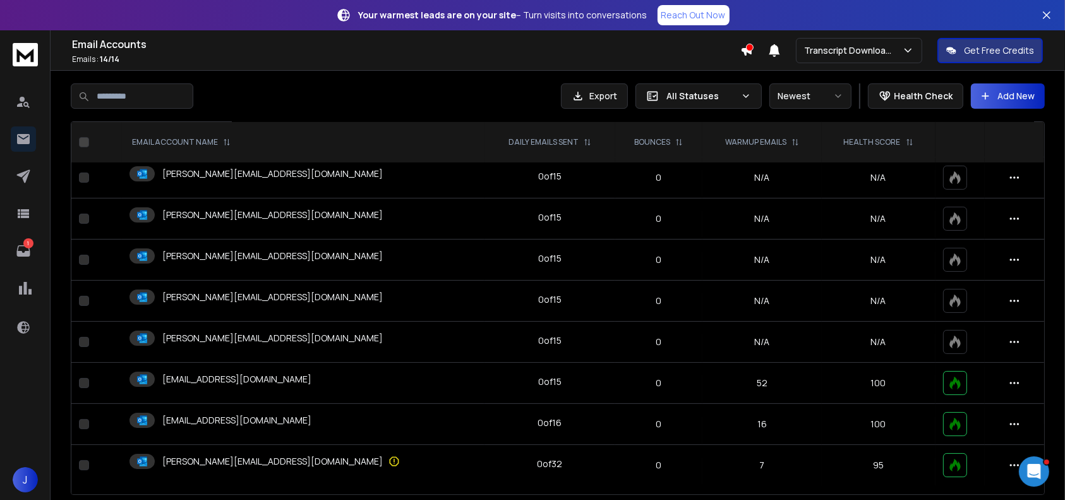
click at [1018, 104] on button "Add New" at bounding box center [1008, 95] width 74 height 25
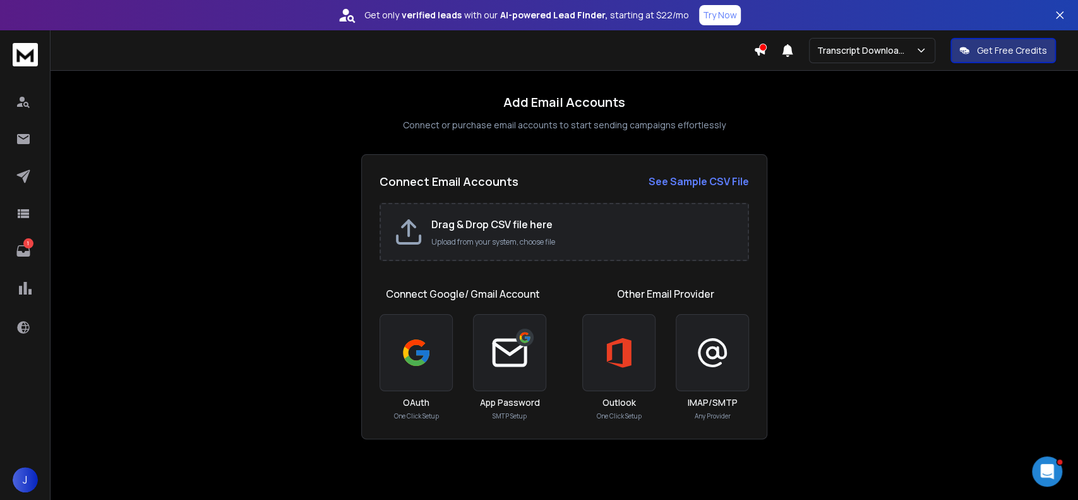
click at [632, 351] on icon at bounding box center [620, 353] width 30 height 30
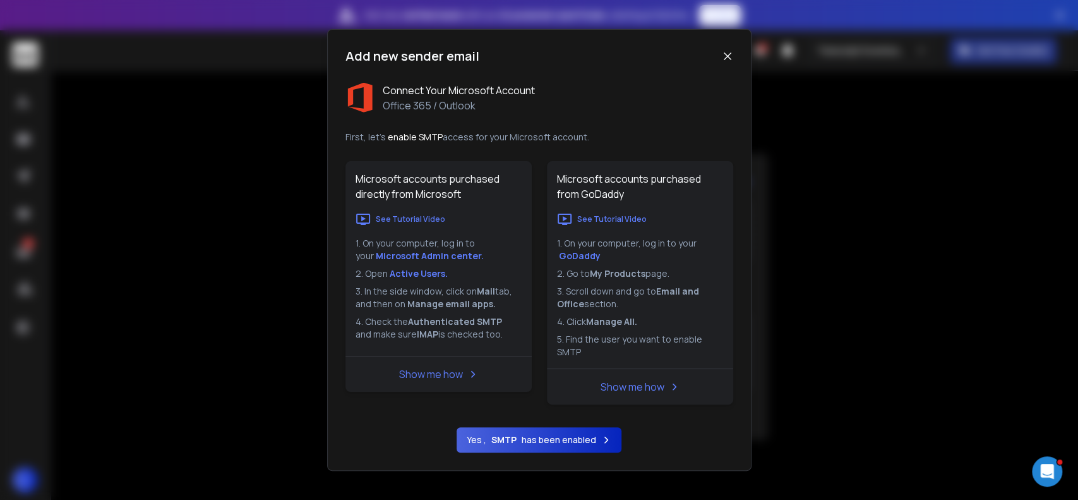
click at [510, 442] on button "Yes , SMTP has been enabled" at bounding box center [539, 439] width 165 height 25
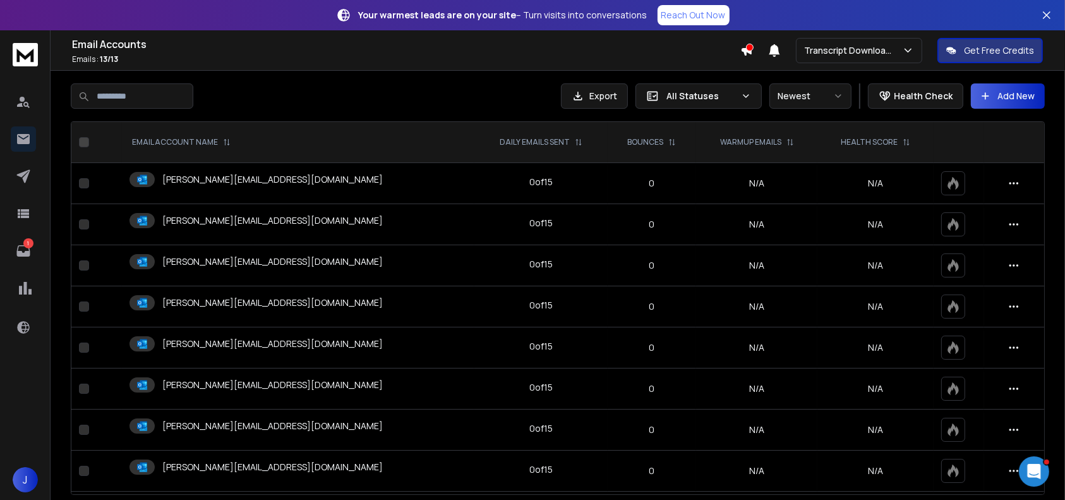
click at [989, 100] on button "Add New" at bounding box center [1008, 95] width 74 height 25
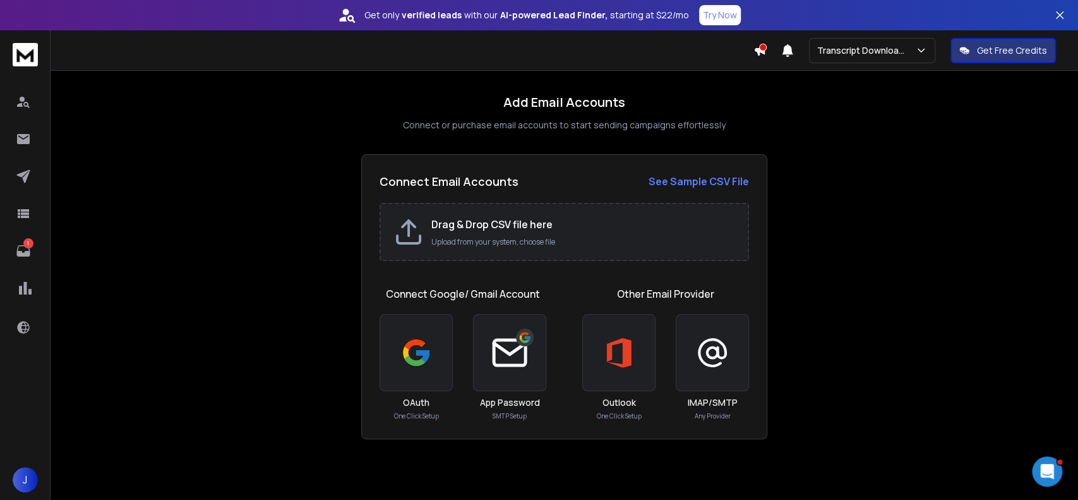
click at [611, 351] on icon at bounding box center [618, 352] width 25 height 30
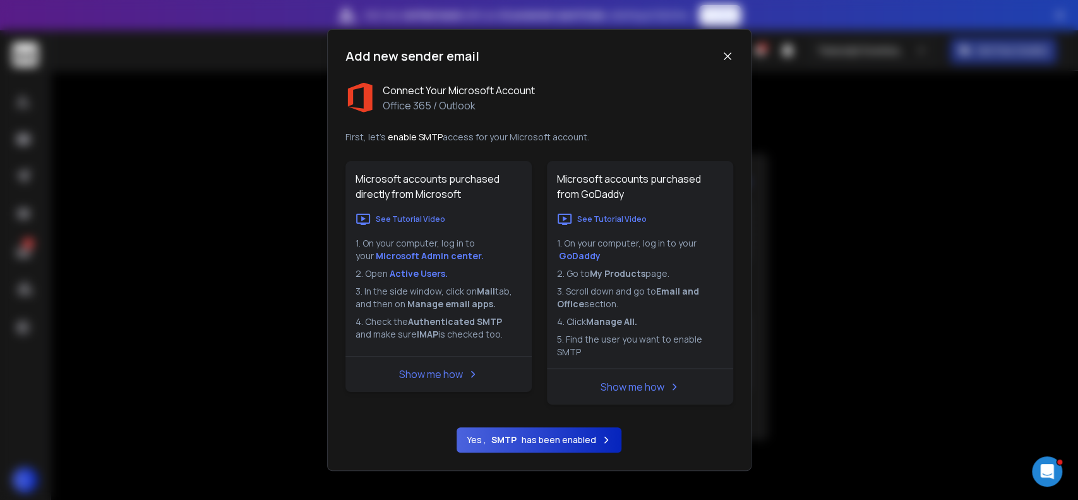
click at [545, 430] on button "Yes , SMTP has been enabled" at bounding box center [539, 439] width 165 height 25
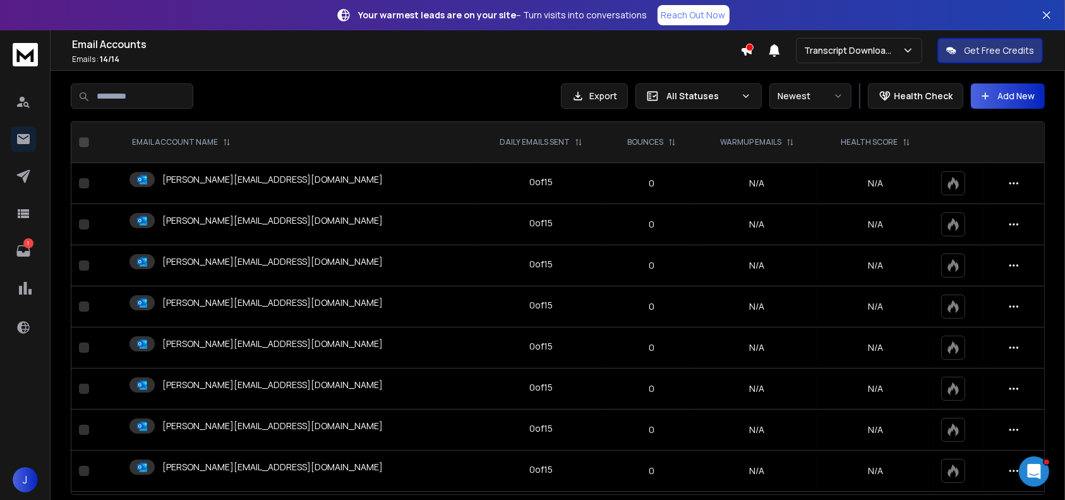
click at [1006, 102] on button "Add New" at bounding box center [1008, 95] width 74 height 25
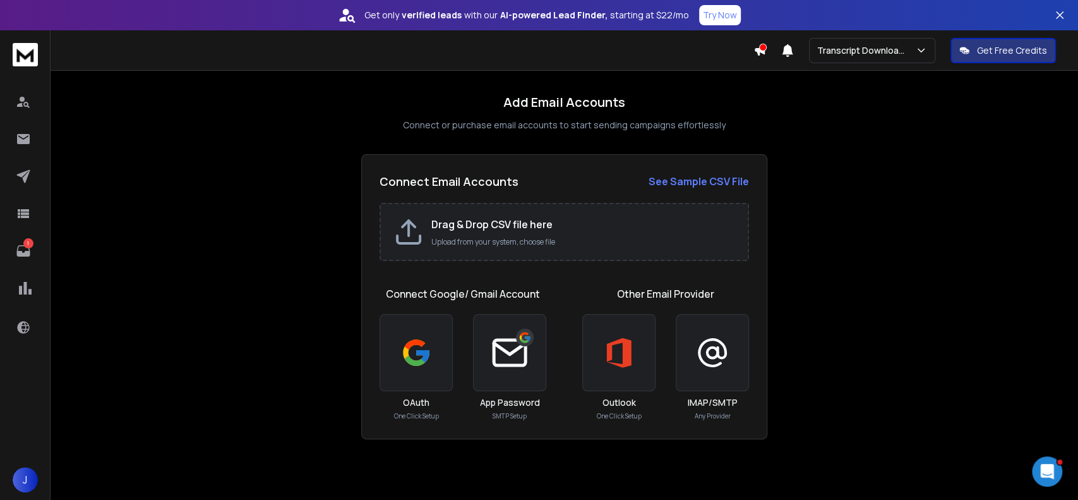
click at [633, 359] on icon at bounding box center [620, 353] width 30 height 30
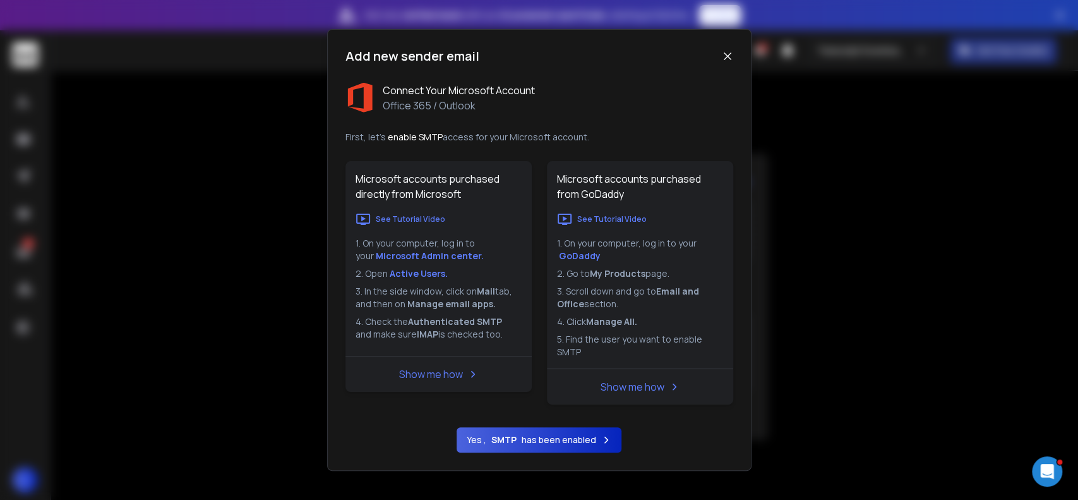
click at [547, 440] on button "Yes , SMTP has been enabled" at bounding box center [539, 439] width 165 height 25
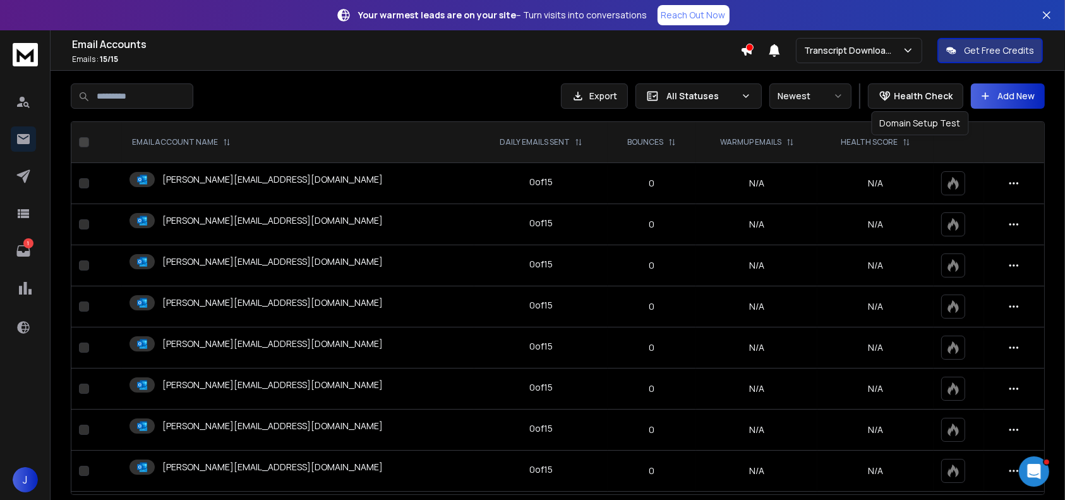
click at [998, 92] on button "Add New" at bounding box center [1008, 95] width 74 height 25
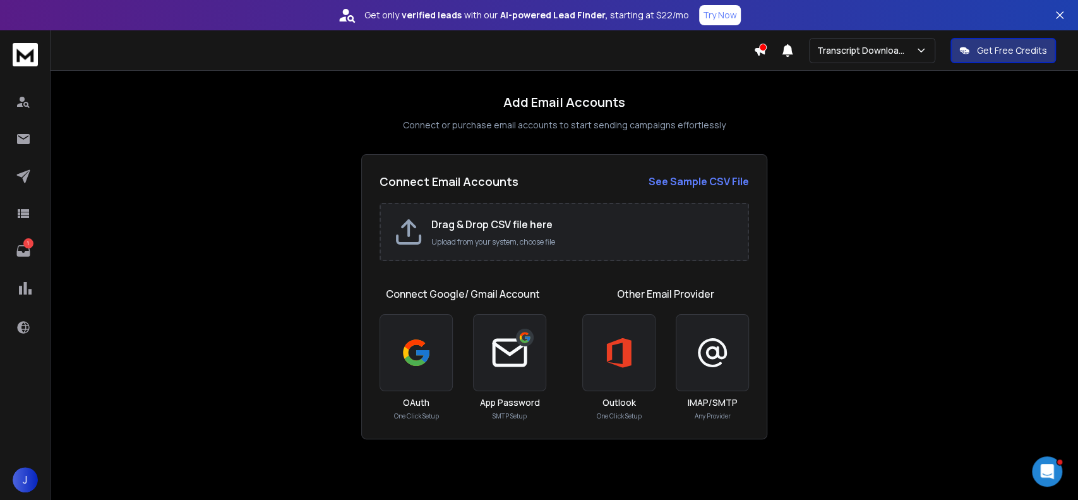
click at [646, 355] on div at bounding box center [618, 352] width 73 height 77
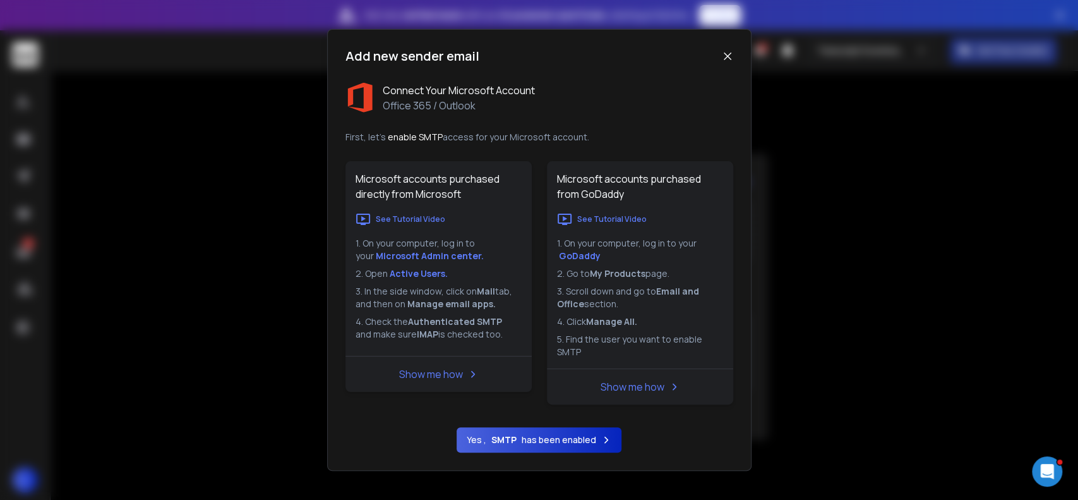
drag, startPoint x: 591, startPoint y: 433, endPoint x: 528, endPoint y: 456, distance: 67.7
click at [591, 435] on button "Yes , SMTP has been enabled" at bounding box center [539, 439] width 165 height 25
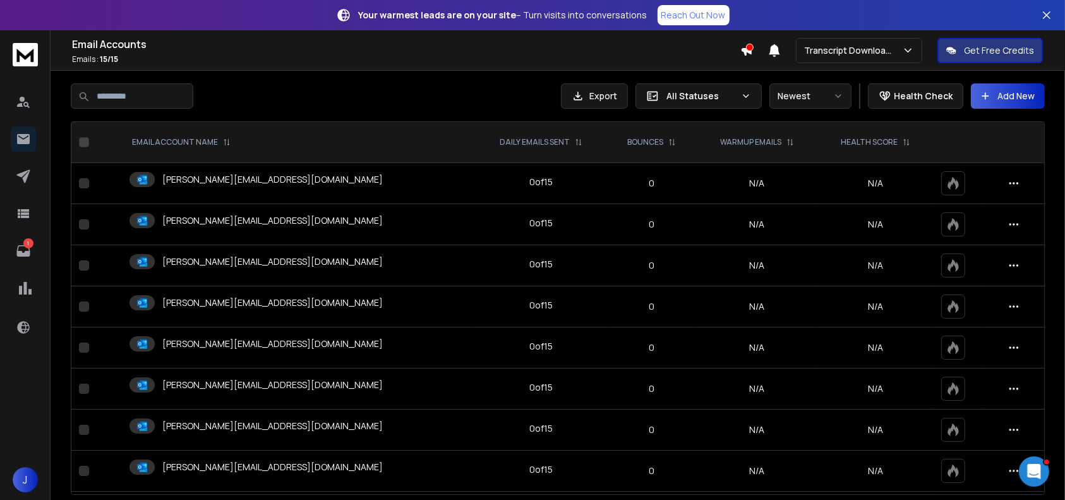
click at [1006, 93] on button "Add New" at bounding box center [1008, 95] width 74 height 25
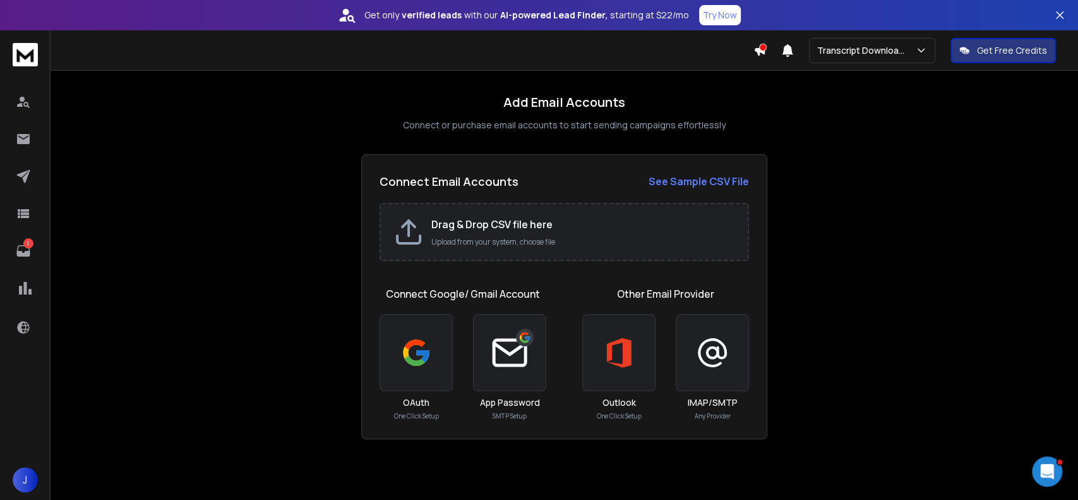
click at [625, 348] on icon at bounding box center [618, 352] width 25 height 30
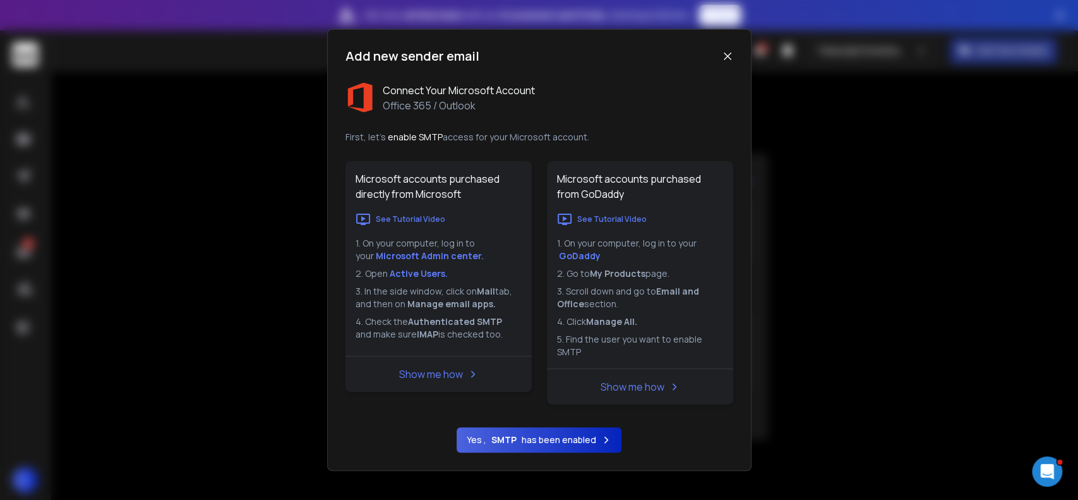
click at [543, 431] on button "Yes , SMTP has been enabled" at bounding box center [539, 439] width 165 height 25
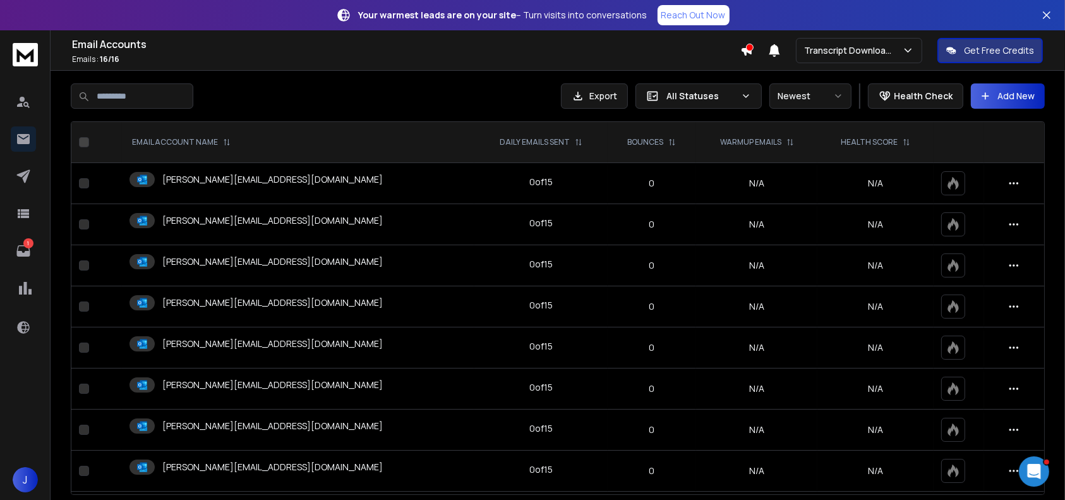
scroll to position [334, 0]
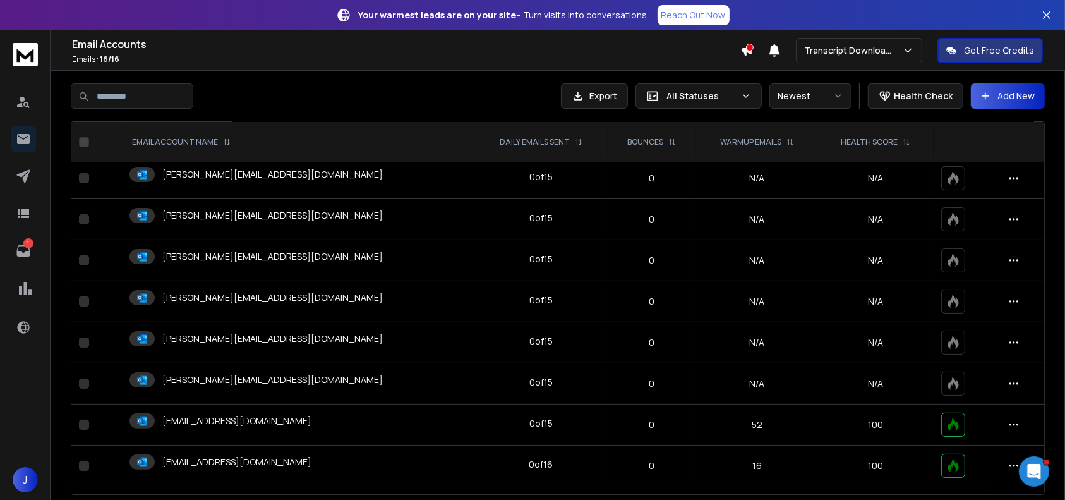
click at [80, 382] on button "button" at bounding box center [84, 383] width 10 height 10
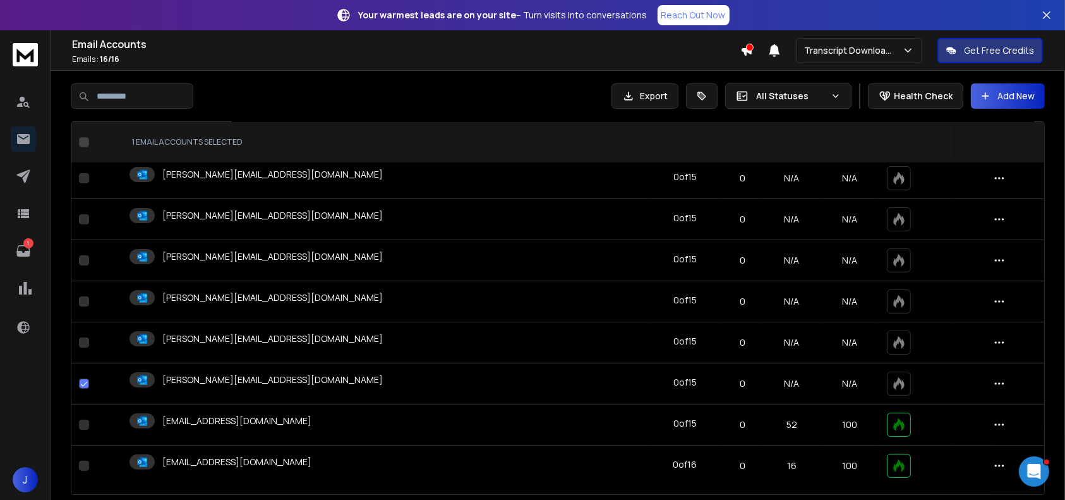
scroll to position [0, 0]
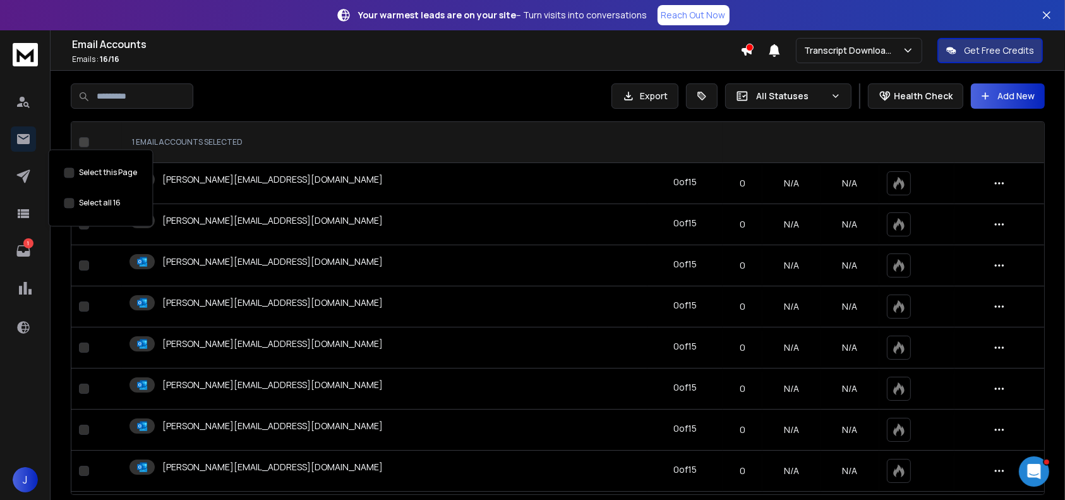
click at [81, 140] on button "Select this Page" at bounding box center [84, 142] width 10 height 10
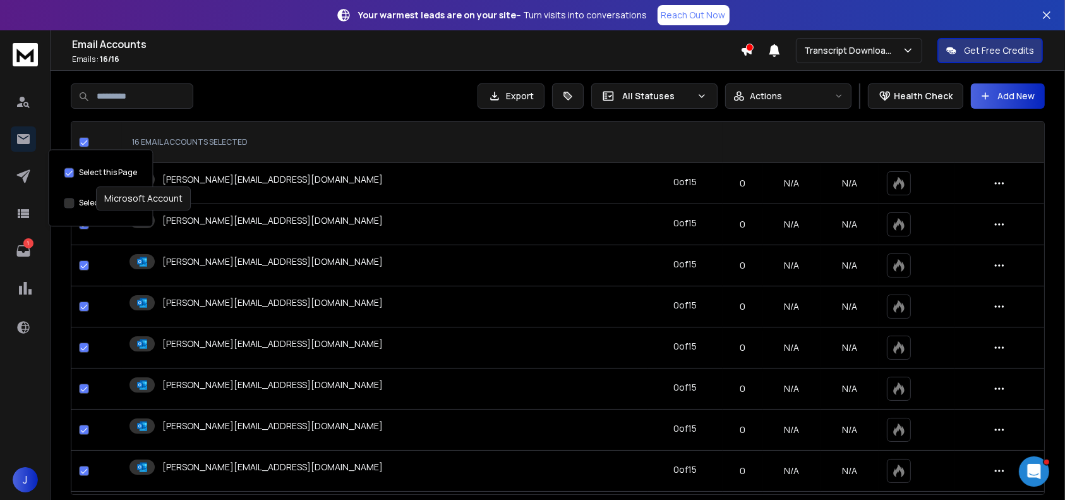
scroll to position [334, 0]
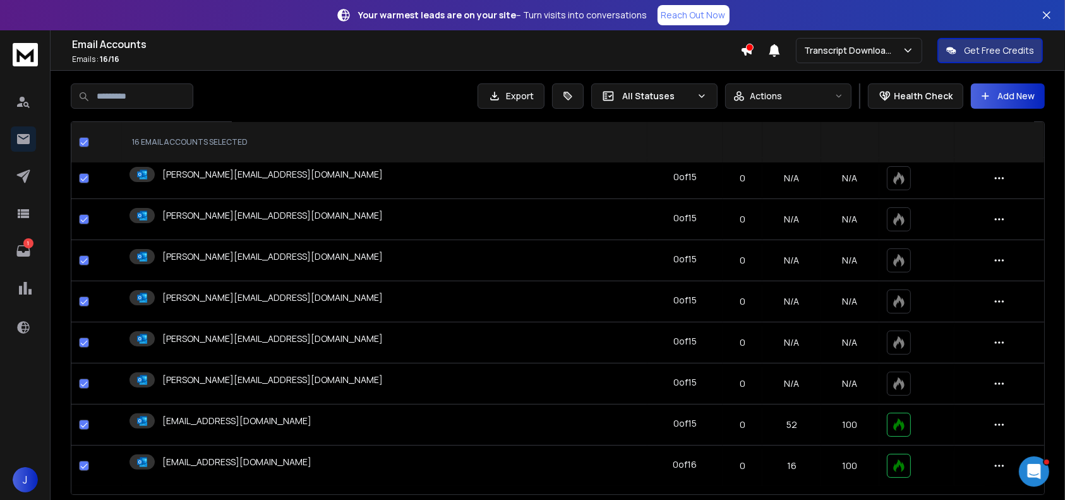
click at [85, 423] on button "button" at bounding box center [84, 424] width 10 height 10
click at [83, 462] on button "button" at bounding box center [84, 466] width 10 height 10
click at [812, 102] on div "Actions" at bounding box center [781, 96] width 96 height 13
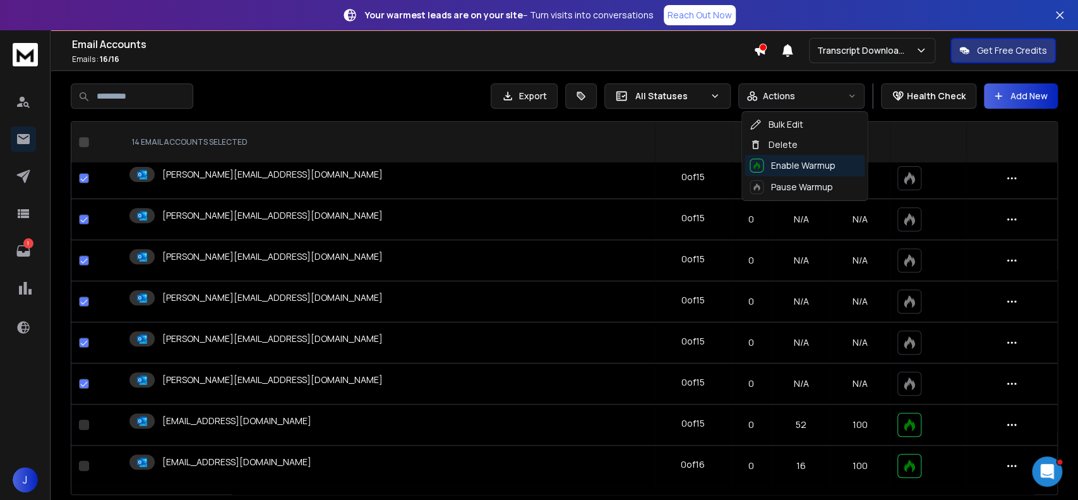
click at [814, 159] on div "Enable Warmup" at bounding box center [793, 166] width 86 height 14
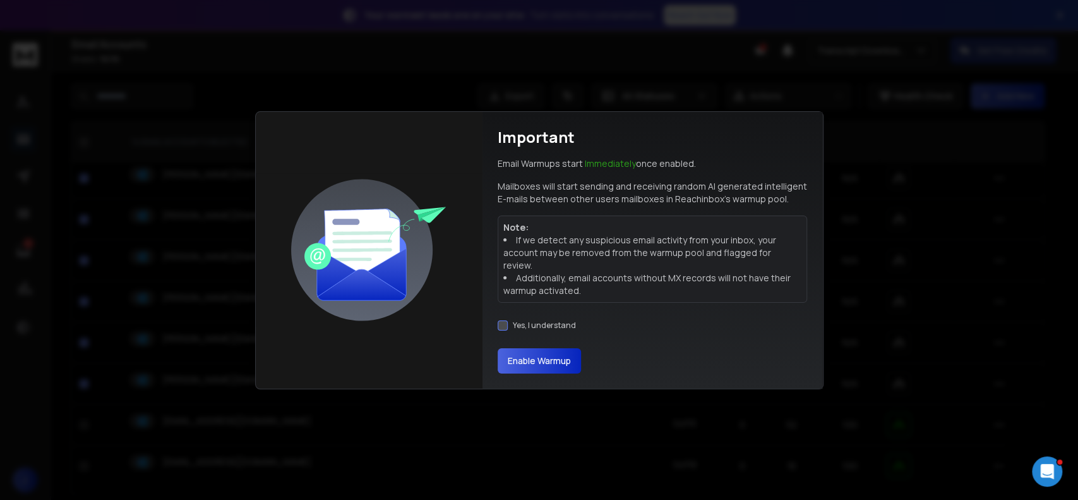
click at [507, 320] on button "Yes, I understand" at bounding box center [503, 325] width 10 height 10
click at [526, 349] on button "Enable Warmup" at bounding box center [539, 360] width 83 height 25
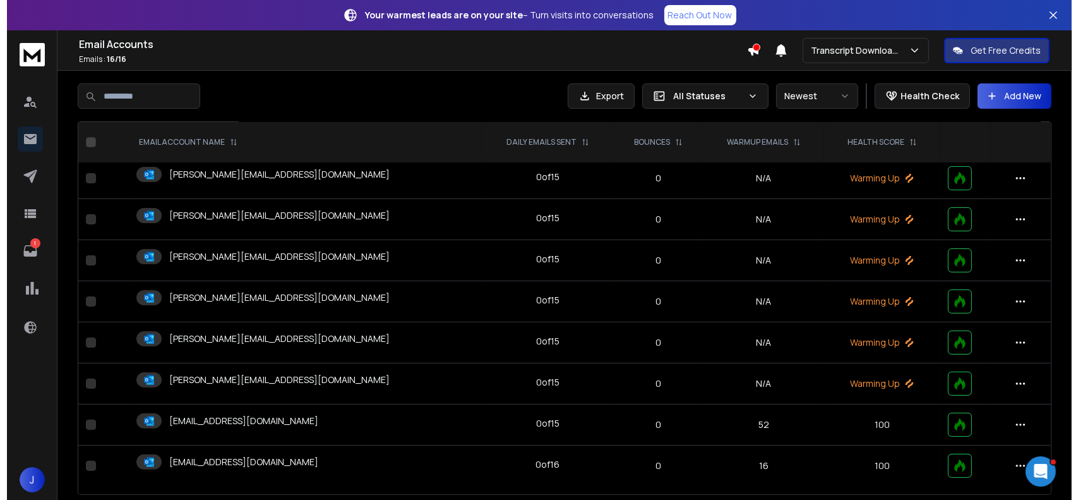
scroll to position [0, 0]
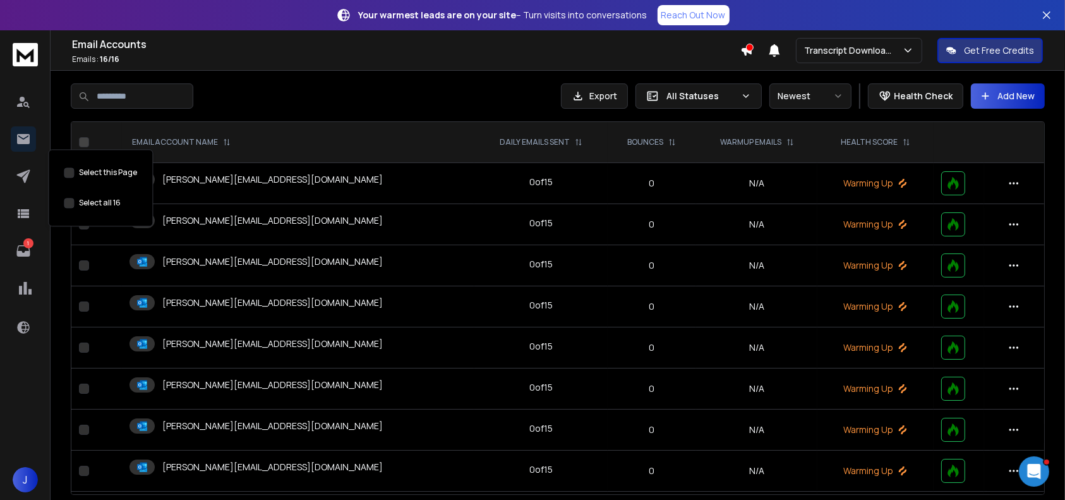
click at [83, 142] on button "Select this Page" at bounding box center [84, 142] width 10 height 10
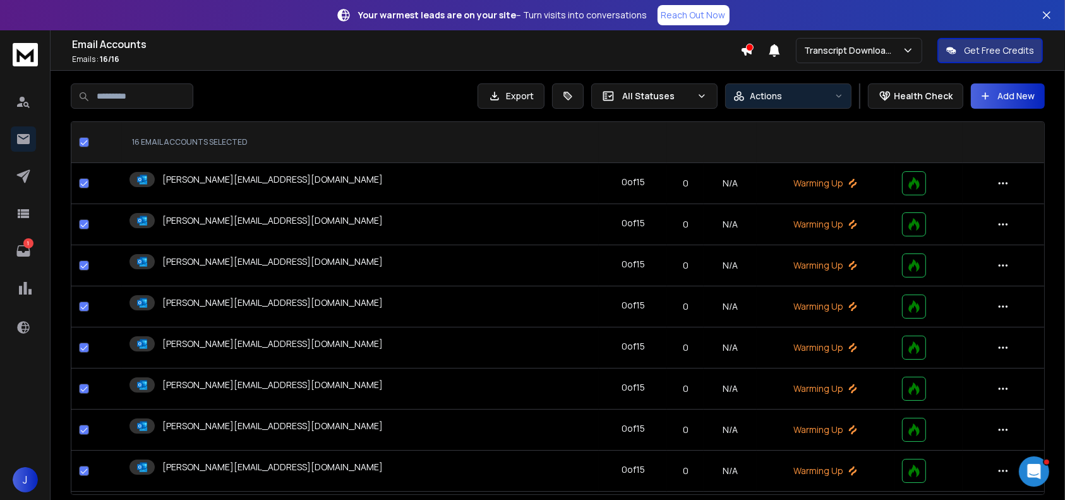
click at [779, 104] on button "Actions" at bounding box center [788, 95] width 126 height 25
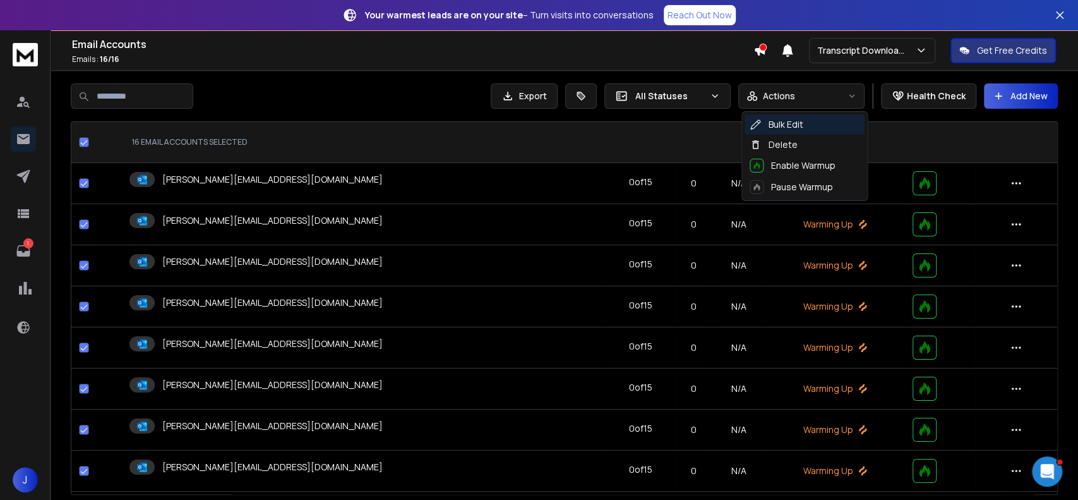
click at [814, 128] on div "Bulk Edit" at bounding box center [805, 124] width 120 height 20
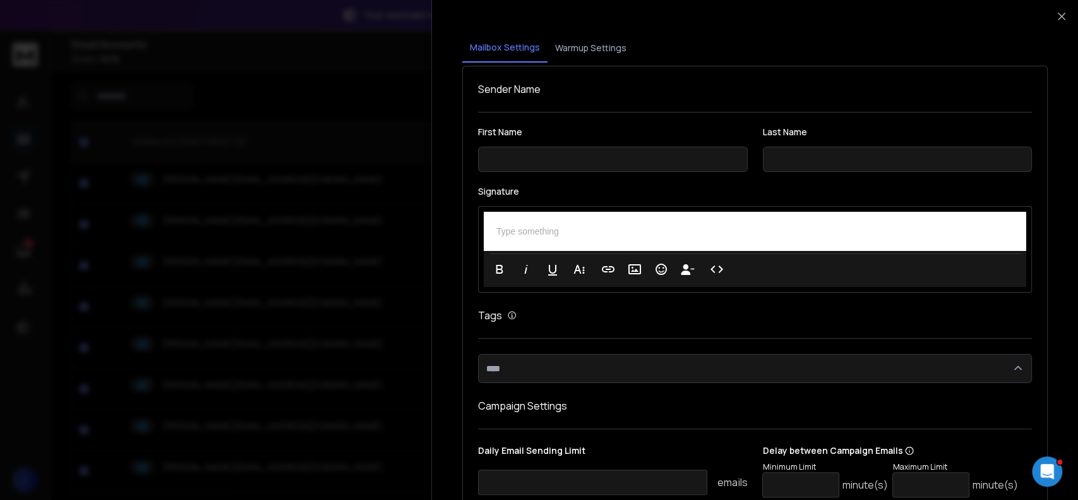
scroll to position [246, 0]
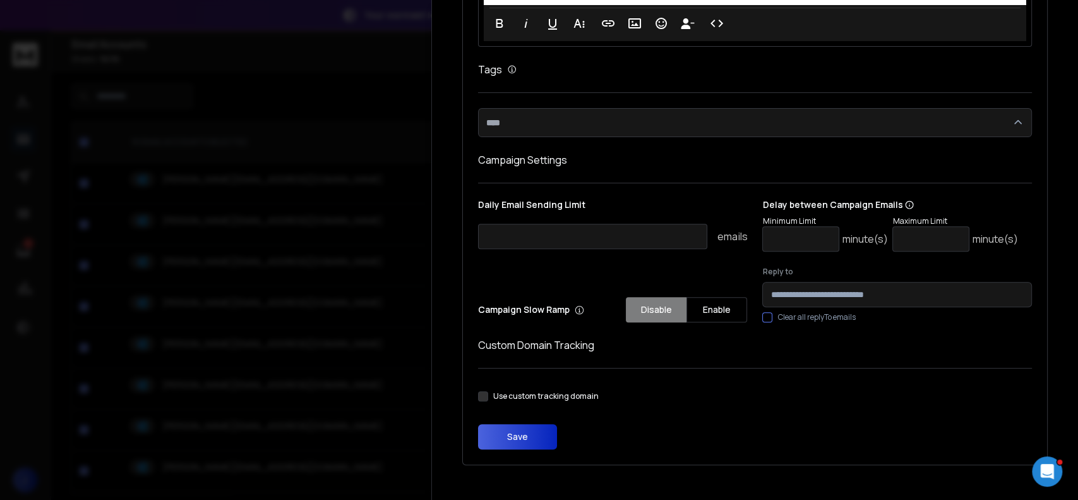
click at [641, 233] on input "number" at bounding box center [593, 236] width 230 height 25
type input "**"
click at [795, 240] on input "number" at bounding box center [801, 238] width 77 height 25
drag, startPoint x: 945, startPoint y: 196, endPoint x: 943, endPoint y: 210, distance: 14.0
click at [945, 196] on div "Set the minimum and maximum time gap between emails sent by this account After …" at bounding box center [904, 177] width 202 height 42
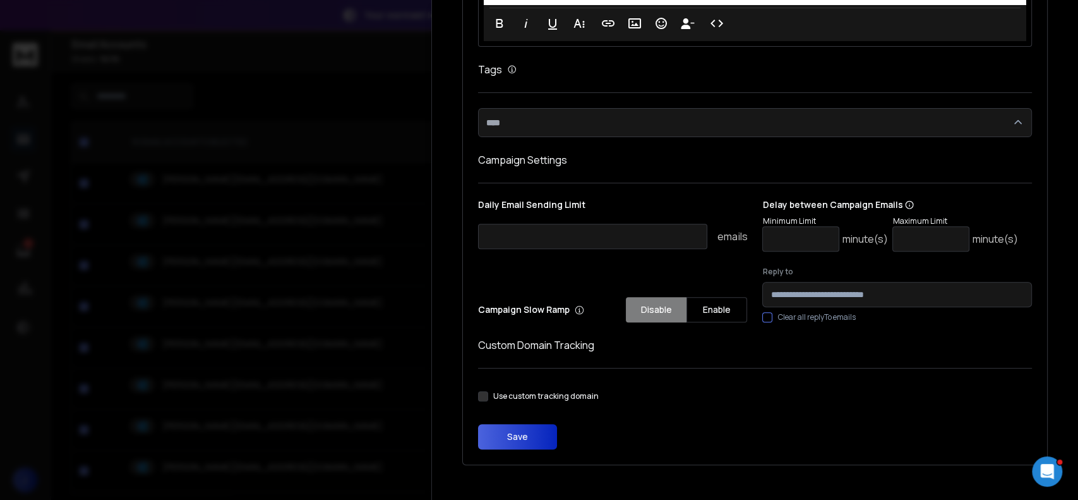
click at [929, 243] on input "number" at bounding box center [931, 238] width 77 height 25
type input "**"
click at [809, 241] on input "number" at bounding box center [801, 238] width 77 height 25
type input "**"
click at [526, 427] on button "Save" at bounding box center [517, 436] width 79 height 25
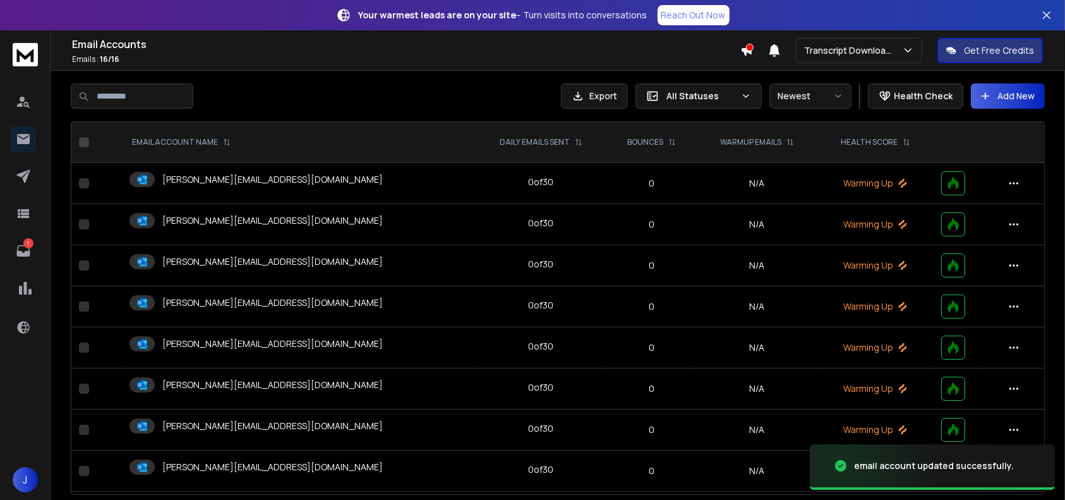
click at [81, 224] on button "button" at bounding box center [84, 224] width 10 height 10
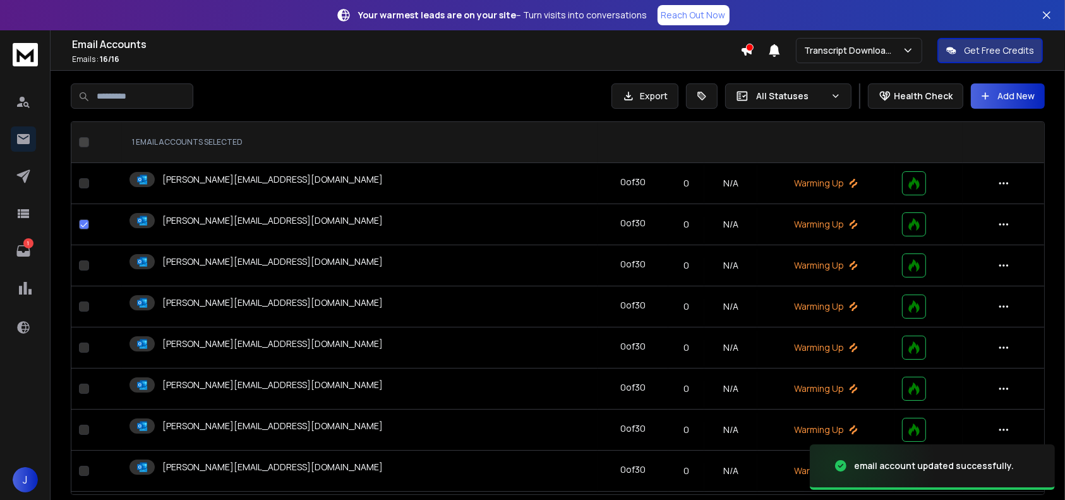
click at [88, 183] on button "button" at bounding box center [84, 183] width 10 height 10
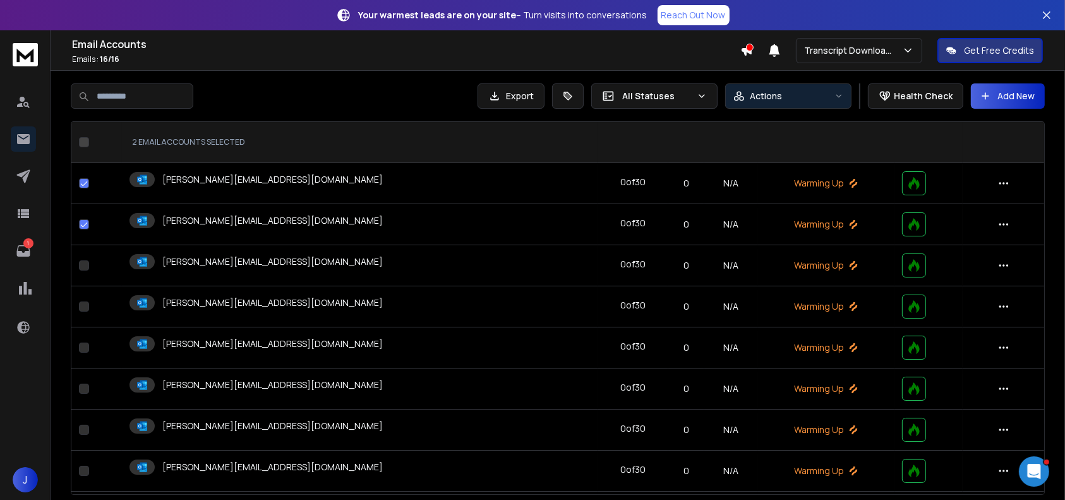
click at [767, 102] on p "Actions" at bounding box center [766, 96] width 32 height 13
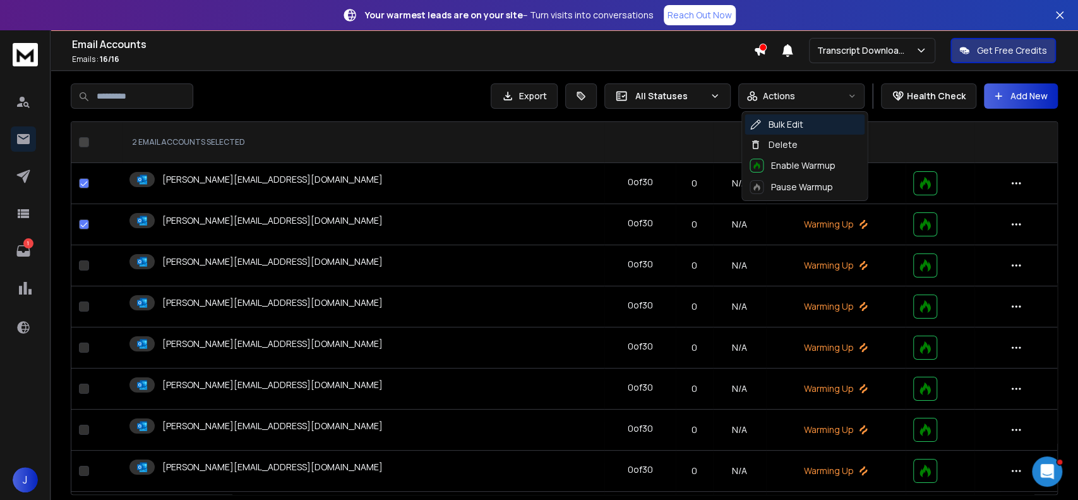
click at [820, 129] on div "Bulk Edit" at bounding box center [805, 124] width 120 height 20
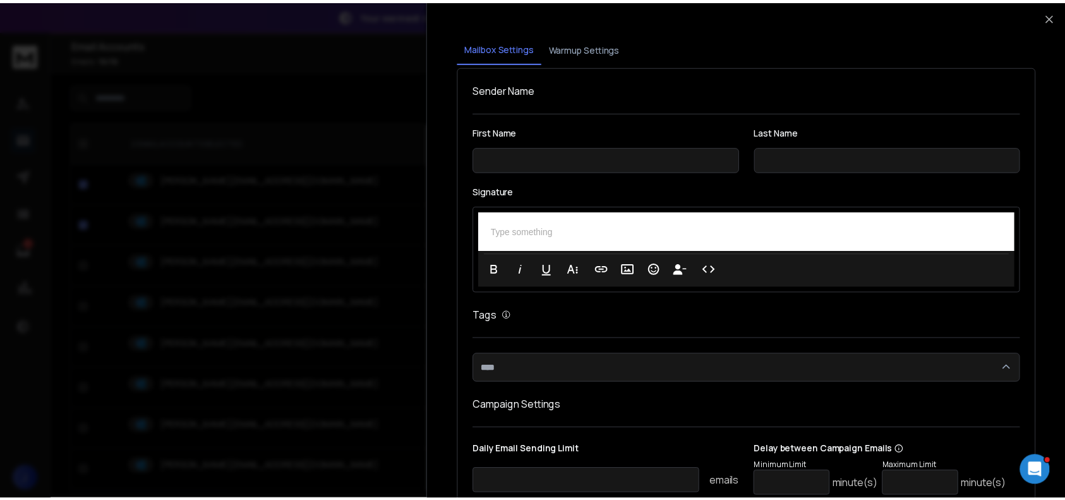
scroll to position [196, 0]
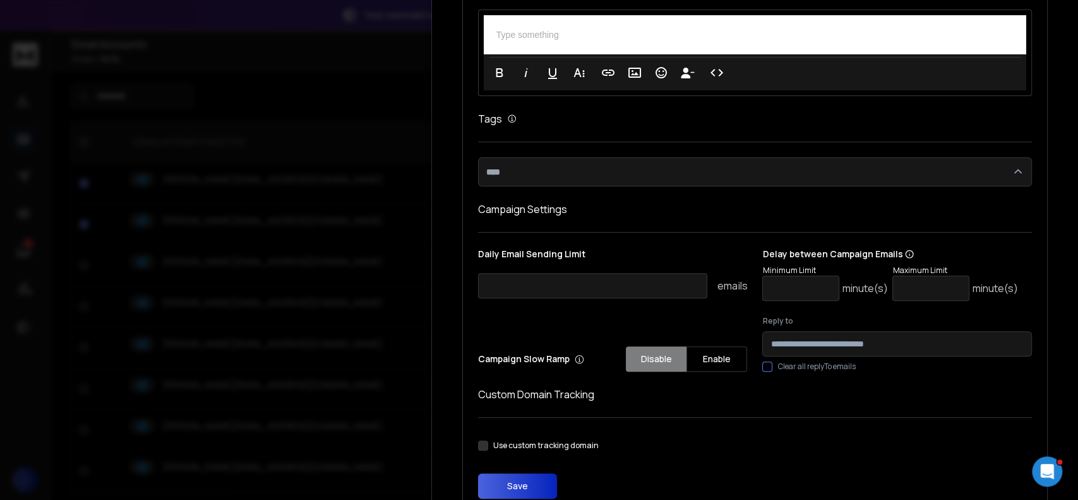
click at [387, 268] on div at bounding box center [539, 250] width 1078 height 500
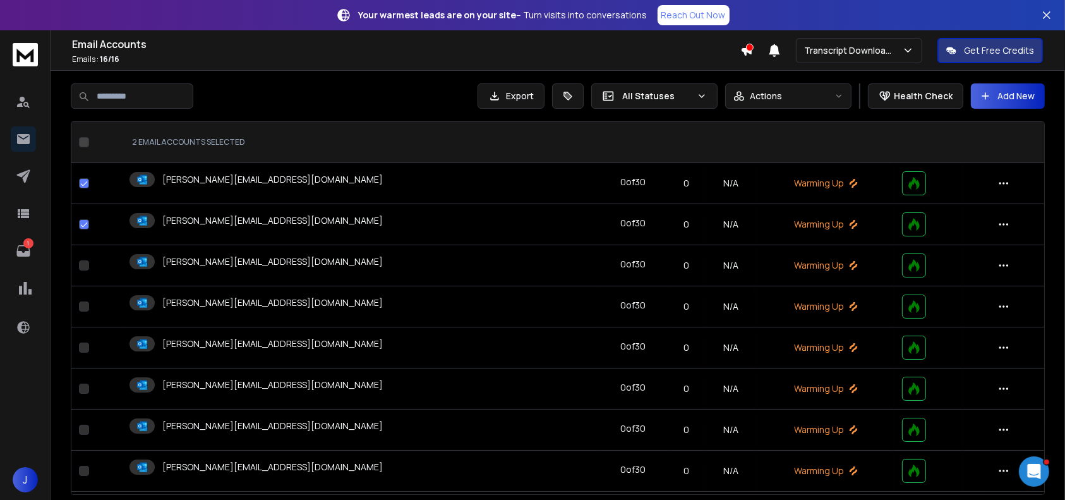
click at [87, 184] on button "button" at bounding box center [84, 183] width 10 height 10
click at [85, 215] on td at bounding box center [96, 224] width 51 height 41
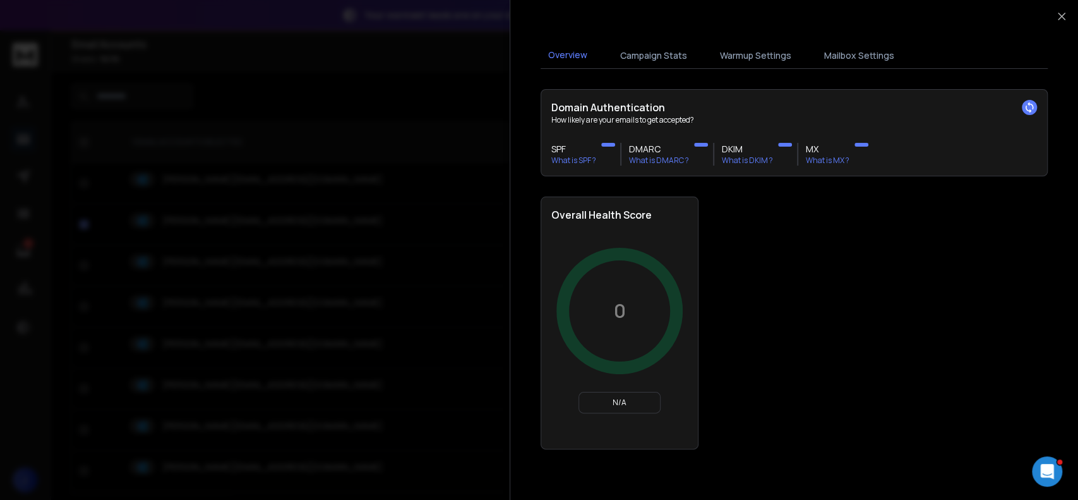
click at [86, 220] on div at bounding box center [539, 250] width 1078 height 500
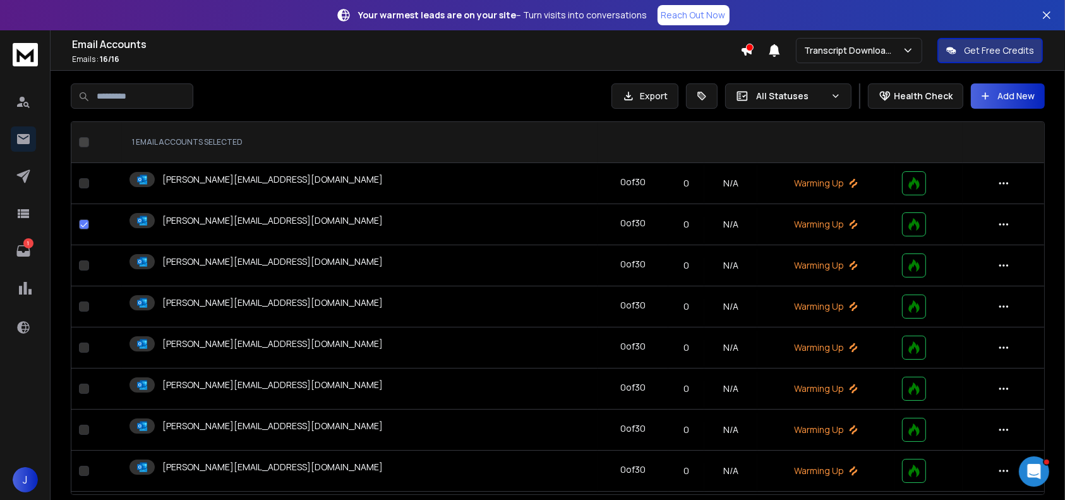
click at [85, 221] on button "button" at bounding box center [84, 224] width 10 height 10
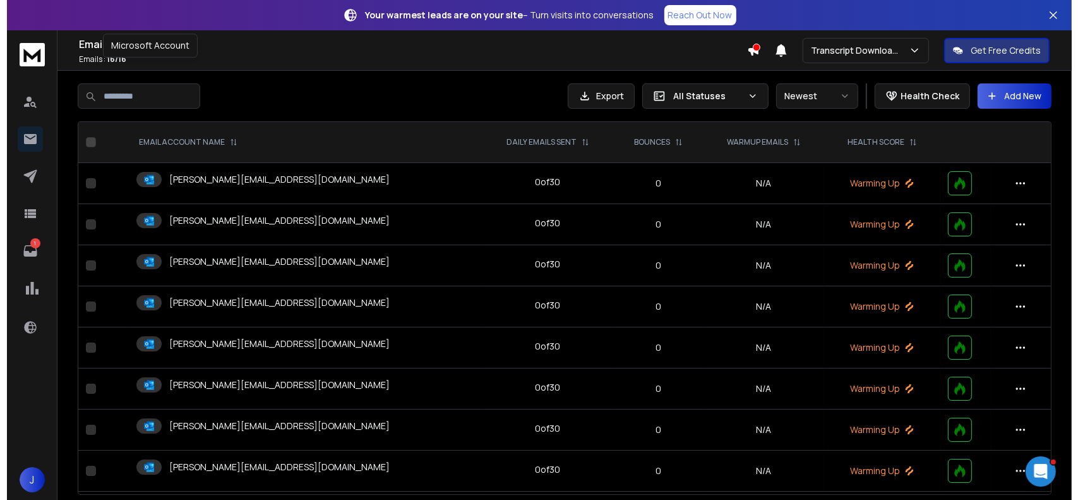
scroll to position [334, 0]
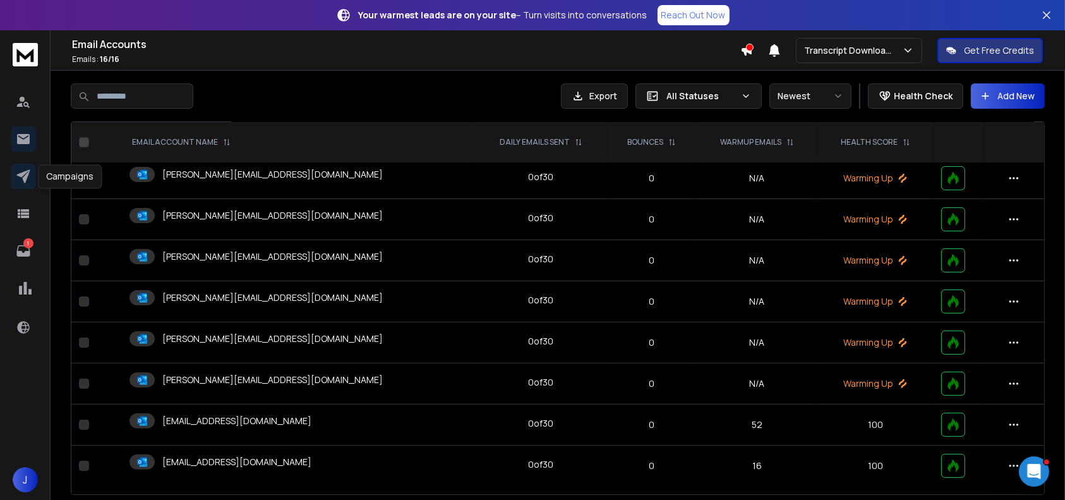
click at [30, 176] on link at bounding box center [23, 176] width 25 height 25
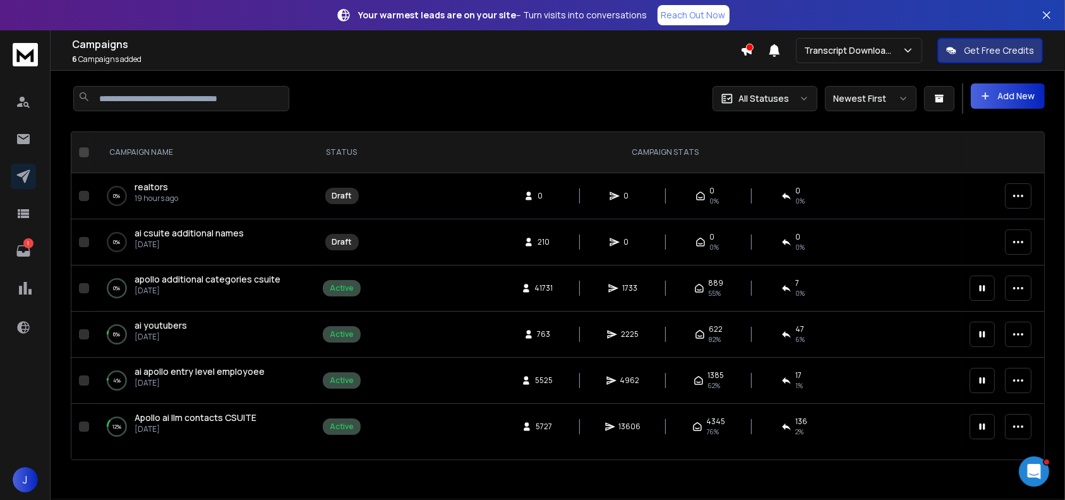
click at [256, 421] on div "12 % Apollo ai llm contacts CSUITE 8 months ago" at bounding box center [205, 426] width 196 height 30
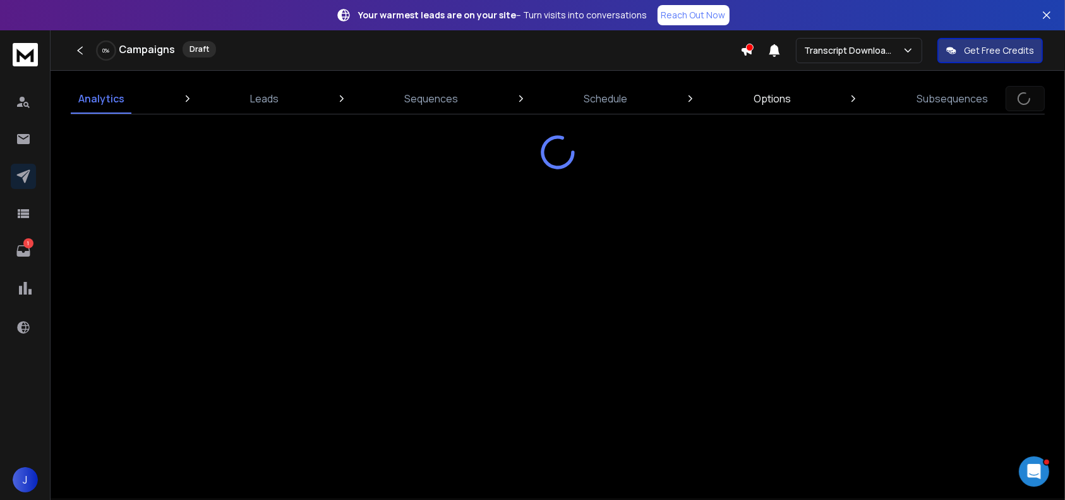
click at [758, 97] on p "Options" at bounding box center [772, 98] width 37 height 15
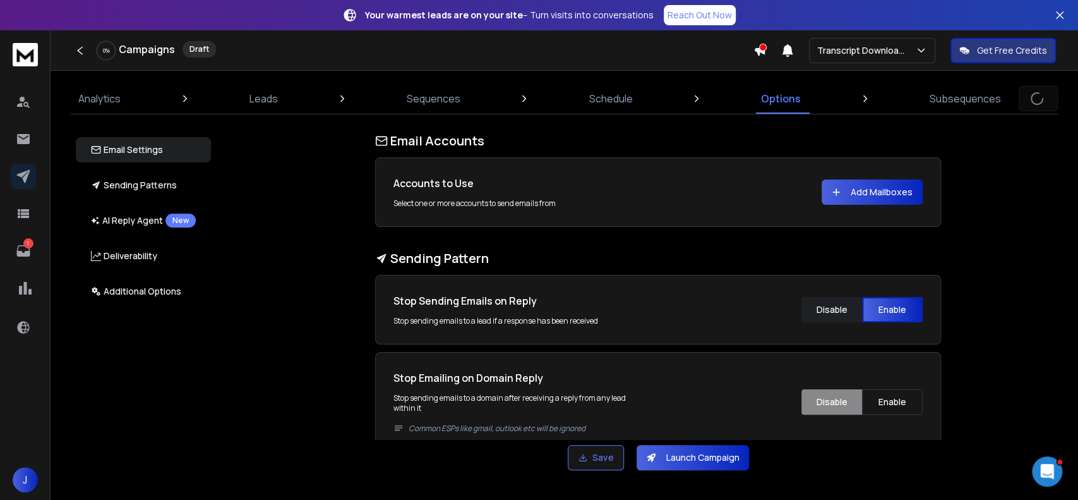
click at [832, 190] on icon "button" at bounding box center [836, 192] width 9 height 9
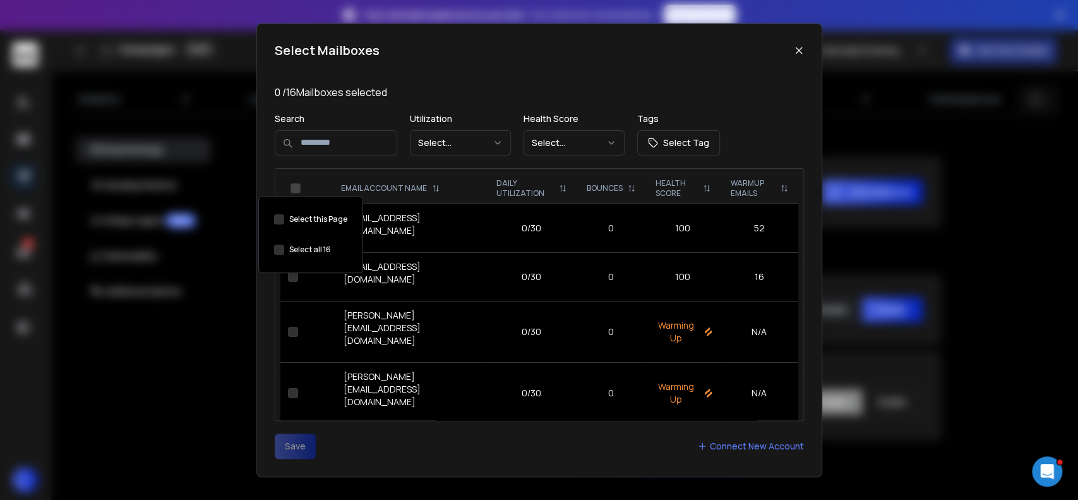
click at [296, 190] on button "Select this Page" at bounding box center [296, 188] width 10 height 10
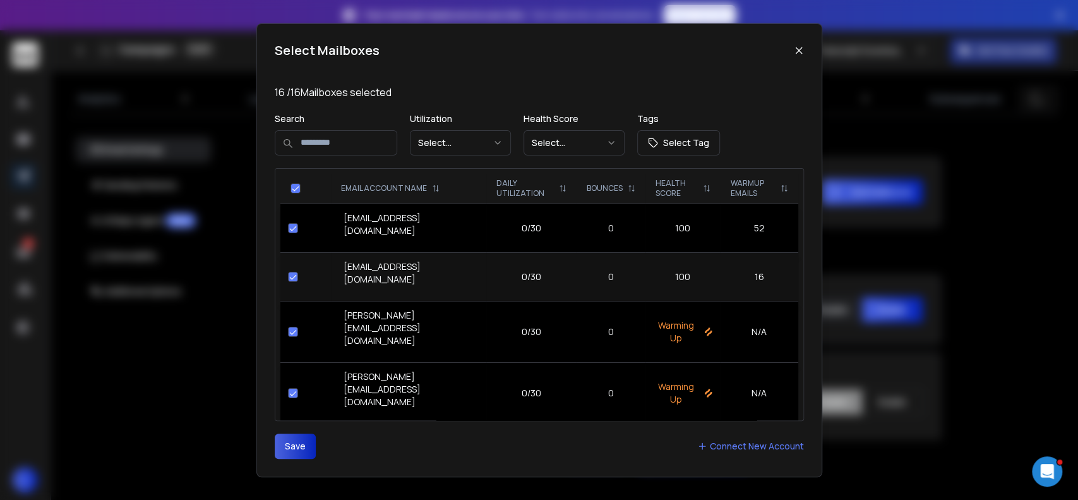
click at [292, 272] on button "button" at bounding box center [293, 277] width 10 height 10
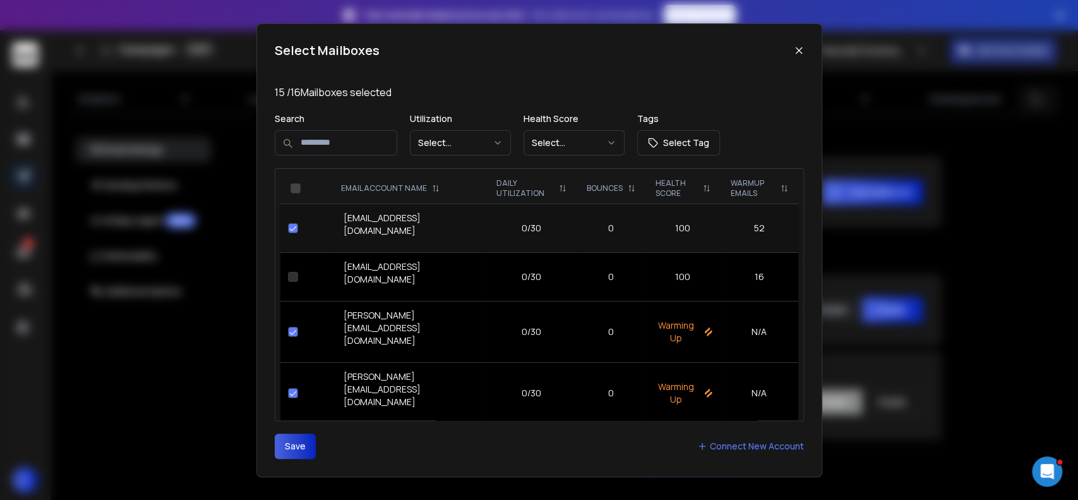
click at [291, 227] on button "button" at bounding box center [293, 228] width 10 height 10
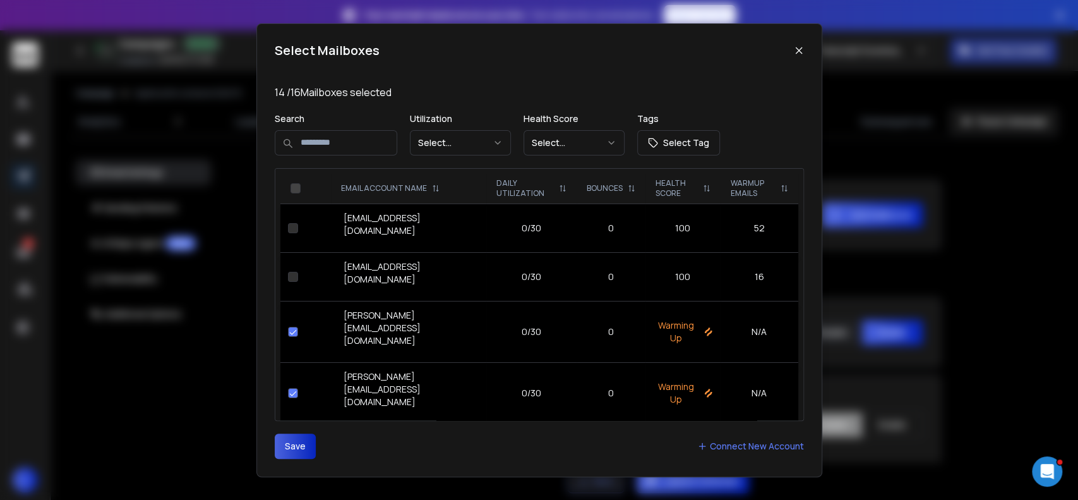
scroll to position [444, 0]
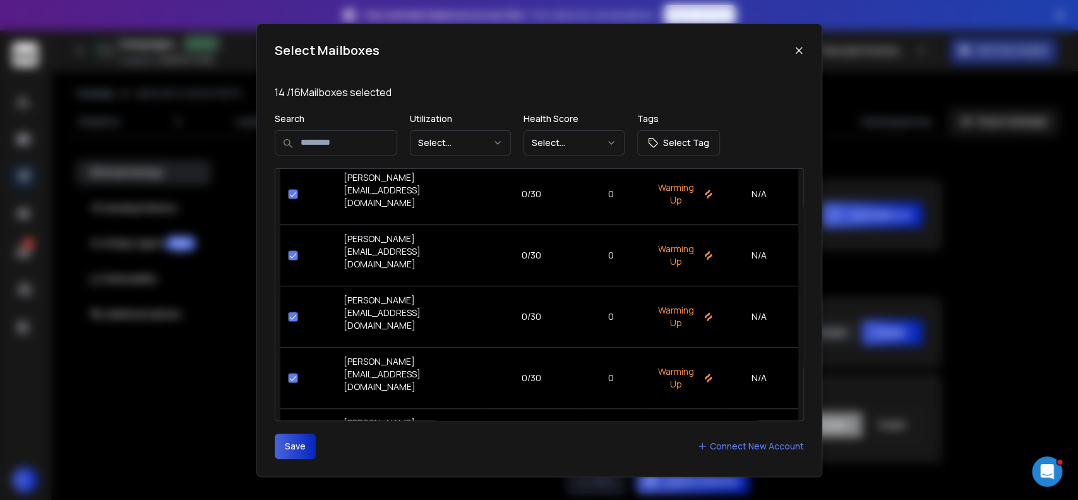
click at [291, 445] on button "Save" at bounding box center [295, 445] width 41 height 25
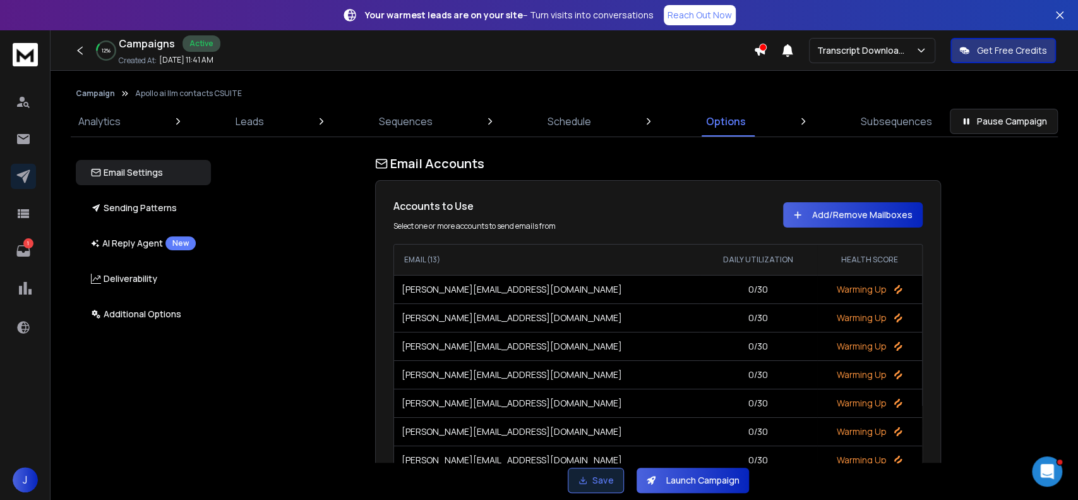
click at [583, 486] on button "Save" at bounding box center [596, 479] width 56 height 25
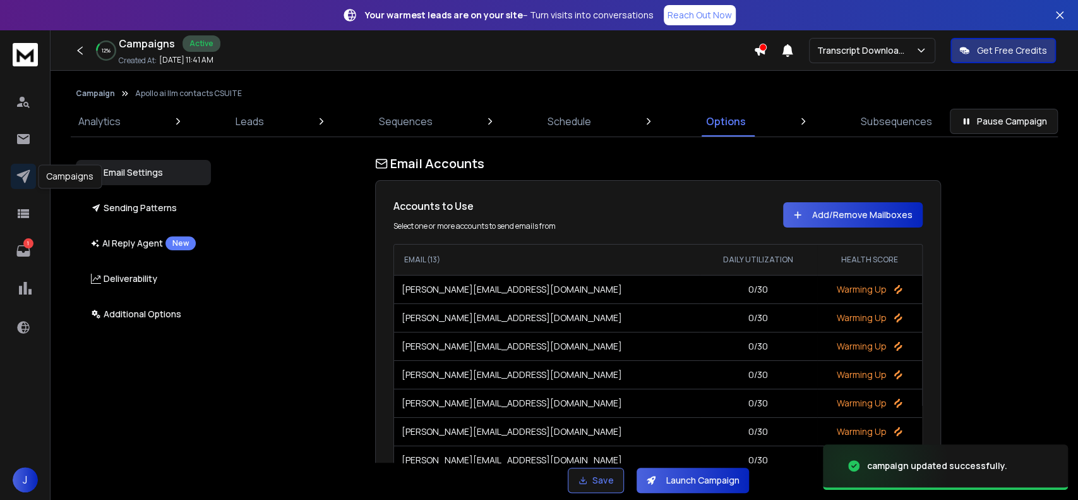
click at [27, 180] on icon at bounding box center [23, 176] width 15 height 15
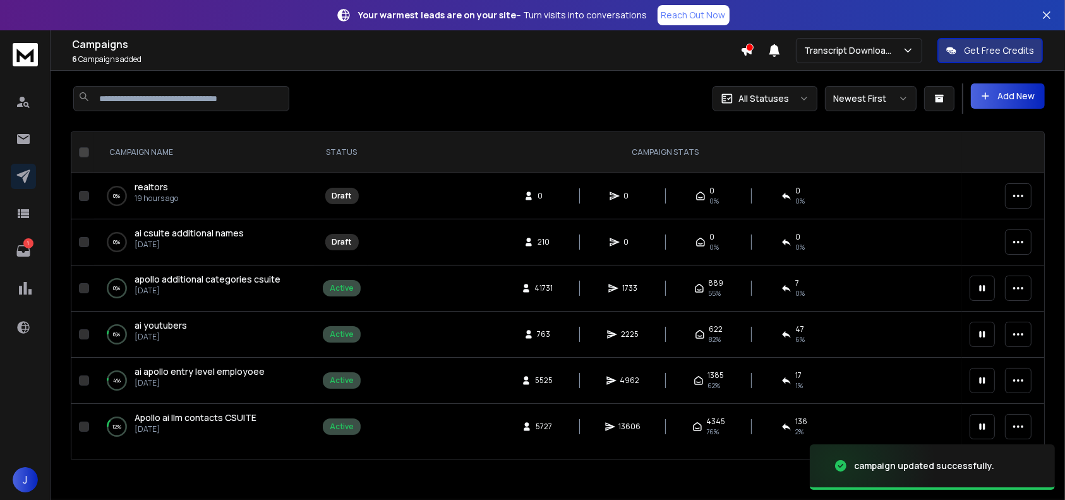
click at [233, 367] on span "ai apollo entry level employoee" at bounding box center [200, 371] width 130 height 12
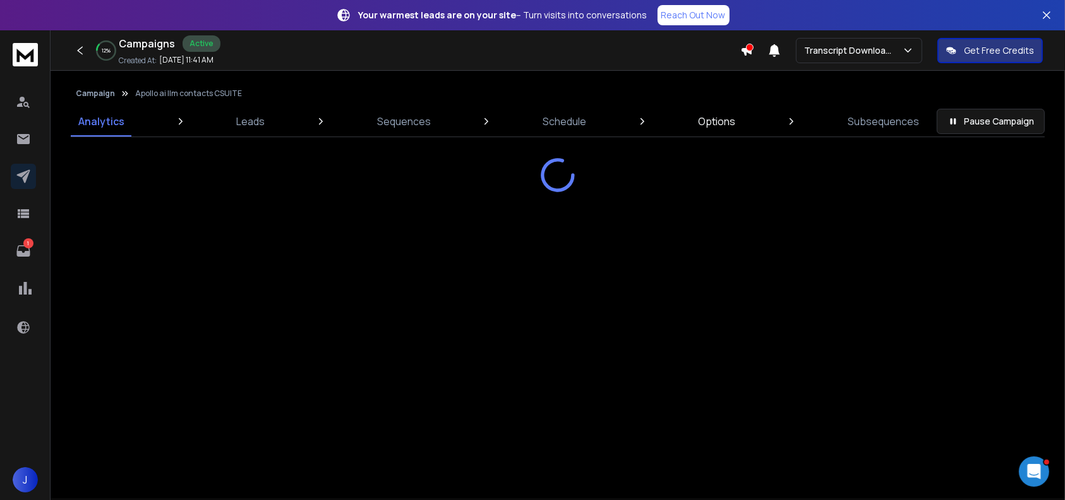
click at [714, 121] on p "Options" at bounding box center [717, 121] width 37 height 15
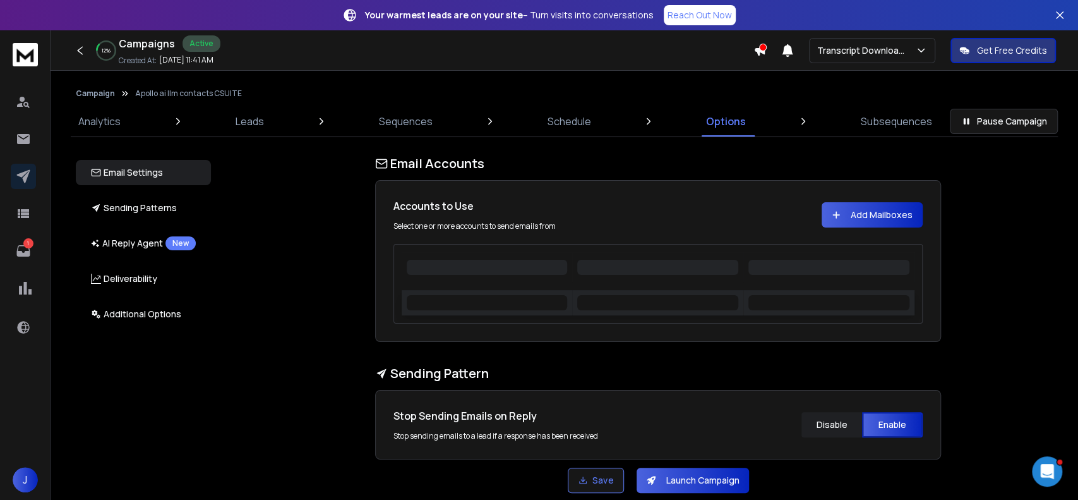
click at [844, 210] on button "Add Mailboxes" at bounding box center [872, 214] width 101 height 25
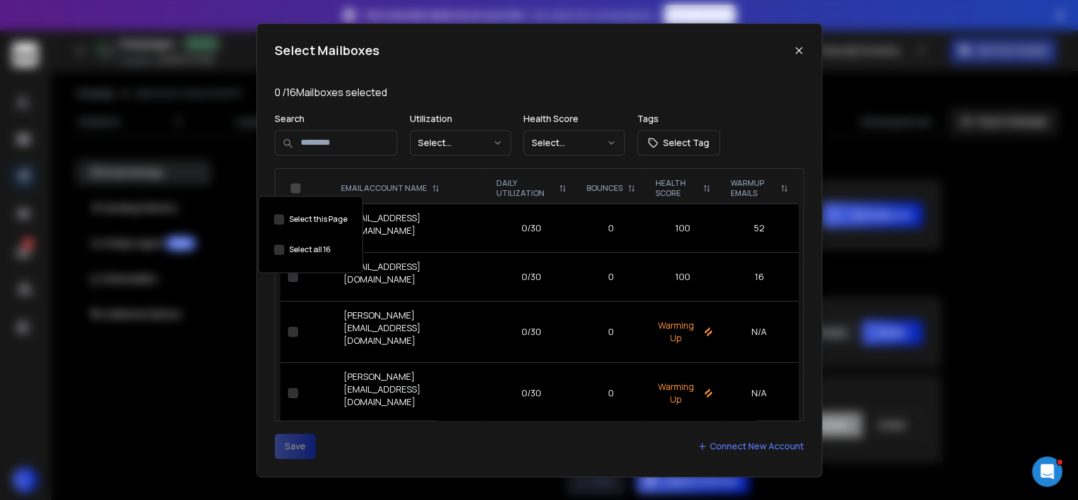
click at [293, 191] on button "Select this Page" at bounding box center [296, 188] width 10 height 10
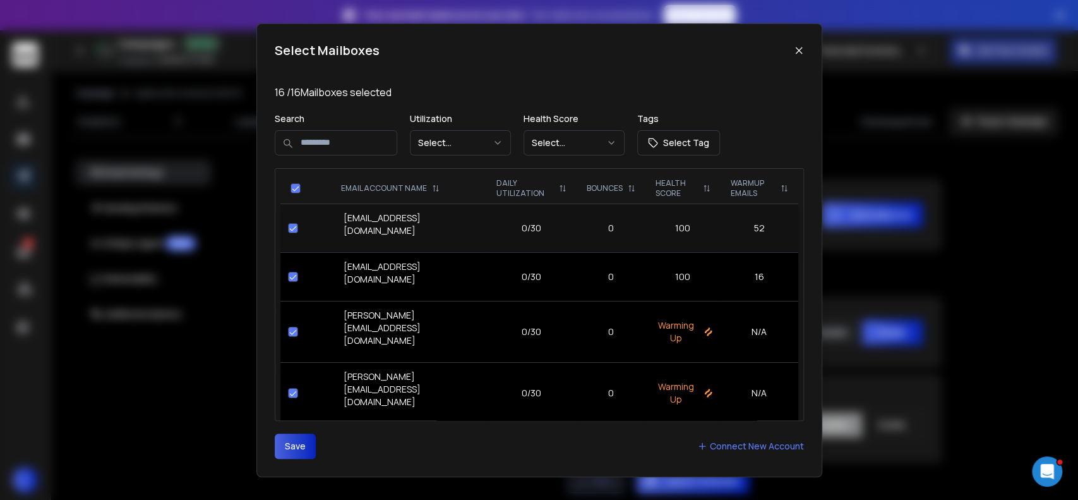
click at [289, 223] on button "button" at bounding box center [293, 228] width 10 height 10
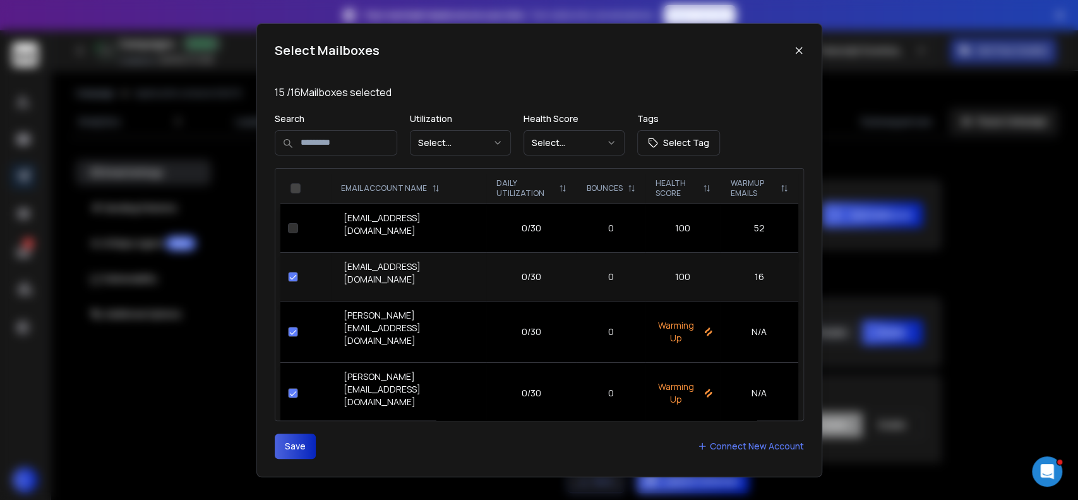
click at [290, 272] on button "button" at bounding box center [293, 277] width 10 height 10
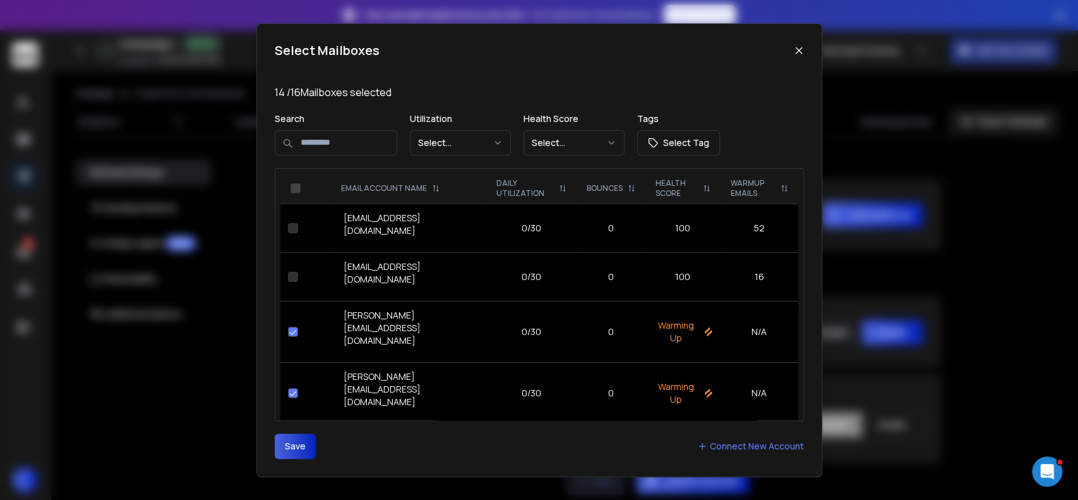
scroll to position [444, 0]
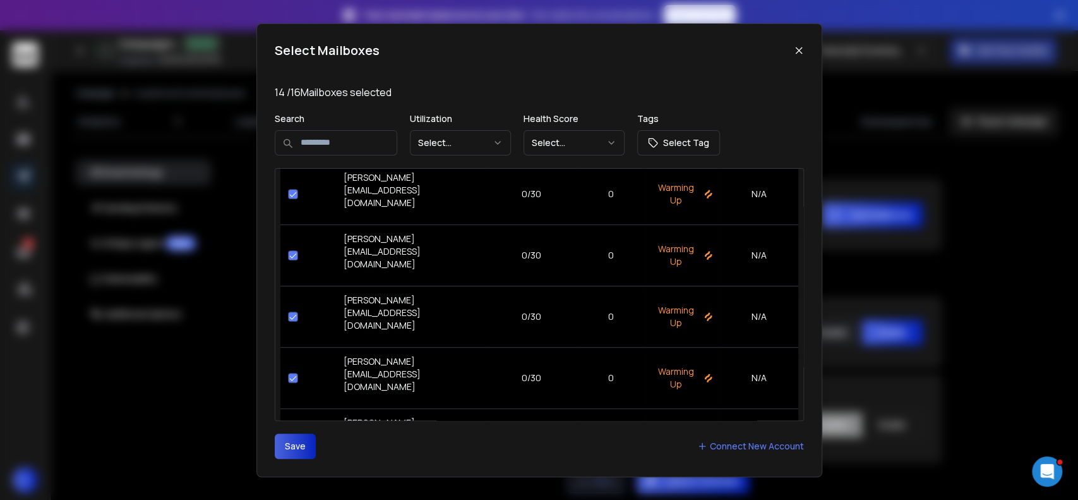
click at [301, 443] on button "Save" at bounding box center [295, 445] width 41 height 25
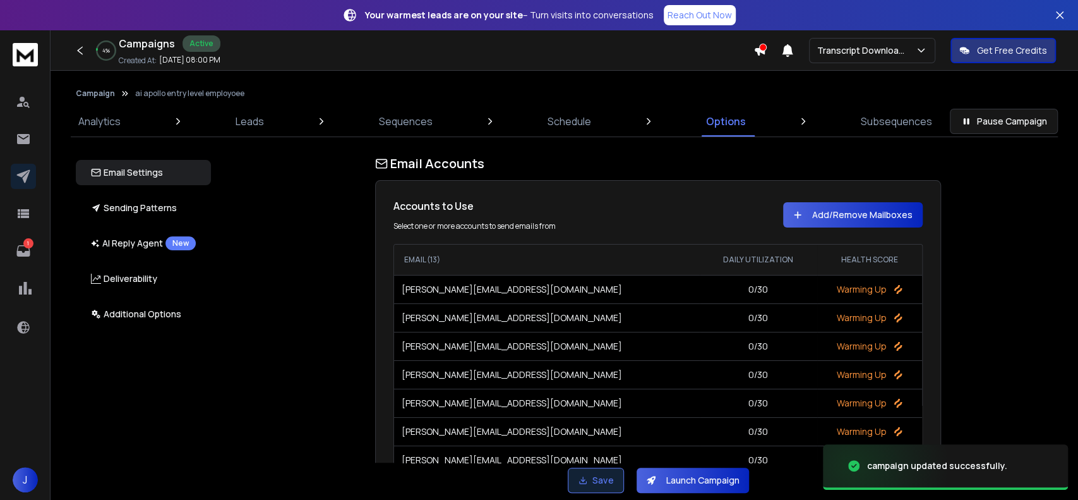
click at [596, 481] on button "Save" at bounding box center [596, 479] width 56 height 25
click at [25, 178] on icon at bounding box center [22, 175] width 13 height 13
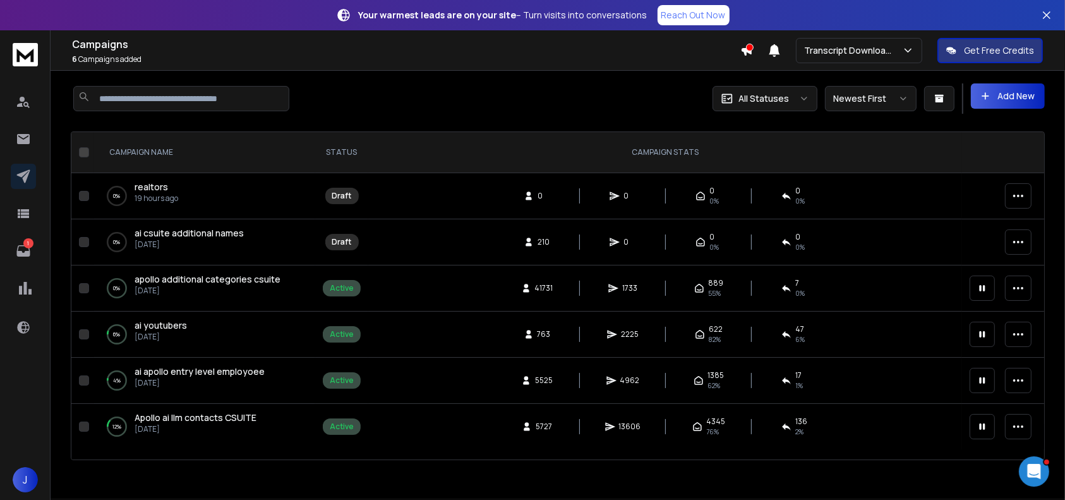
click at [188, 317] on td "6 % ai youtubers 4 months ago" at bounding box center [204, 334] width 221 height 46
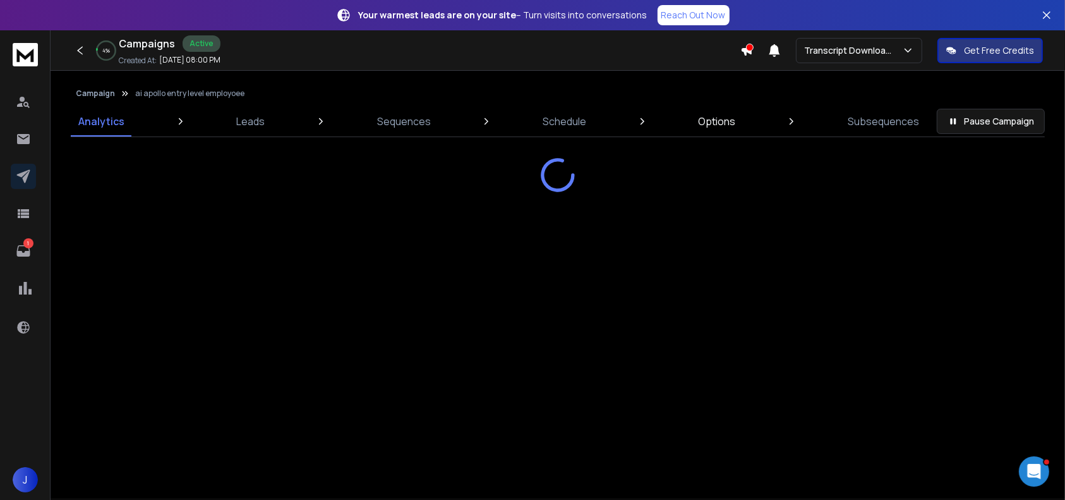
click at [726, 120] on p "Options" at bounding box center [717, 121] width 37 height 15
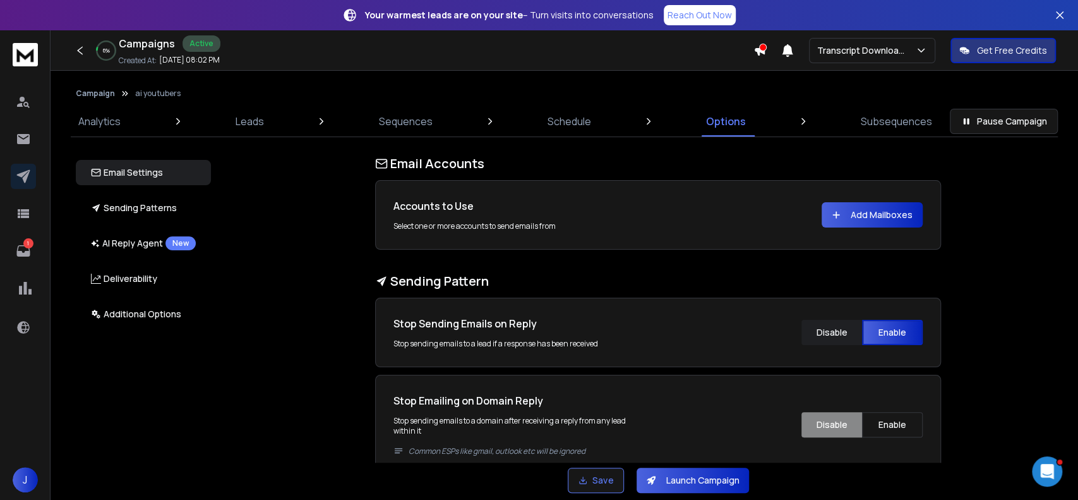
click at [843, 215] on button "Add Mailboxes" at bounding box center [872, 214] width 101 height 25
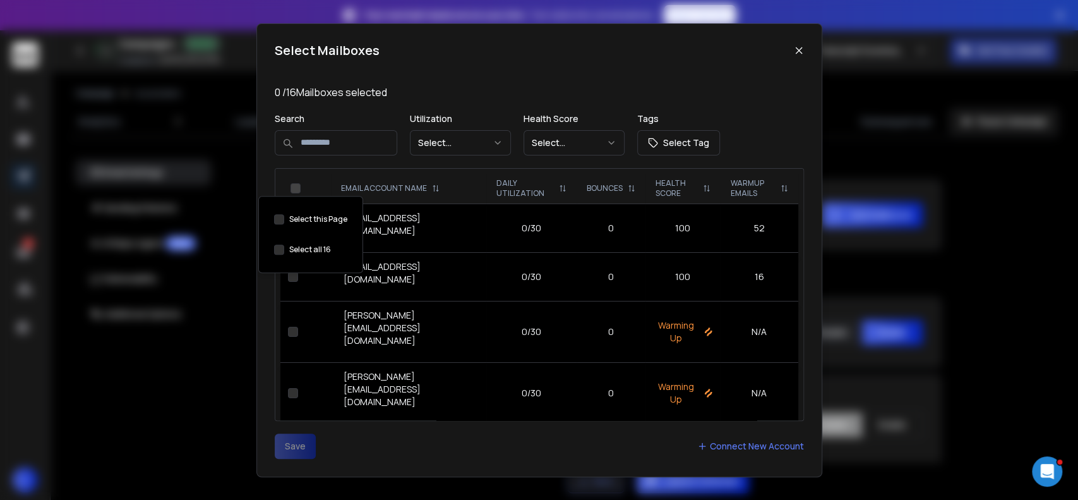
click at [296, 188] on button "Select this Page" at bounding box center [296, 188] width 10 height 10
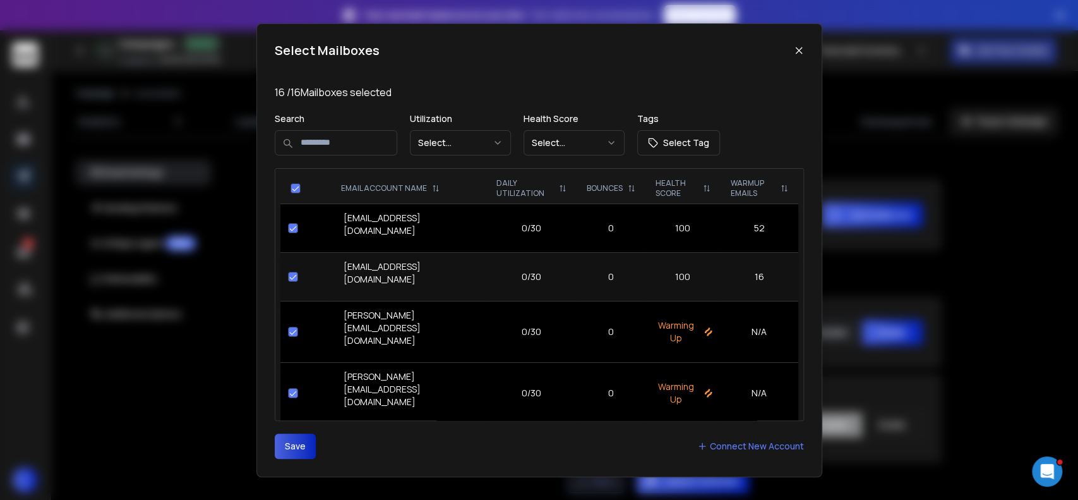
click at [289, 272] on button "button" at bounding box center [293, 277] width 10 height 10
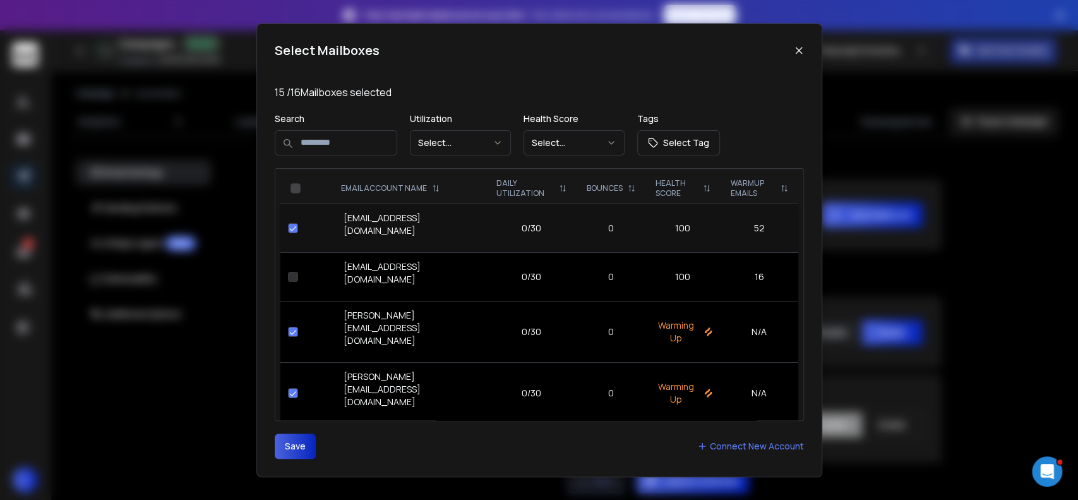
click at [292, 223] on button "button" at bounding box center [293, 228] width 10 height 10
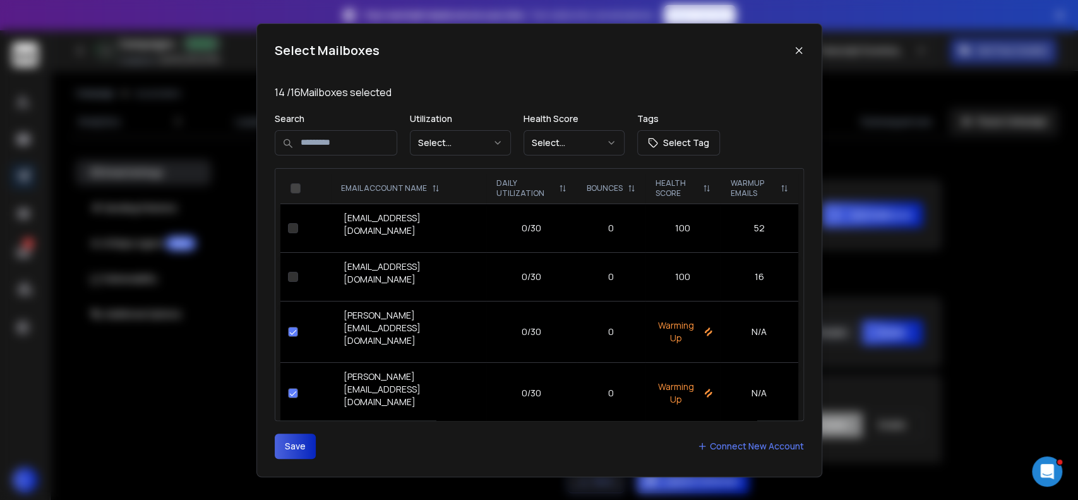
scroll to position [444, 0]
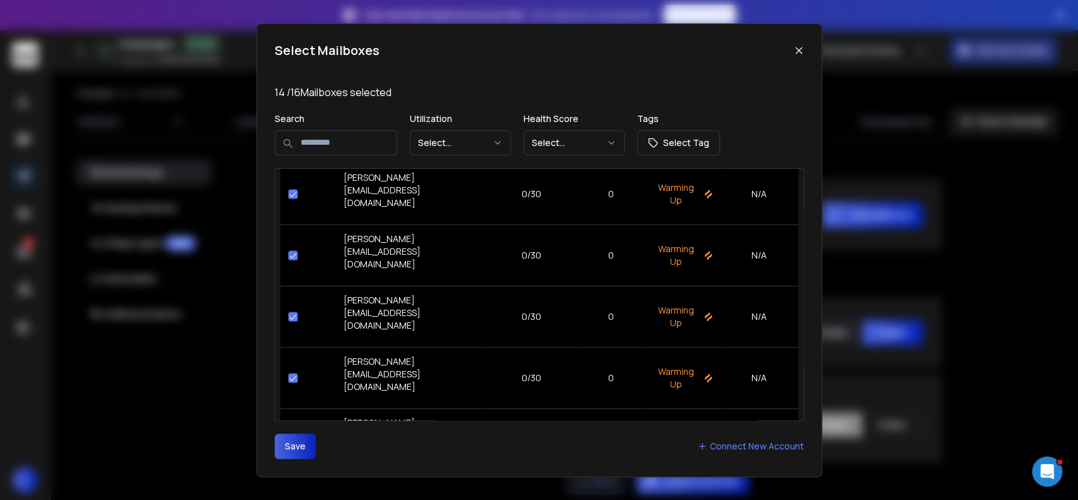
click at [298, 445] on button "Save" at bounding box center [295, 445] width 41 height 25
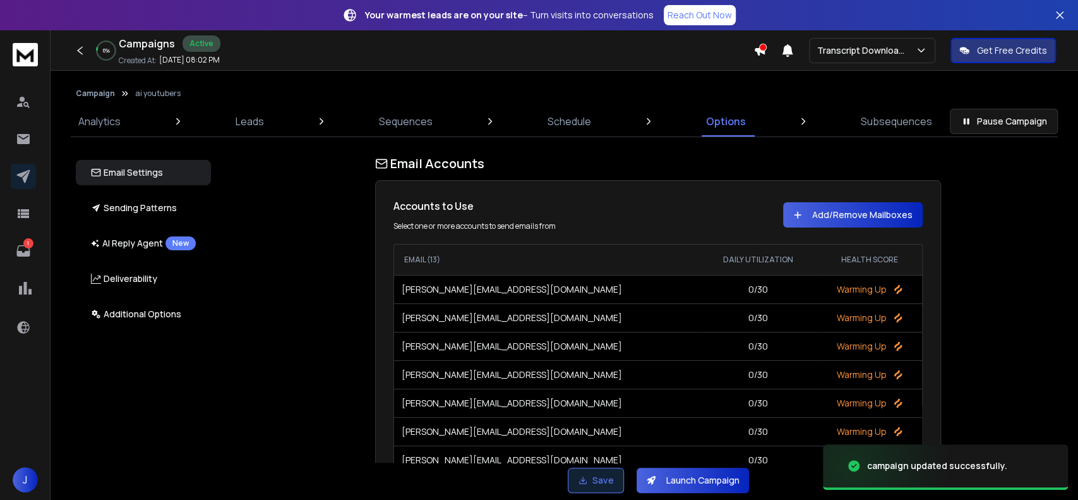
click at [593, 483] on button "Save" at bounding box center [596, 479] width 56 height 25
click at [20, 178] on icon at bounding box center [23, 176] width 15 height 15
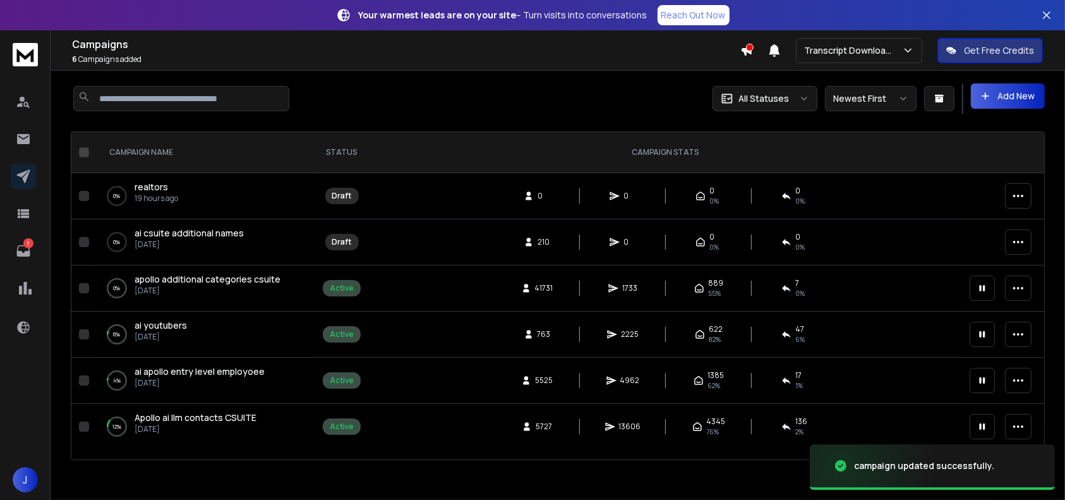
click at [258, 281] on span "apollo additional categories csuite" at bounding box center [208, 279] width 146 height 12
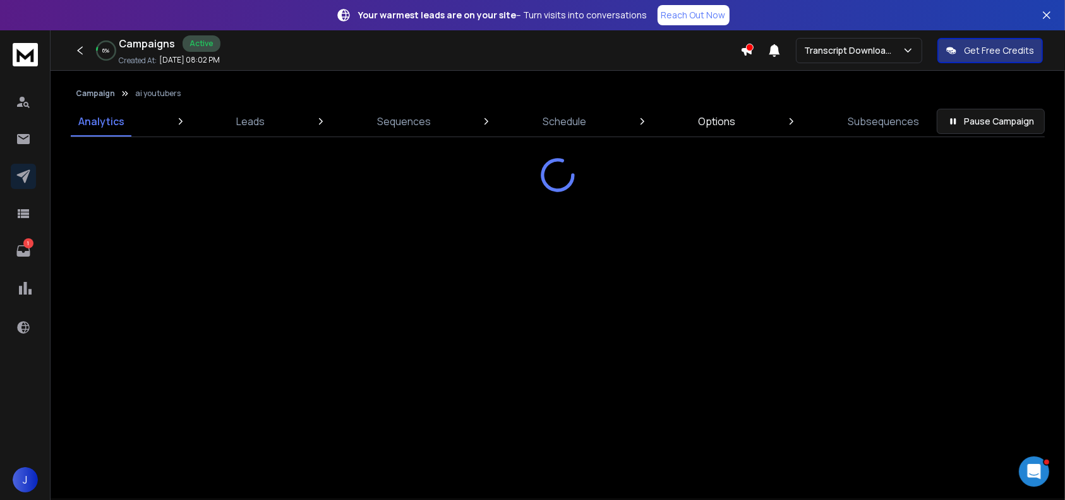
click at [704, 117] on p "Options" at bounding box center [717, 121] width 37 height 15
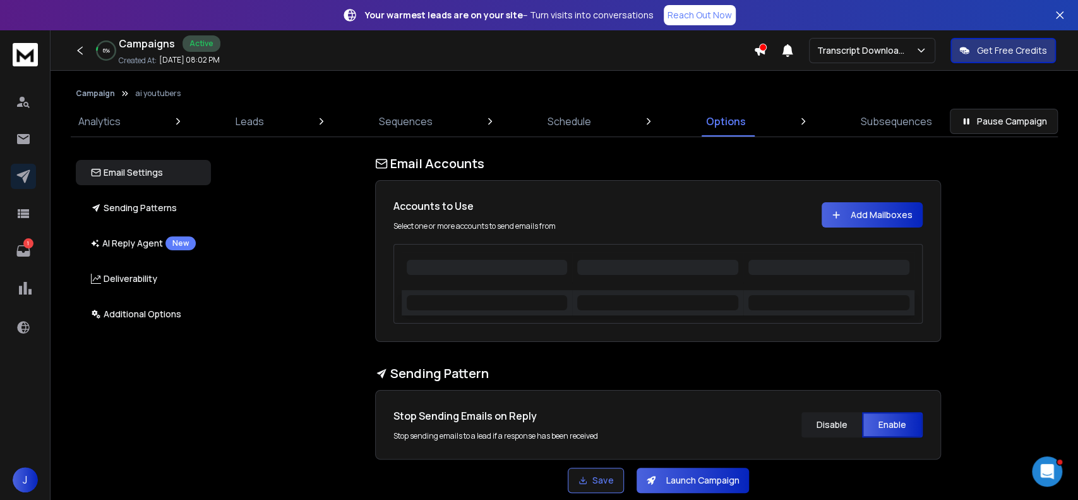
click at [833, 214] on icon "button" at bounding box center [836, 214] width 7 height 7
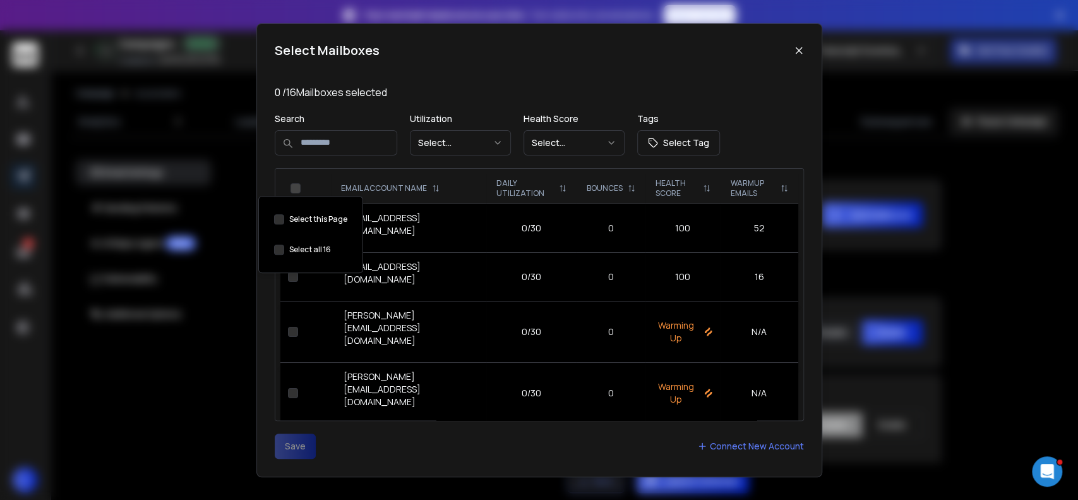
click at [298, 188] on button "Select this Page" at bounding box center [296, 188] width 10 height 10
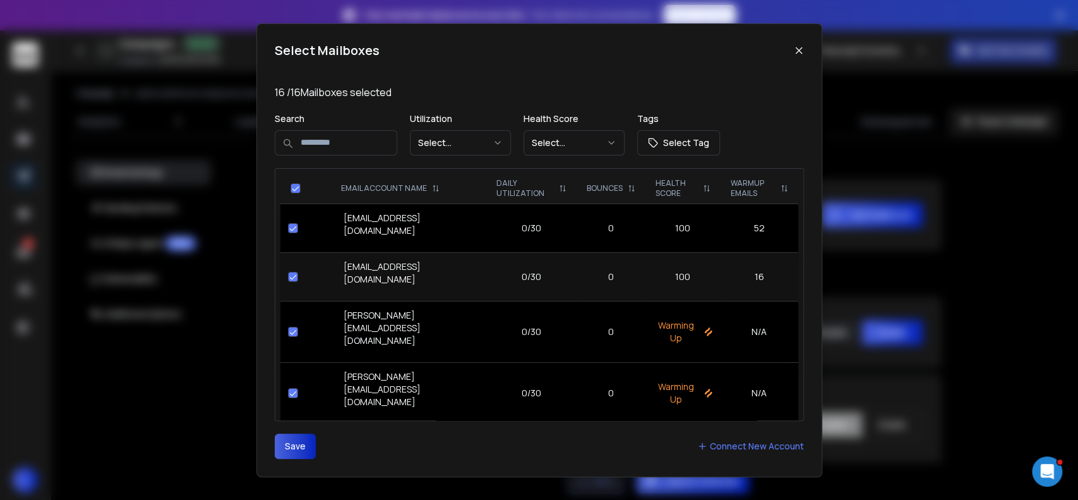
click at [295, 272] on button "button" at bounding box center [293, 277] width 10 height 10
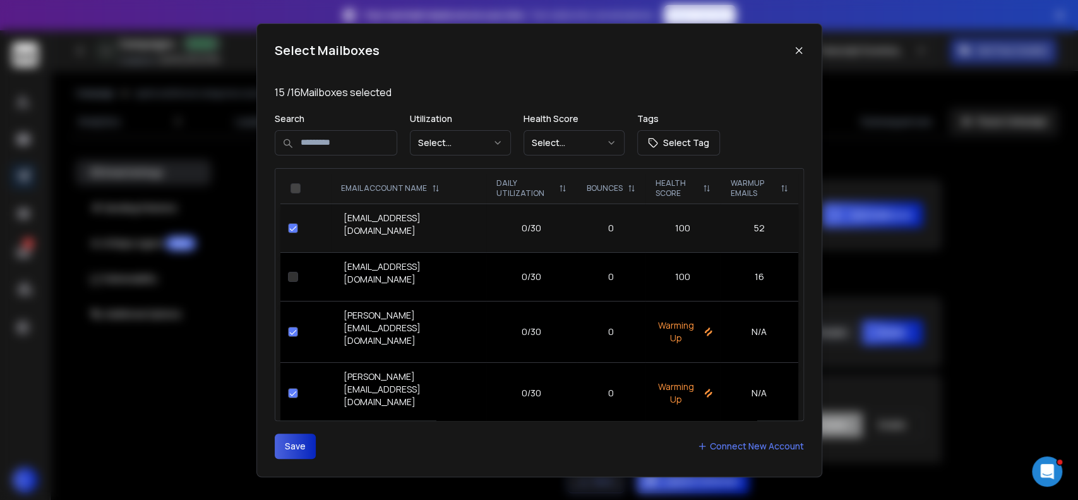
click at [292, 227] on button "button" at bounding box center [293, 228] width 10 height 10
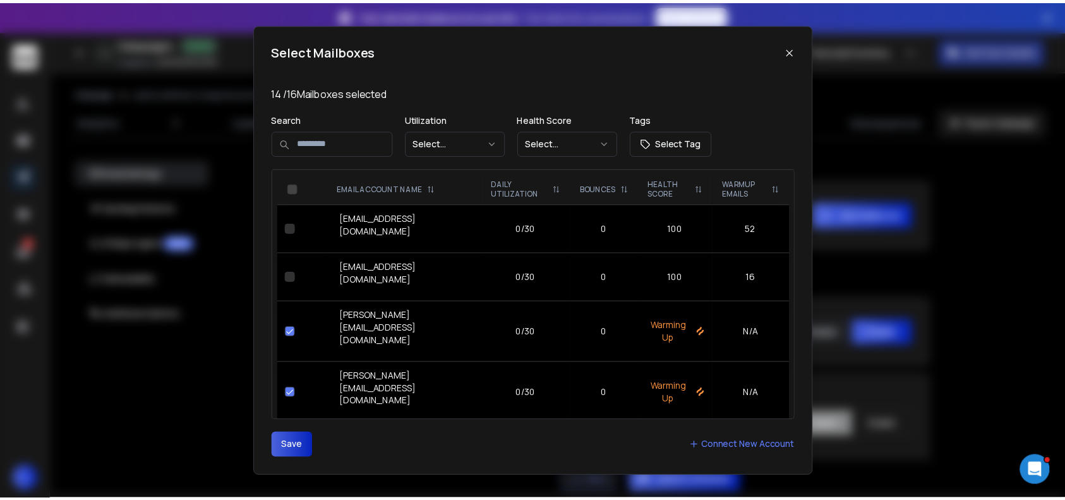
scroll to position [444, 0]
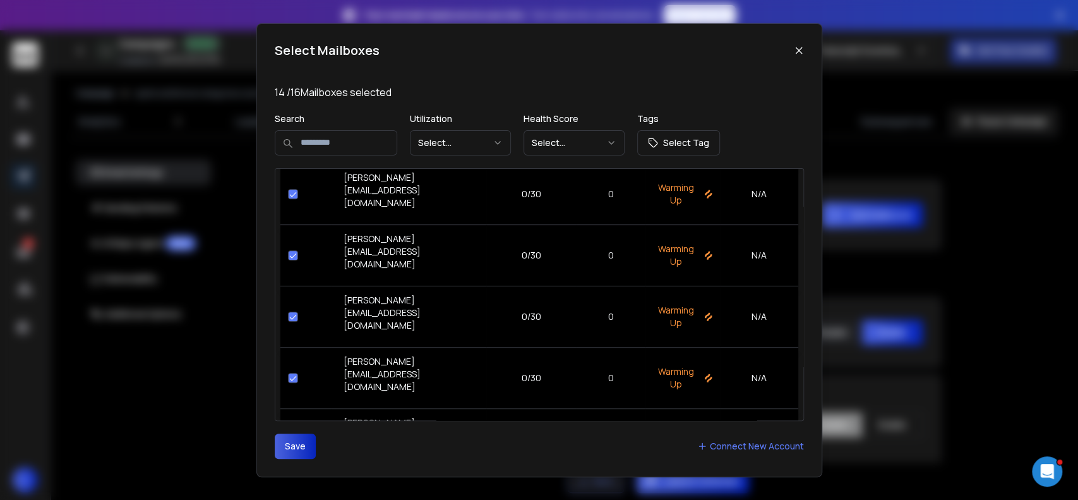
click at [307, 446] on button "Save" at bounding box center [295, 445] width 41 height 25
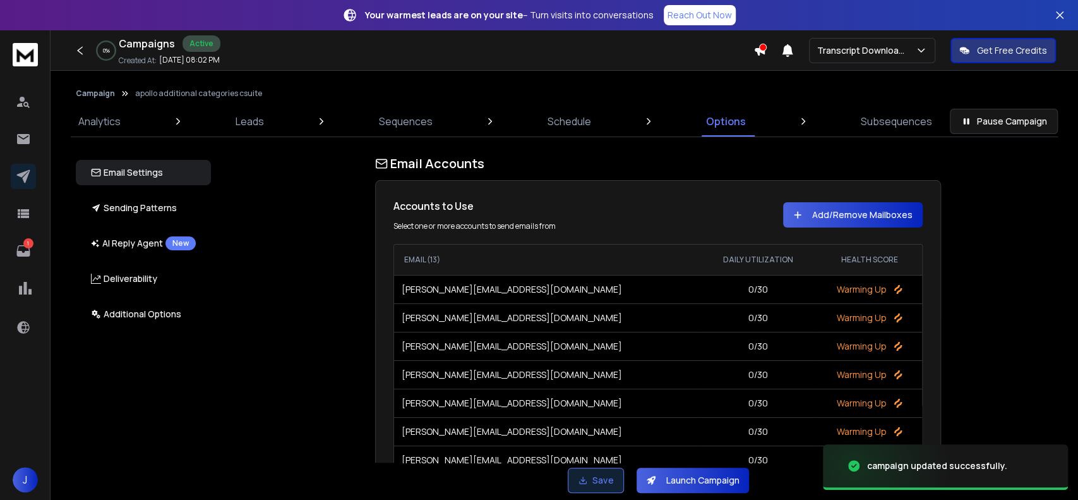
click at [610, 483] on button "Save" at bounding box center [596, 479] width 56 height 25
click at [29, 174] on icon at bounding box center [23, 176] width 15 height 15
